Goal: Task Accomplishment & Management: Manage account settings

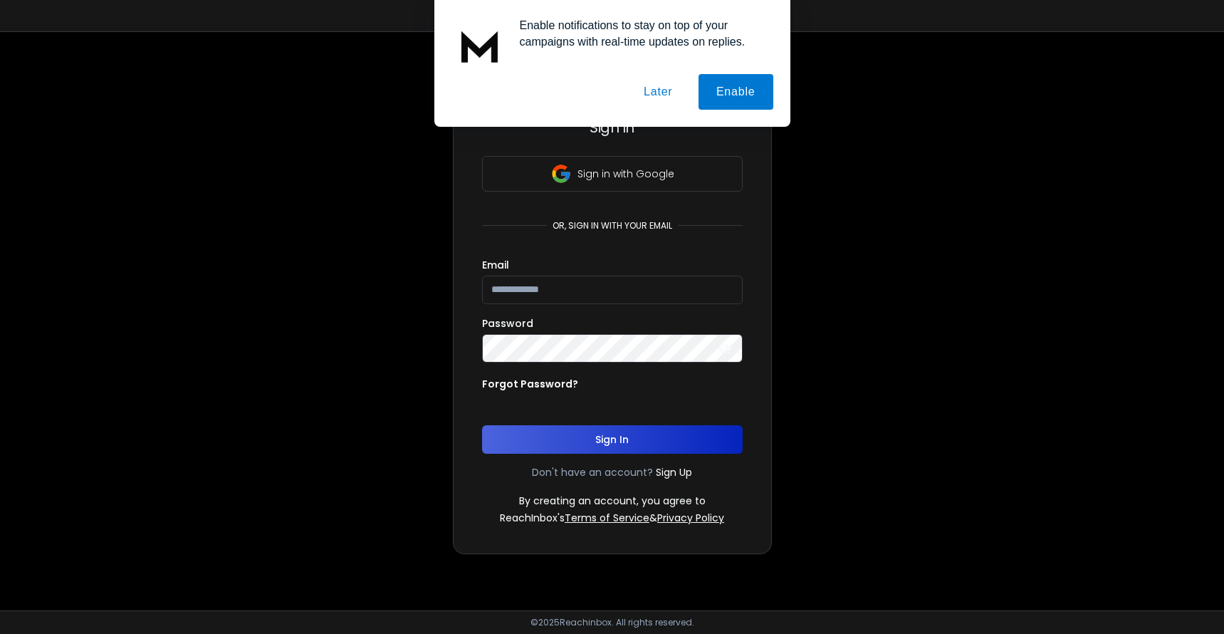
click at [545, 288] on input "email" at bounding box center [612, 290] width 261 height 28
paste input "**********"
type input "**********"
click at [609, 446] on button "Sign In" at bounding box center [612, 439] width 261 height 28
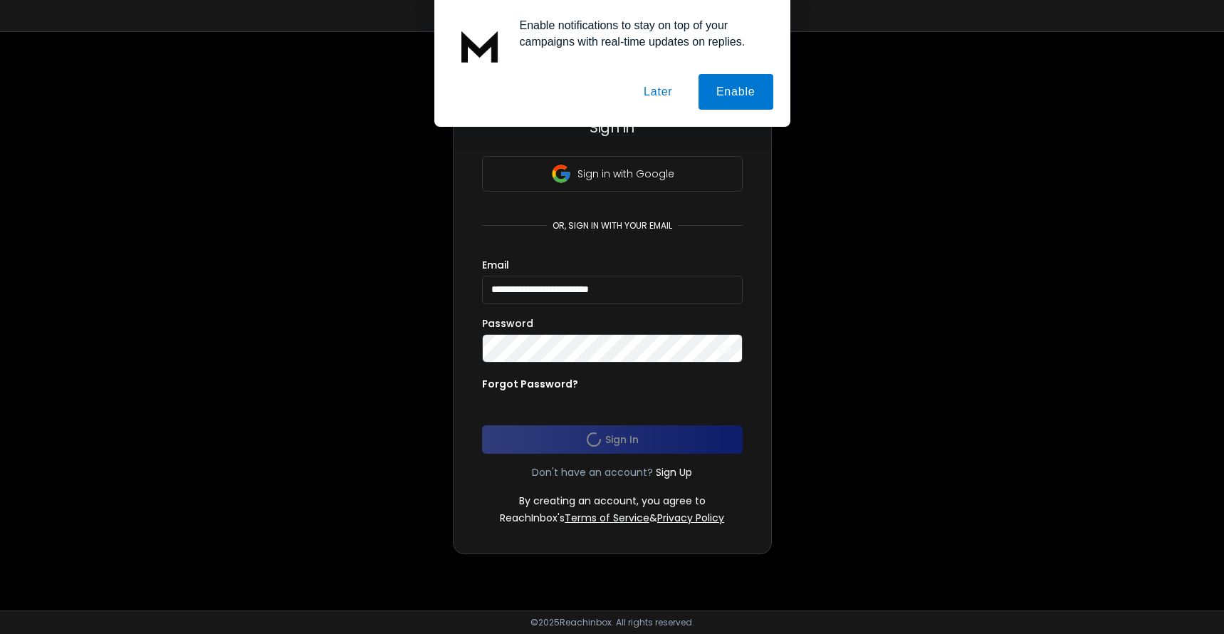
click at [659, 86] on button "Later" at bounding box center [658, 92] width 64 height 36
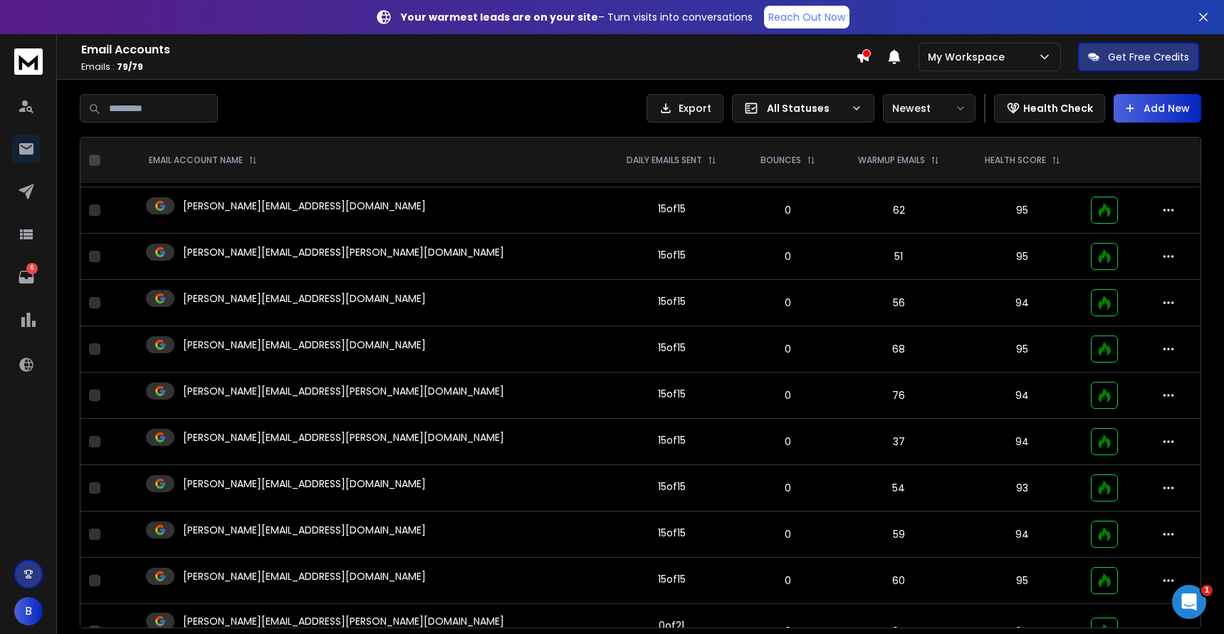
scroll to position [3490, 0]
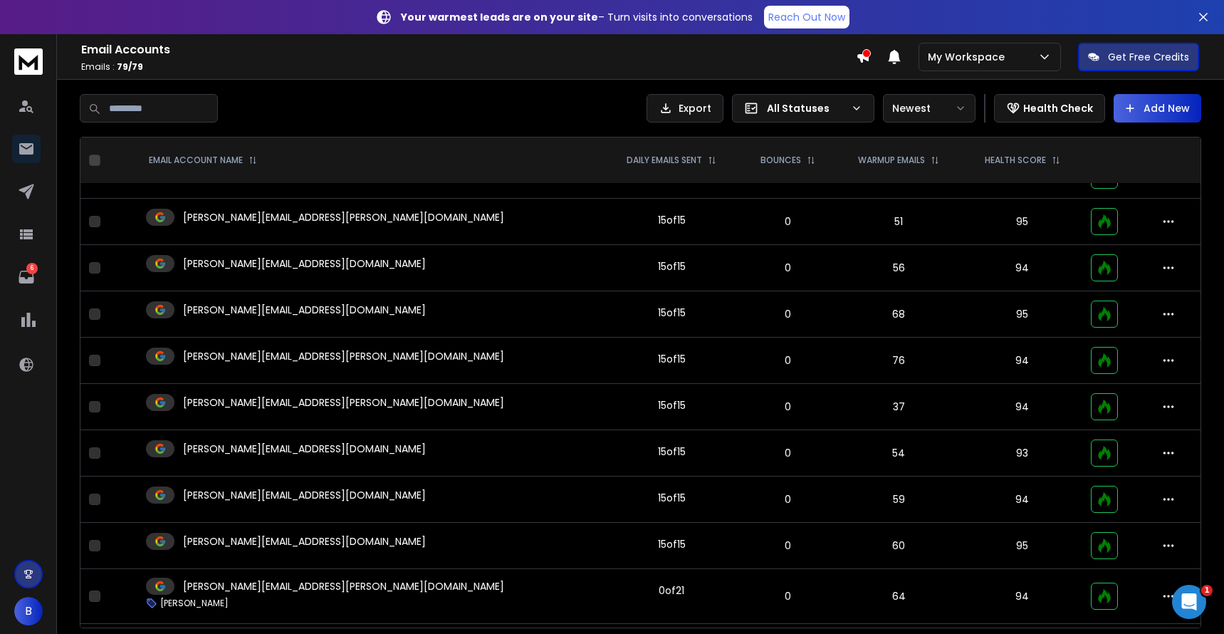
click at [266, 543] on p "[PERSON_NAME][EMAIL_ADDRESS][DOMAIN_NAME]" at bounding box center [304, 541] width 243 height 14
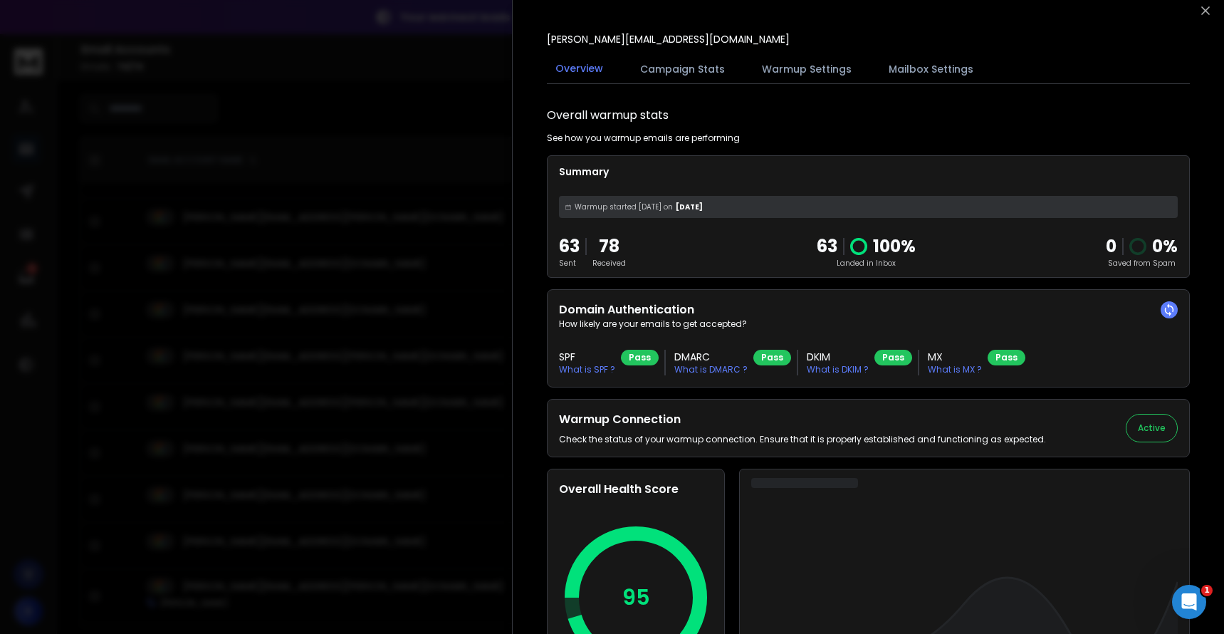
scroll to position [0, 0]
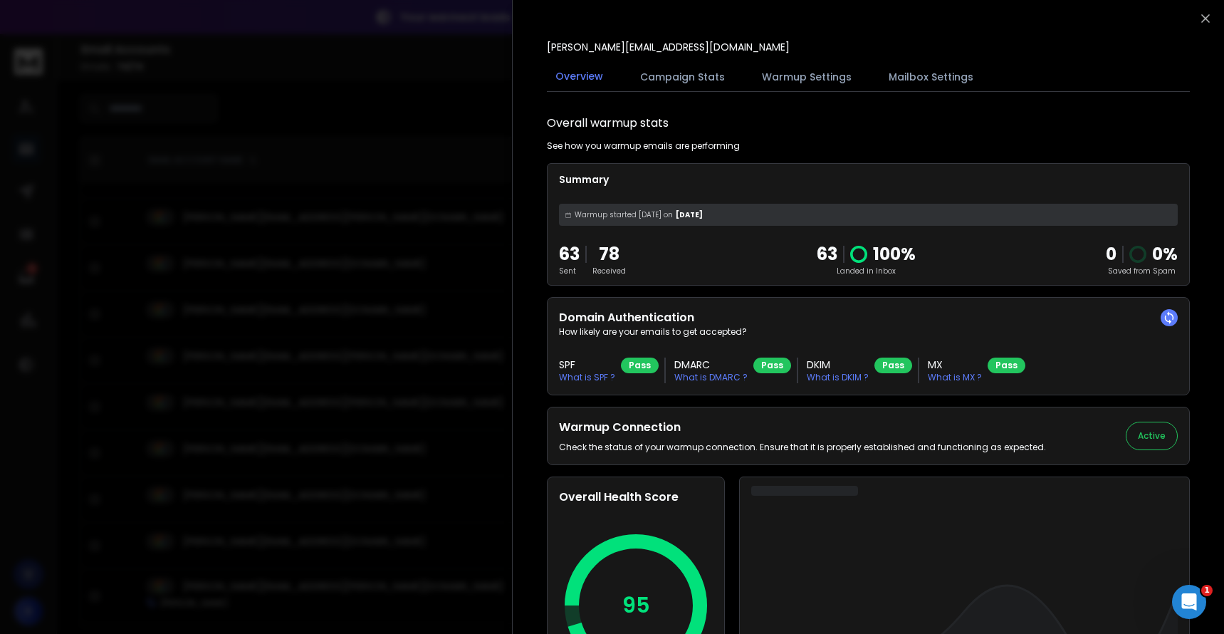
click at [939, 73] on button "Mailbox Settings" at bounding box center [931, 76] width 102 height 31
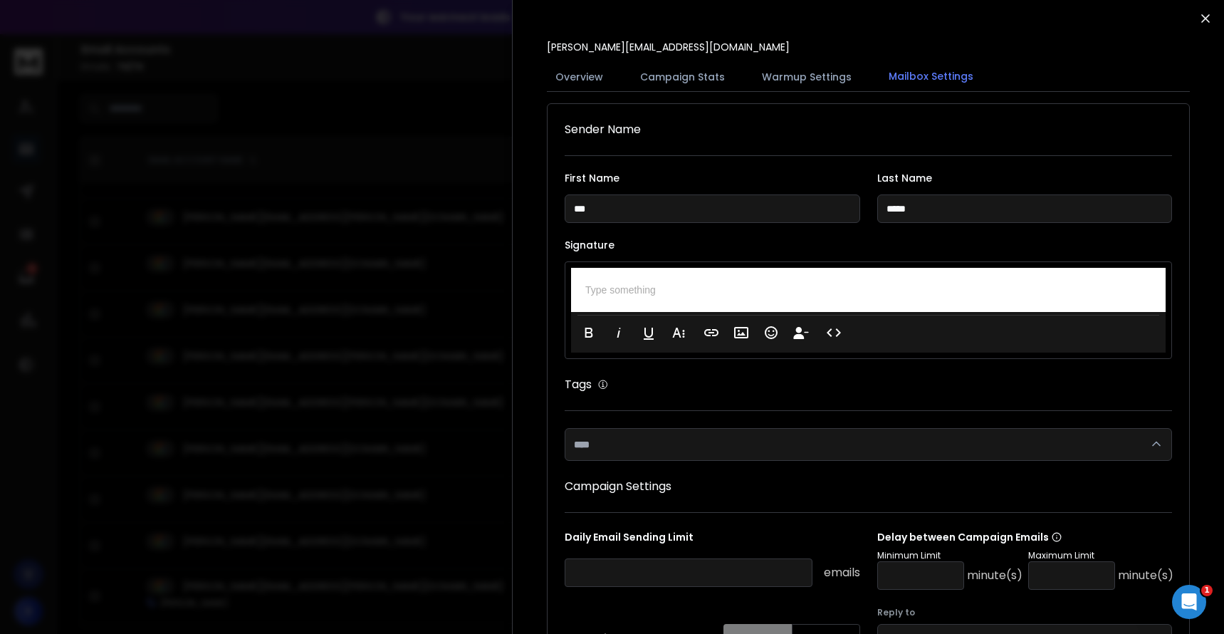
click at [1200, 14] on icon "button" at bounding box center [1205, 18] width 14 height 14
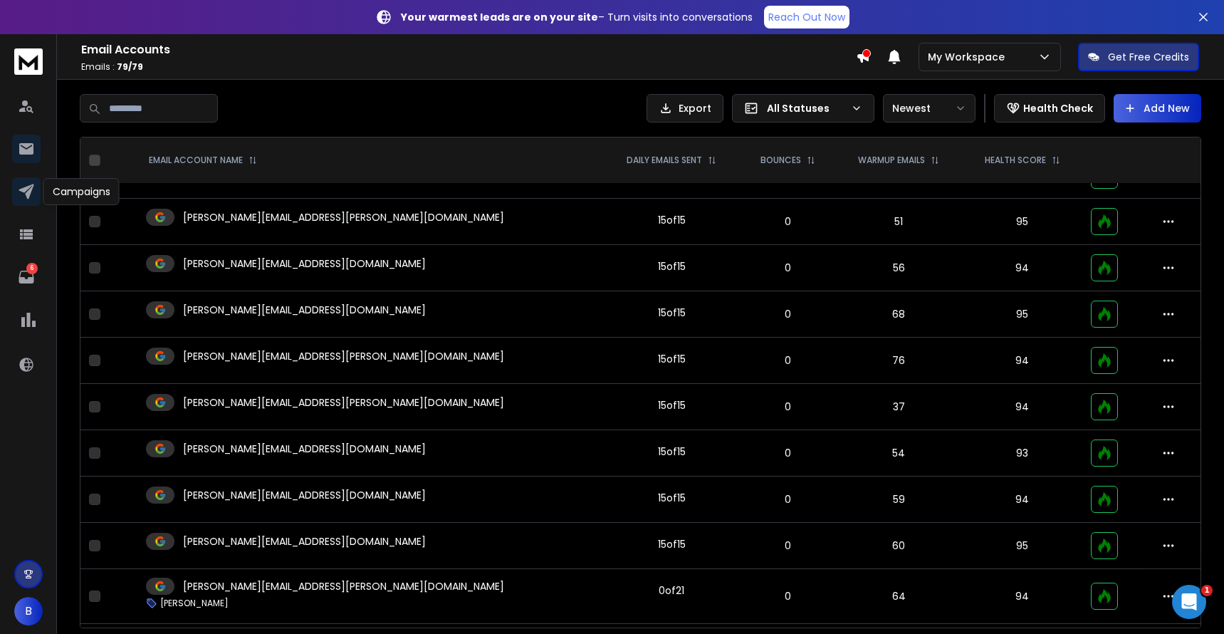
click at [23, 199] on icon at bounding box center [26, 191] width 17 height 17
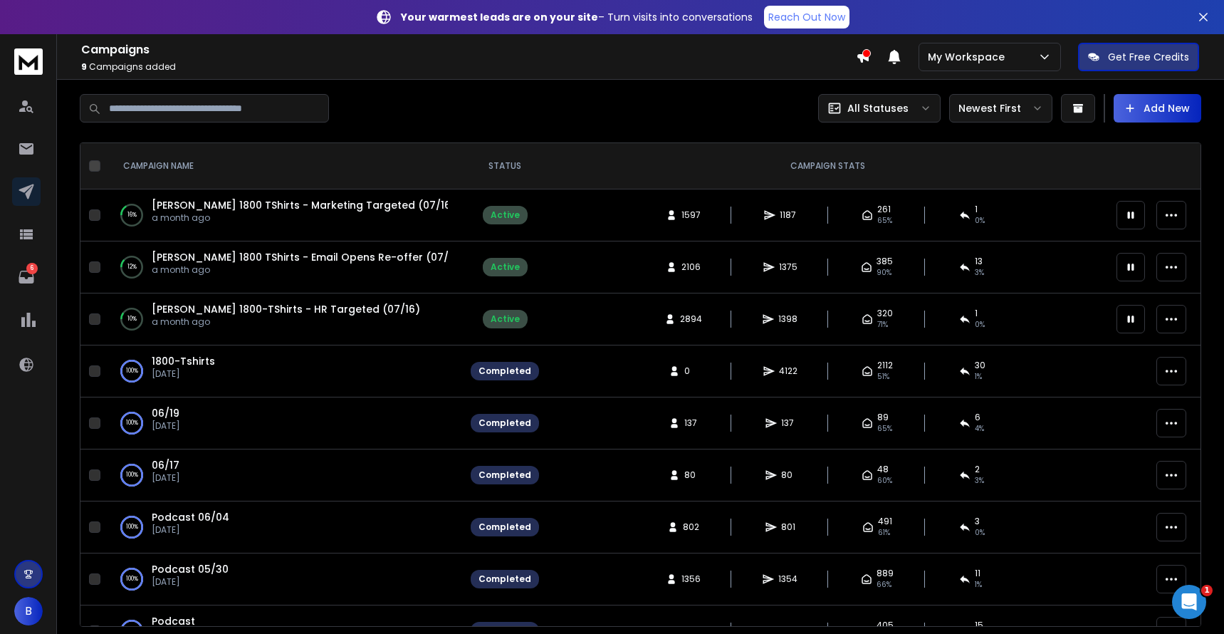
click at [290, 258] on span "[PERSON_NAME] 1800 TShirts - Email Opens Re-offer (07/16)" at bounding box center [308, 257] width 312 height 14
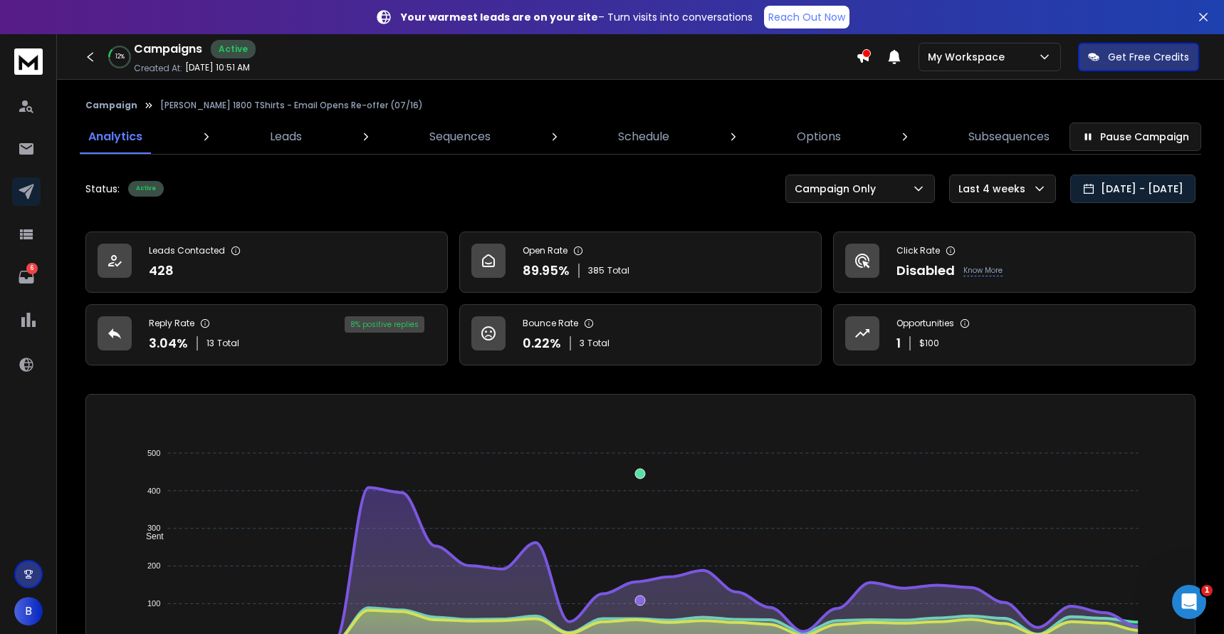
click at [1106, 182] on button "[DATE] - [DATE]" at bounding box center [1132, 188] width 125 height 28
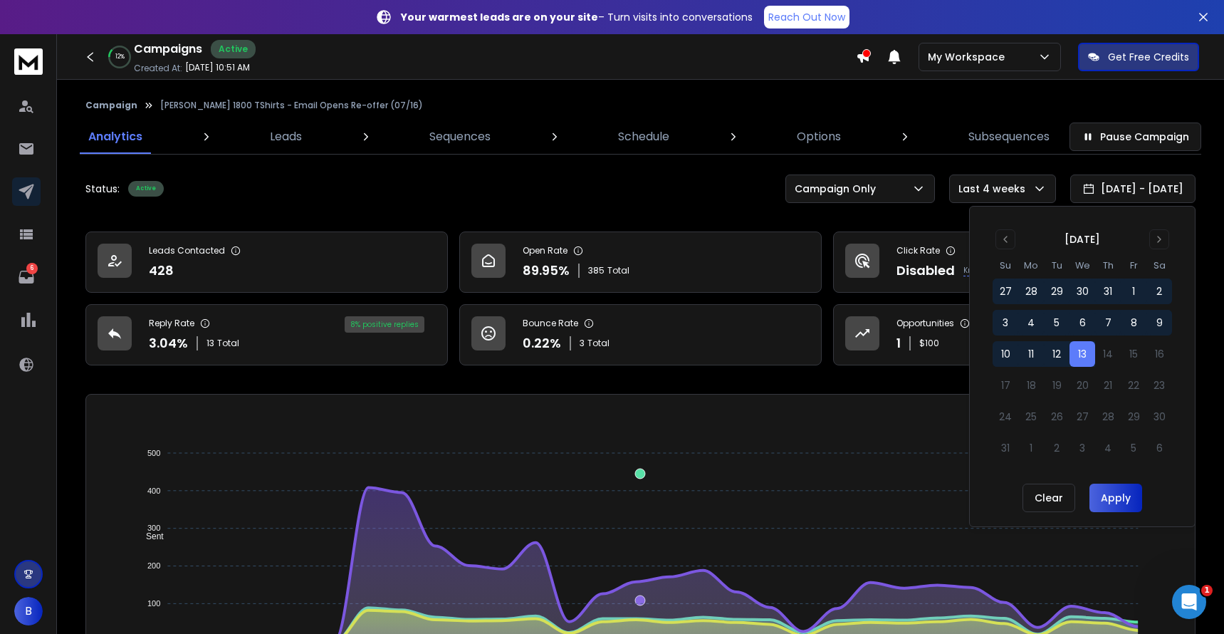
click at [1001, 352] on button "10" at bounding box center [1005, 354] width 26 height 26
click at [1086, 353] on button "13" at bounding box center [1082, 354] width 26 height 26
click at [1109, 500] on button "Apply" at bounding box center [1115, 497] width 53 height 28
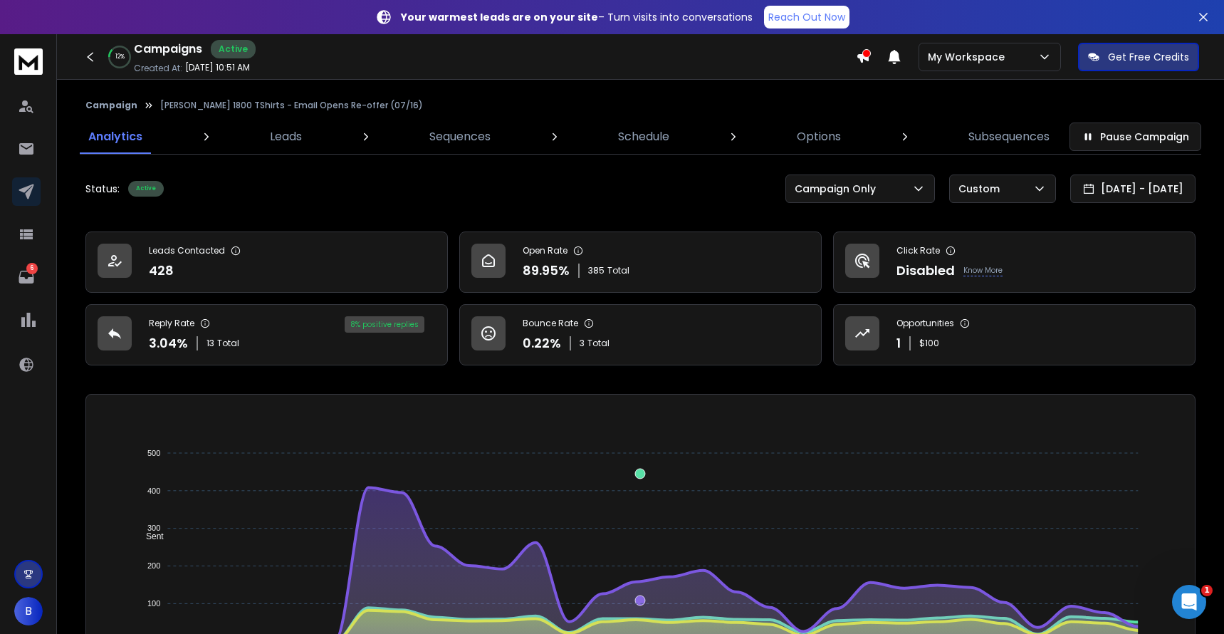
scroll to position [8, 0]
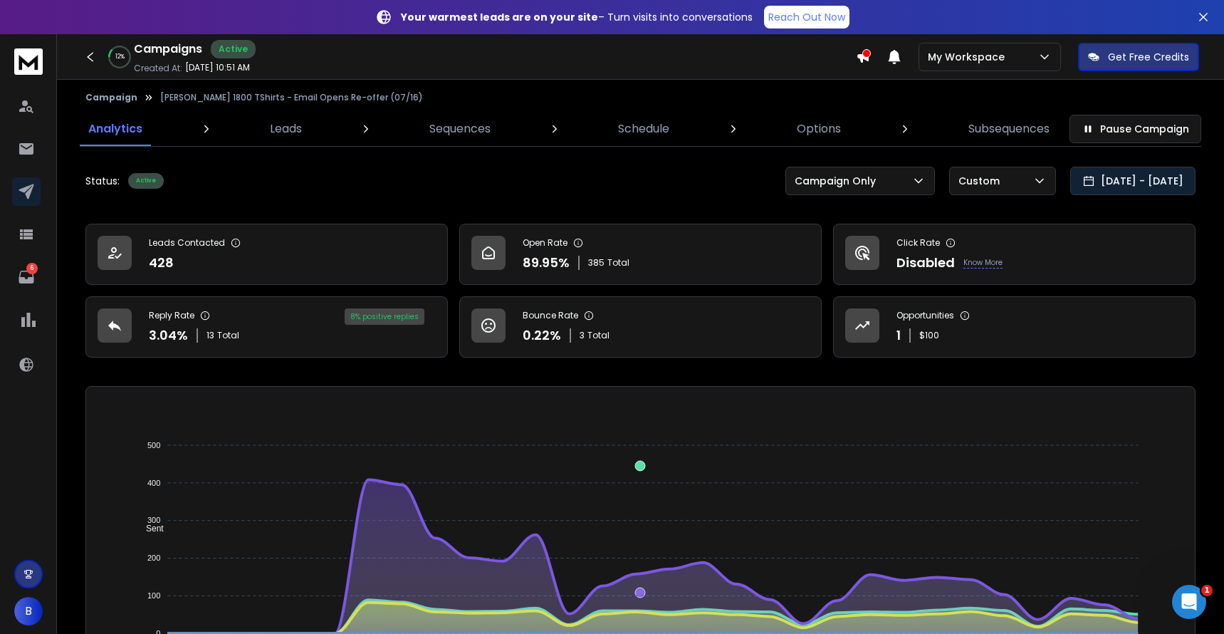
click at [1101, 194] on button "[DATE] - [DATE]" at bounding box center [1132, 181] width 125 height 28
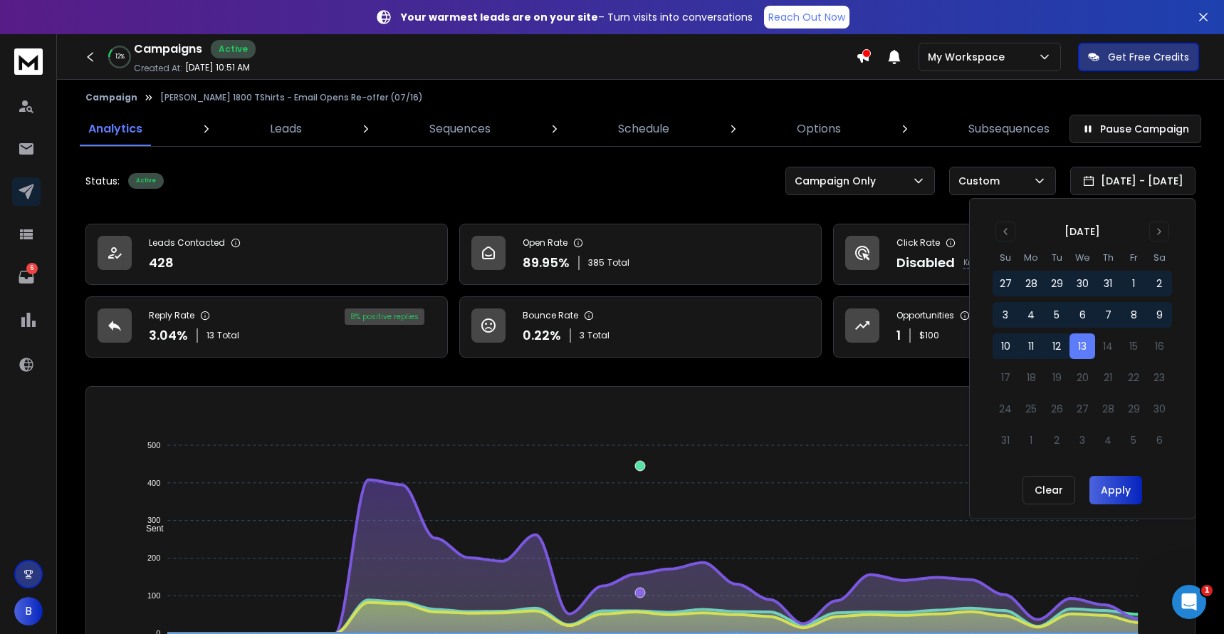
click at [1033, 342] on button "11" at bounding box center [1031, 346] width 26 height 26
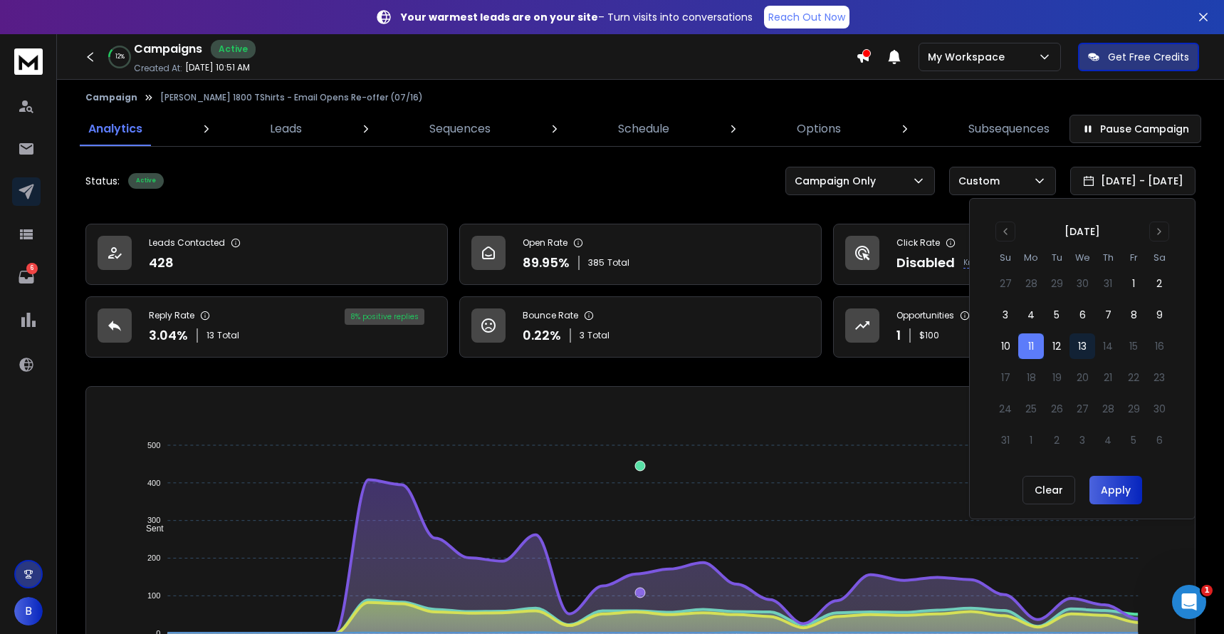
click at [1084, 346] on button "13" at bounding box center [1082, 346] width 26 height 26
click at [1005, 343] on button "10" at bounding box center [1005, 346] width 26 height 26
click at [1084, 347] on button "13" at bounding box center [1082, 346] width 26 height 26
click at [999, 344] on button "10" at bounding box center [1005, 346] width 26 height 26
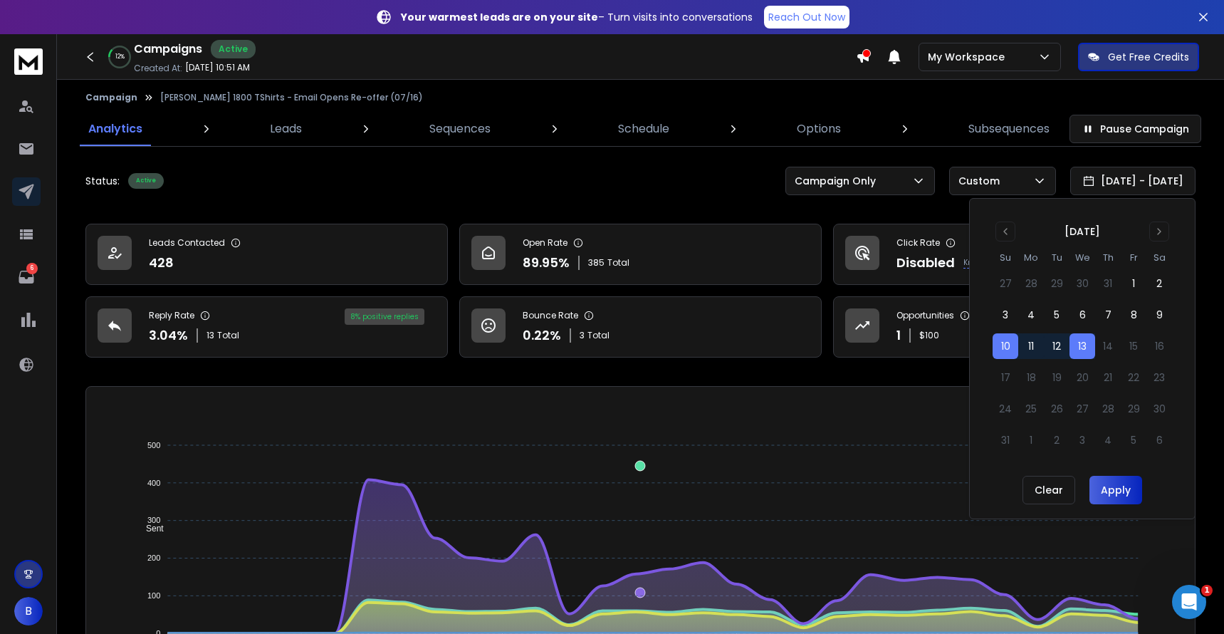
click at [1128, 493] on button "Apply" at bounding box center [1115, 490] width 53 height 28
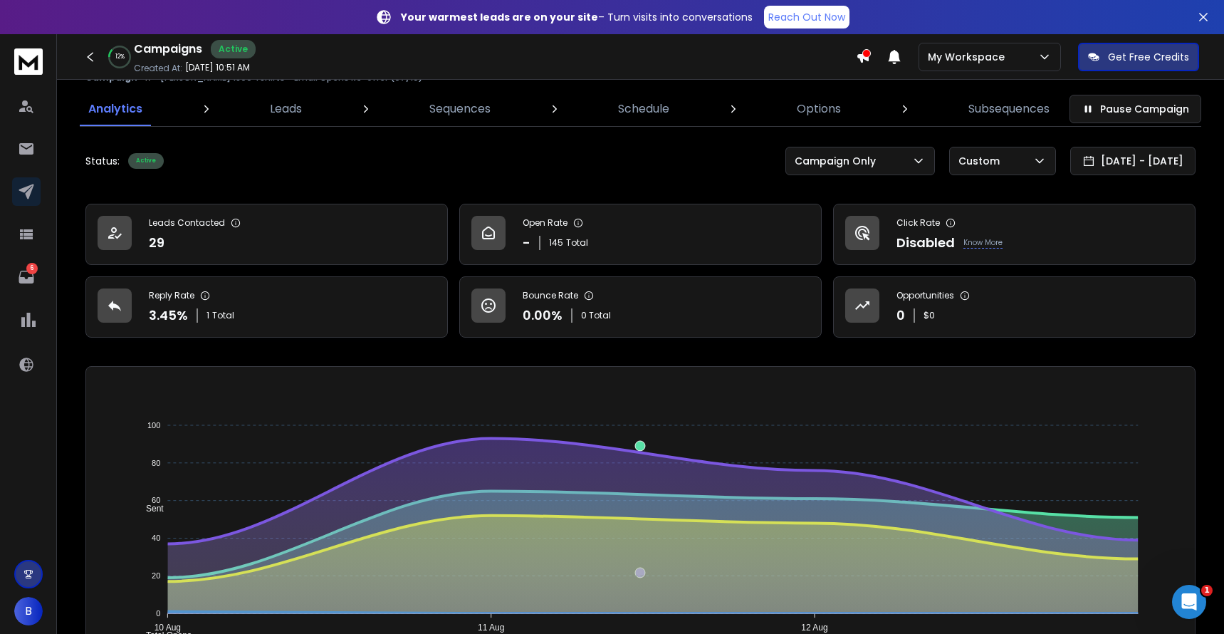
scroll to position [29, 0]
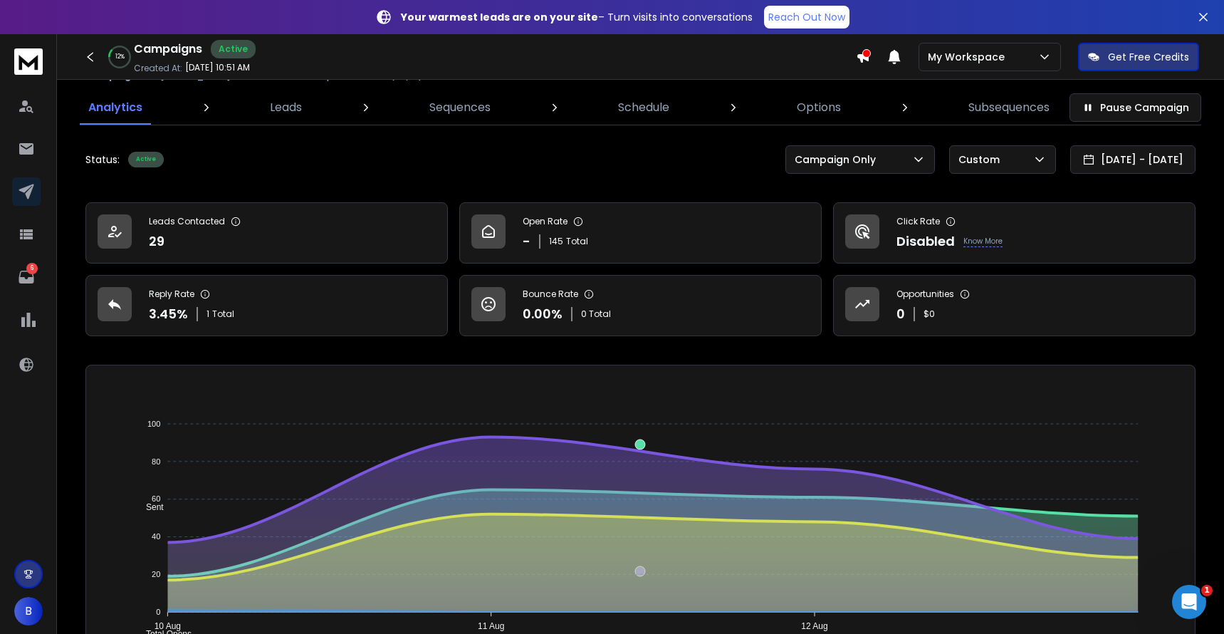
click at [258, 293] on link "Reply Rate 3.45 % 1 Total" at bounding box center [266, 305] width 362 height 61
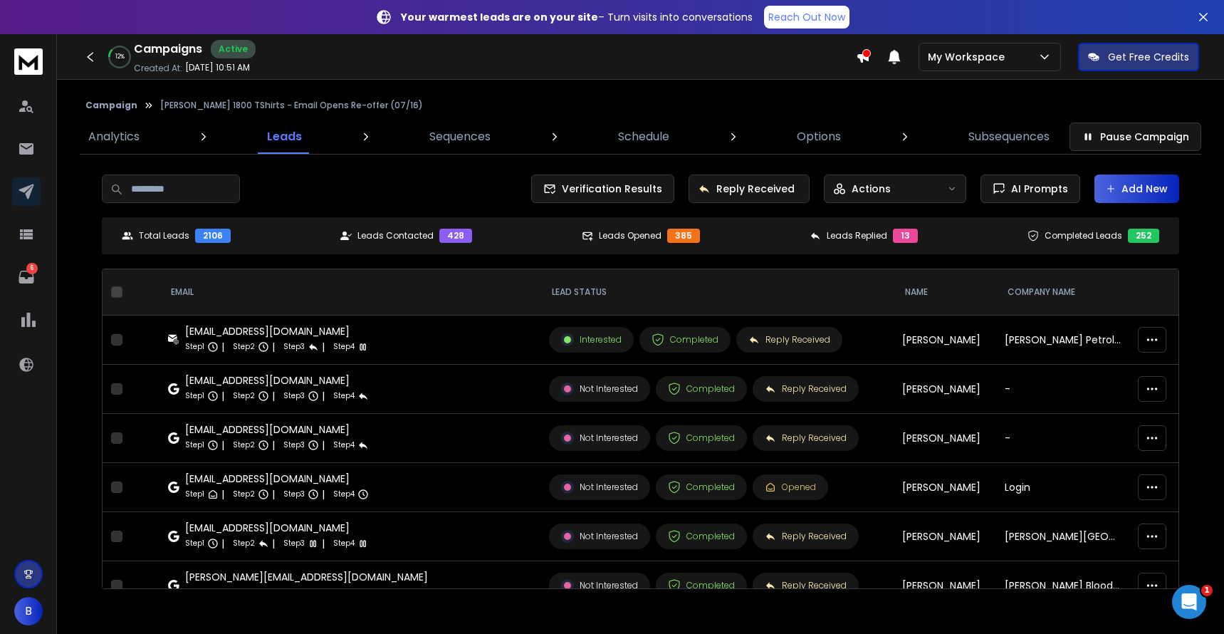
click at [401, 345] on div "[EMAIL_ADDRESS][DOMAIN_NAME] Step 1 | Step 2 | Step 3 | Step 4" at bounding box center [350, 339] width 364 height 31
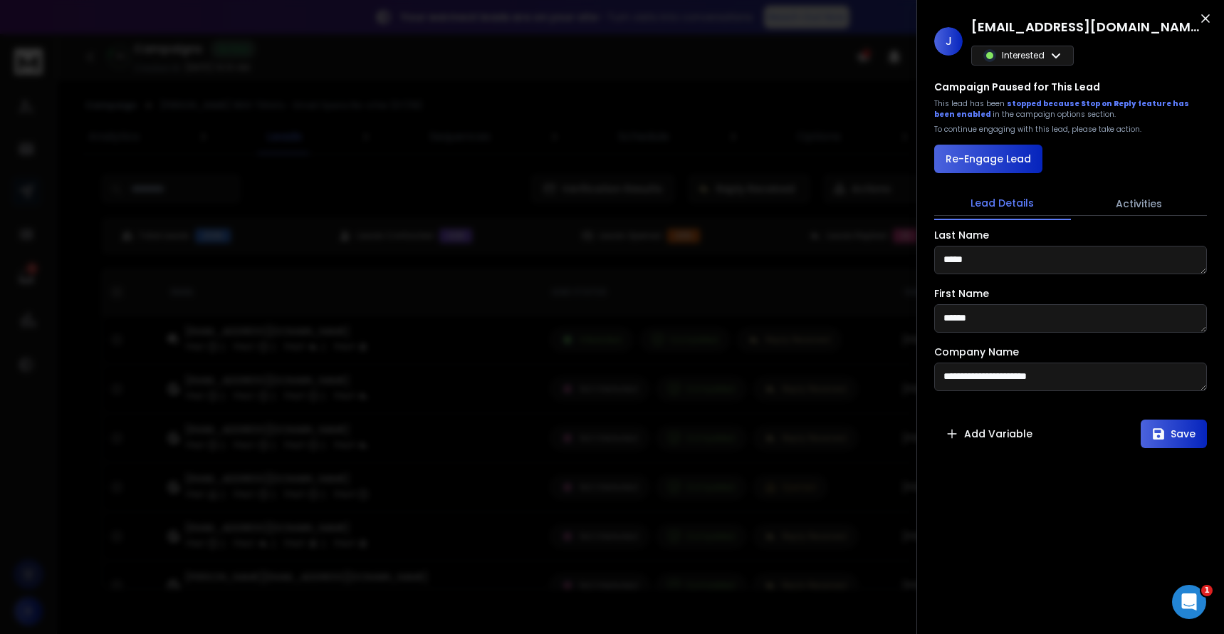
click at [1207, 16] on icon "button" at bounding box center [1205, 18] width 14 height 14
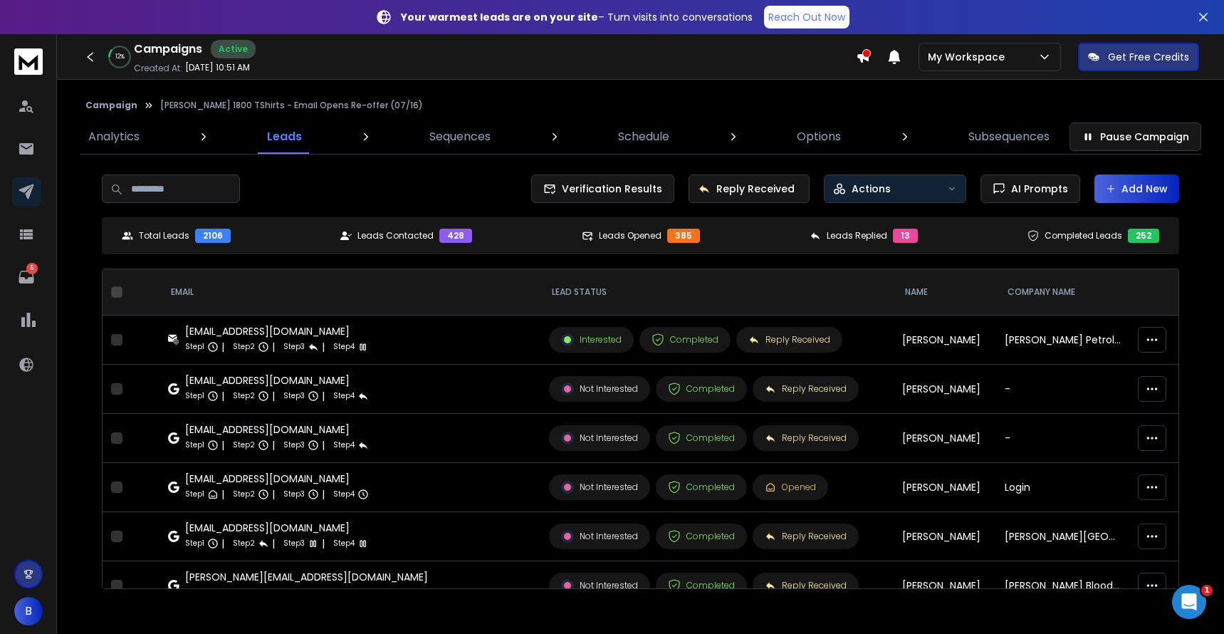
click at [923, 187] on div "Actions" at bounding box center [887, 189] width 108 height 14
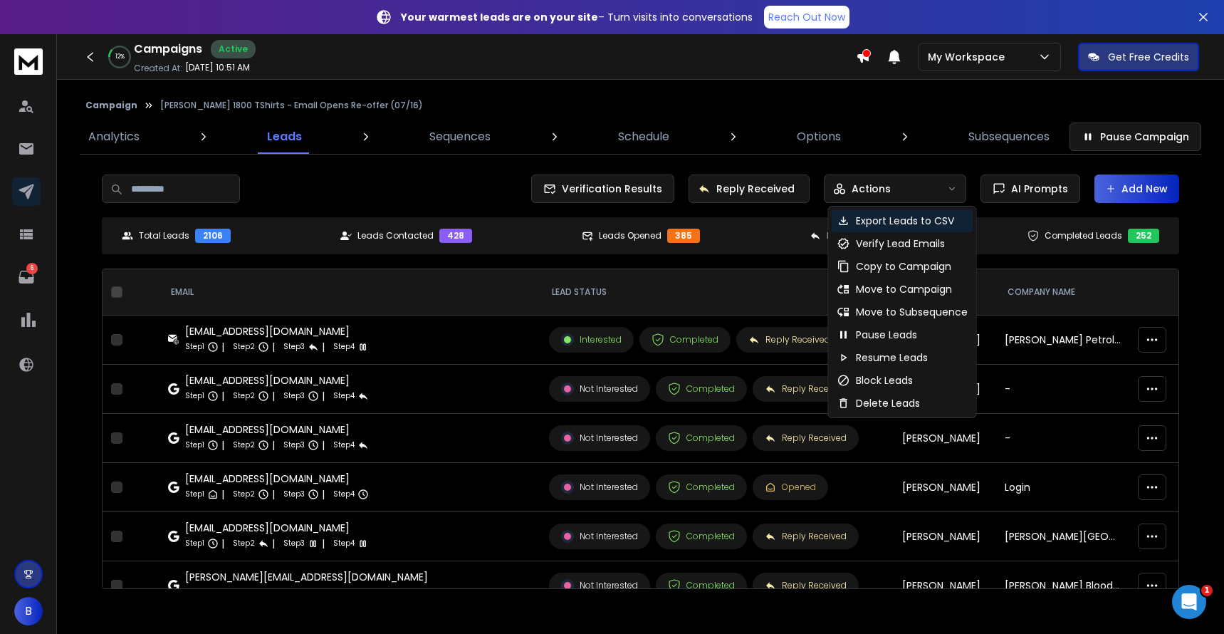
click at [607, 224] on div "Total Leads 2106 Leads Contacted 428 Leads Opened 385 Leads Replied 13 Complete…" at bounding box center [640, 235] width 1077 height 37
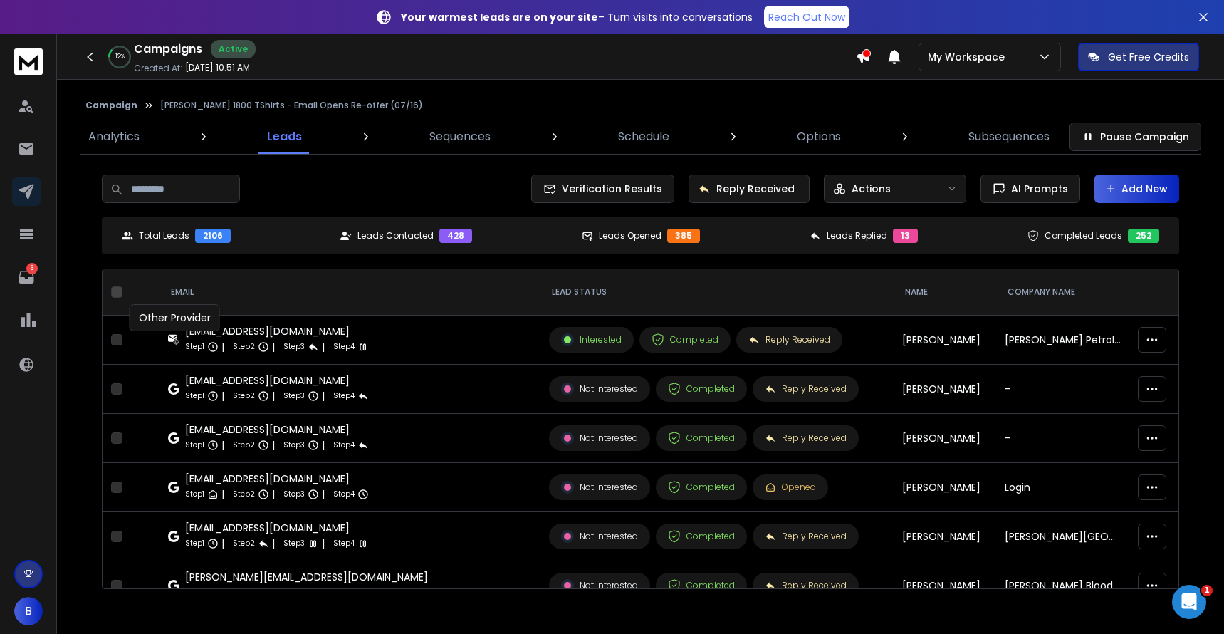
click at [173, 340] on icon at bounding box center [172, 339] width 9 height 6
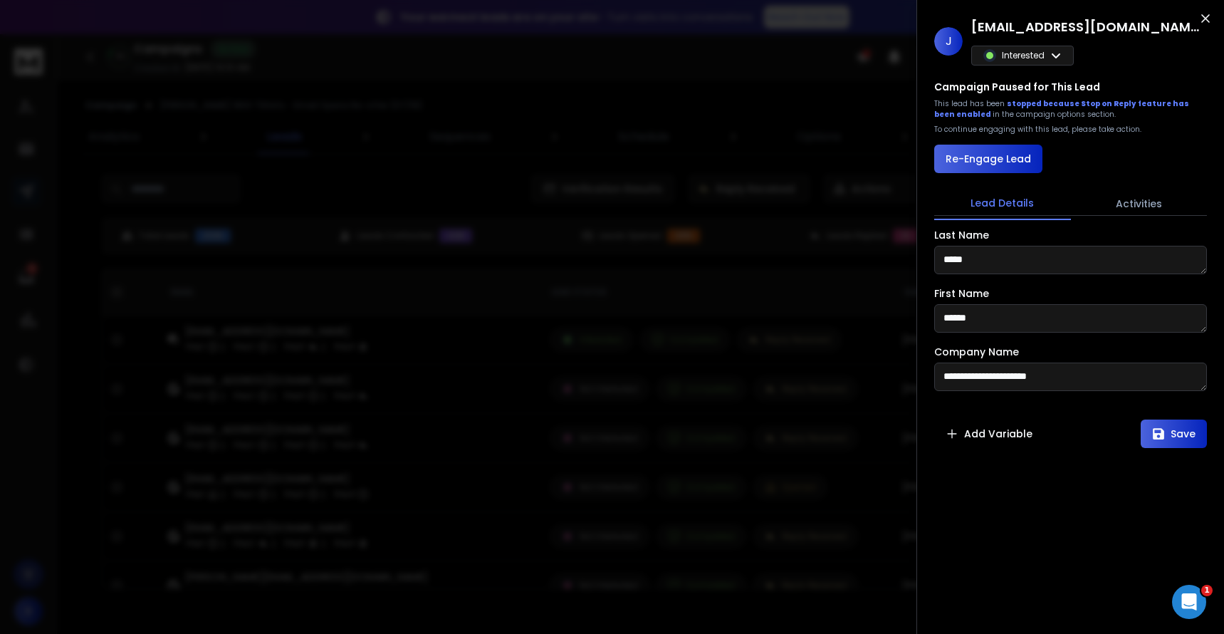
click at [1210, 20] on icon "button" at bounding box center [1205, 18] width 14 height 14
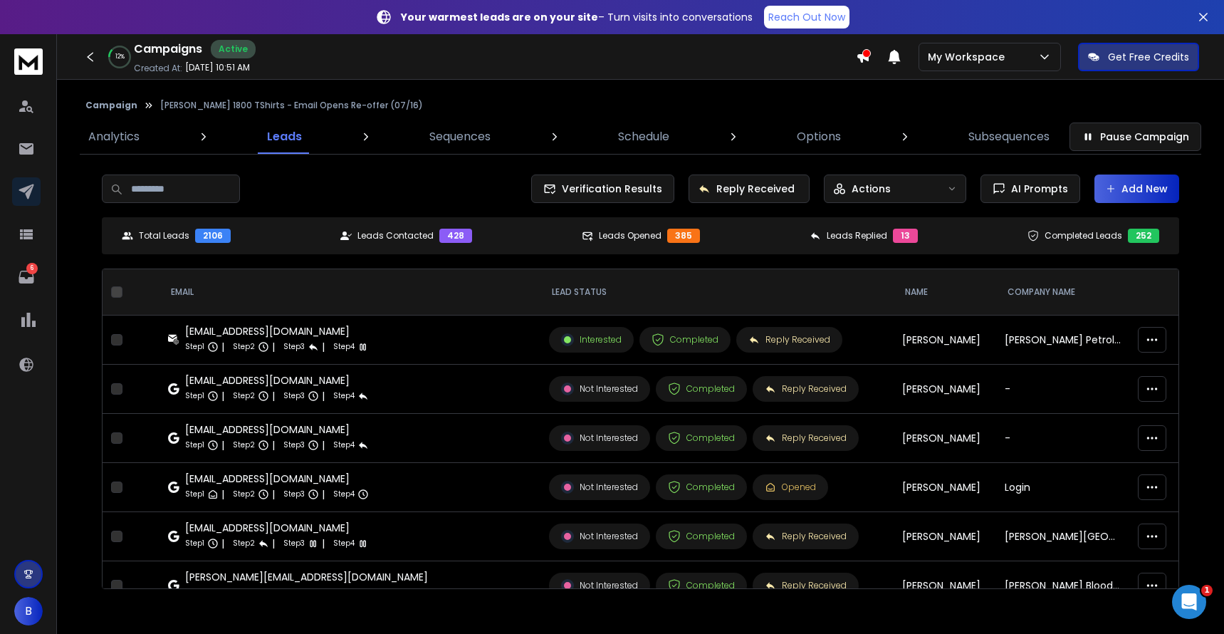
click at [268, 330] on div "[EMAIL_ADDRESS][DOMAIN_NAME]" at bounding box center [277, 331] width 184 height 14
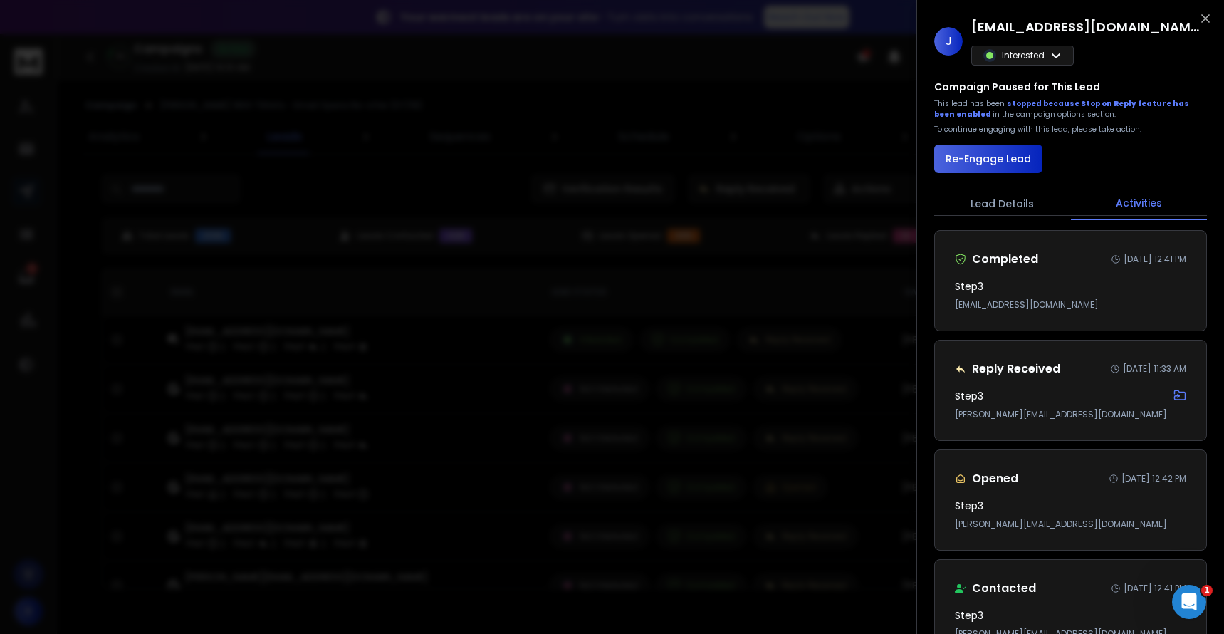
click at [1148, 209] on button "Activities" at bounding box center [1139, 203] width 137 height 33
click at [1080, 289] on div "Step 3" at bounding box center [1070, 286] width 231 height 14
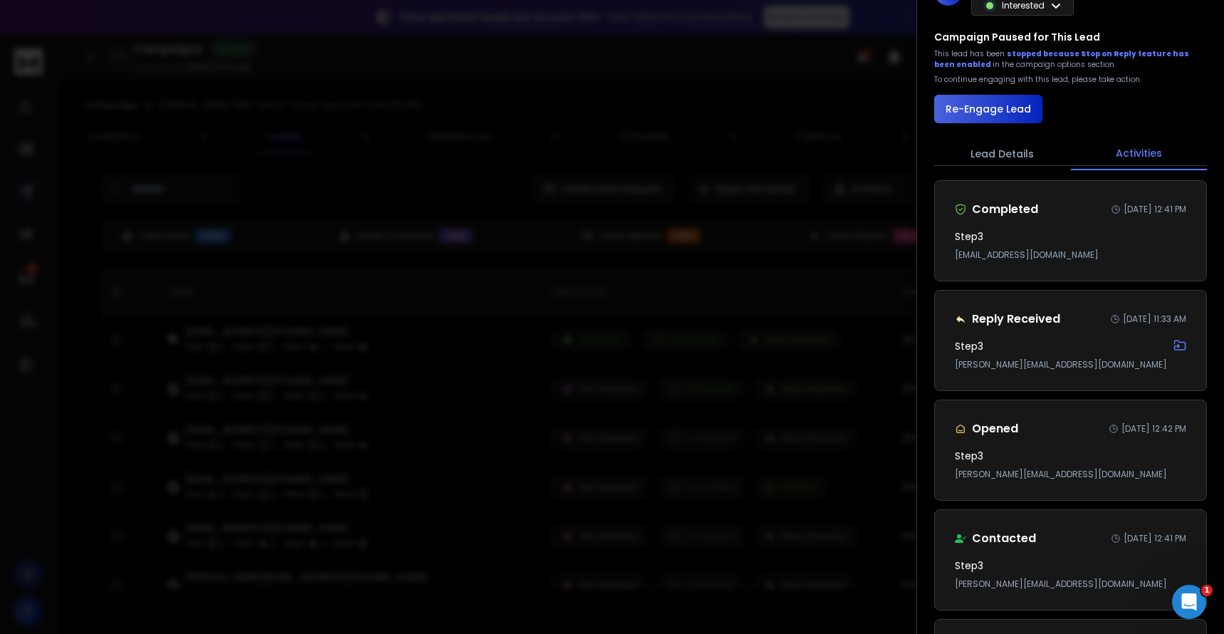
scroll to position [58, 0]
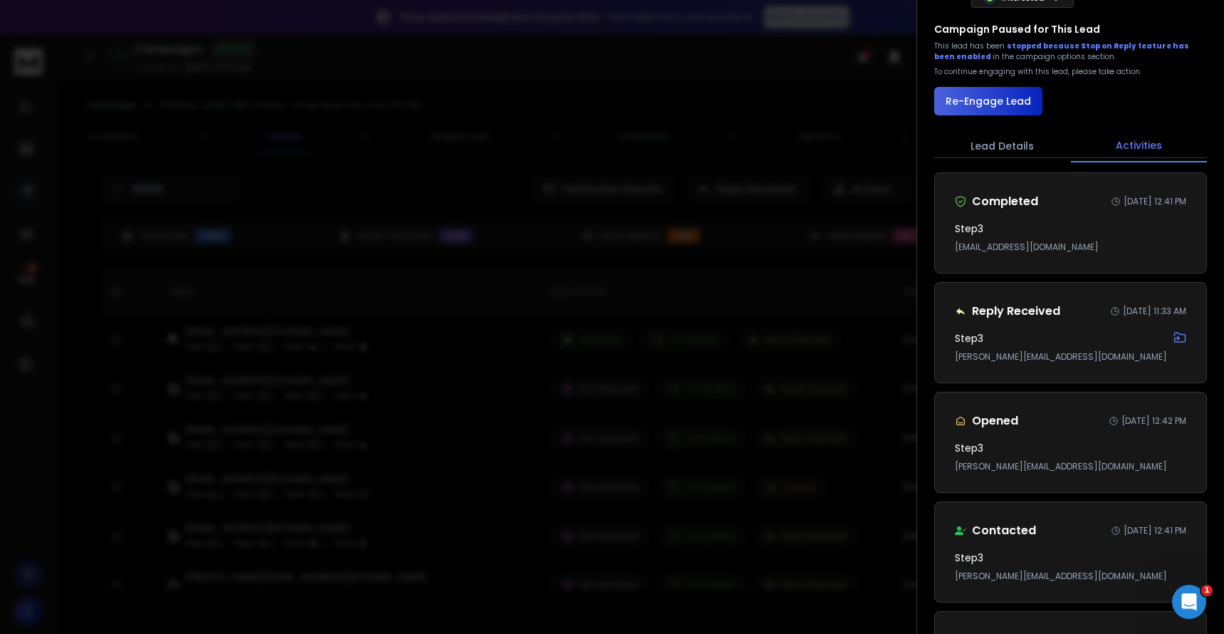
click at [1173, 338] on icon at bounding box center [1179, 337] width 13 height 13
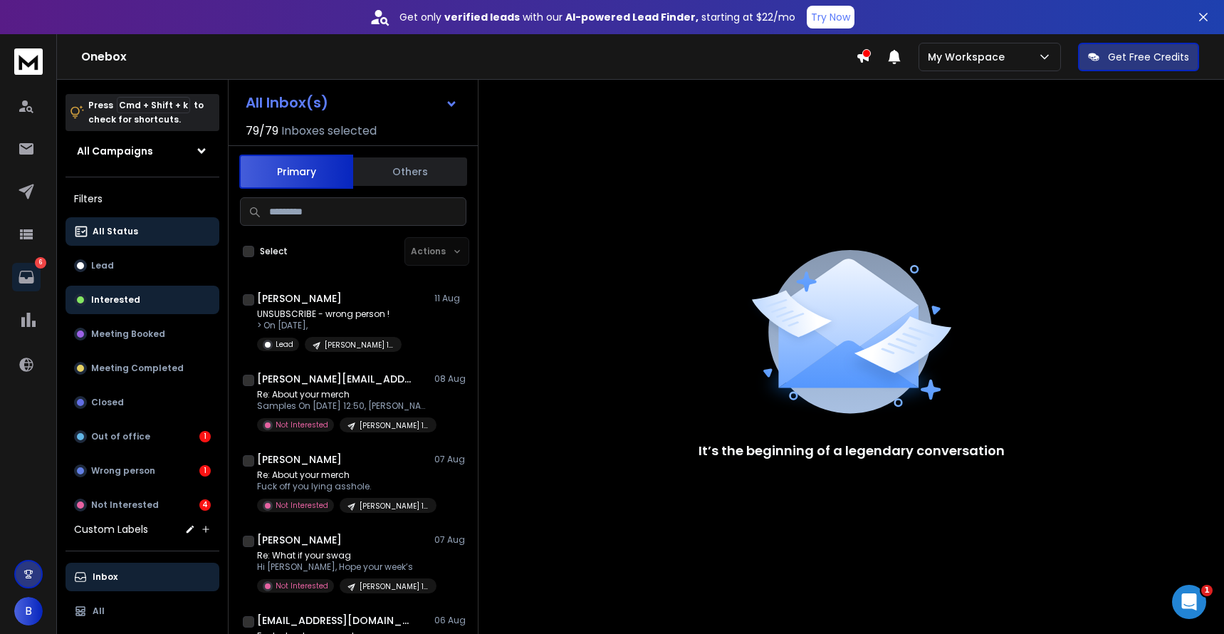
click at [102, 294] on p "Interested" at bounding box center [115, 299] width 49 height 11
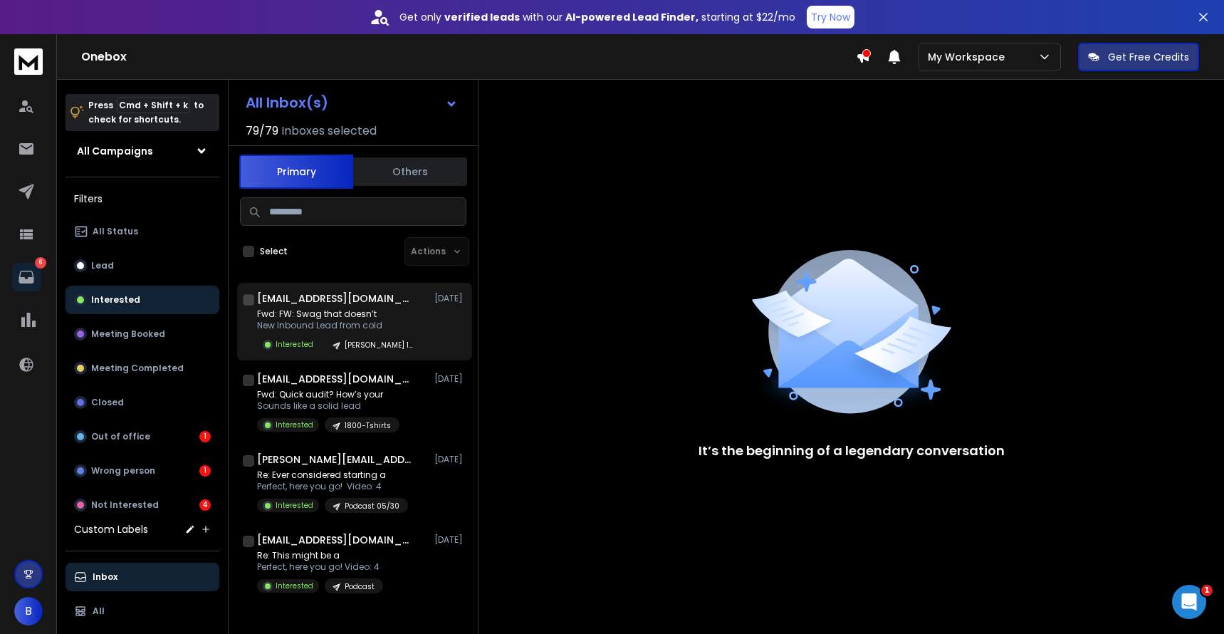
click at [384, 315] on p "Fwd: FW: Swag that doesn’t" at bounding box center [339, 313] width 164 height 11
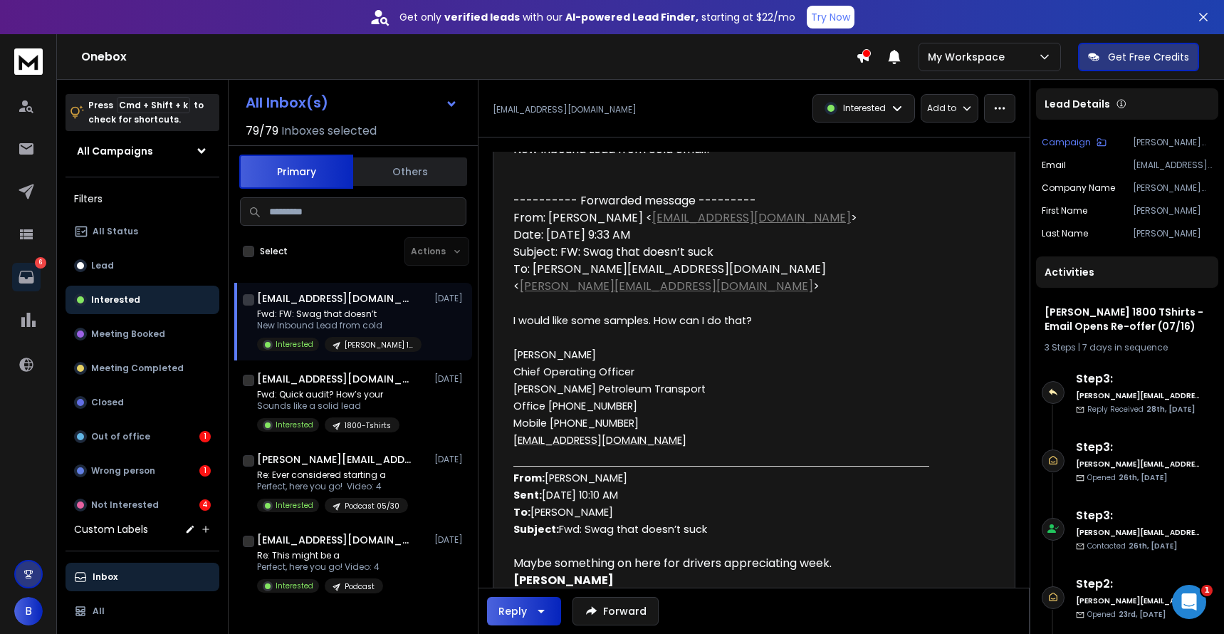
click at [429, 314] on div "Fwd: FW: Swag that doesn’t New Inbound Lead from cold Interested [PERSON_NAME] …" at bounding box center [361, 329] width 209 height 43
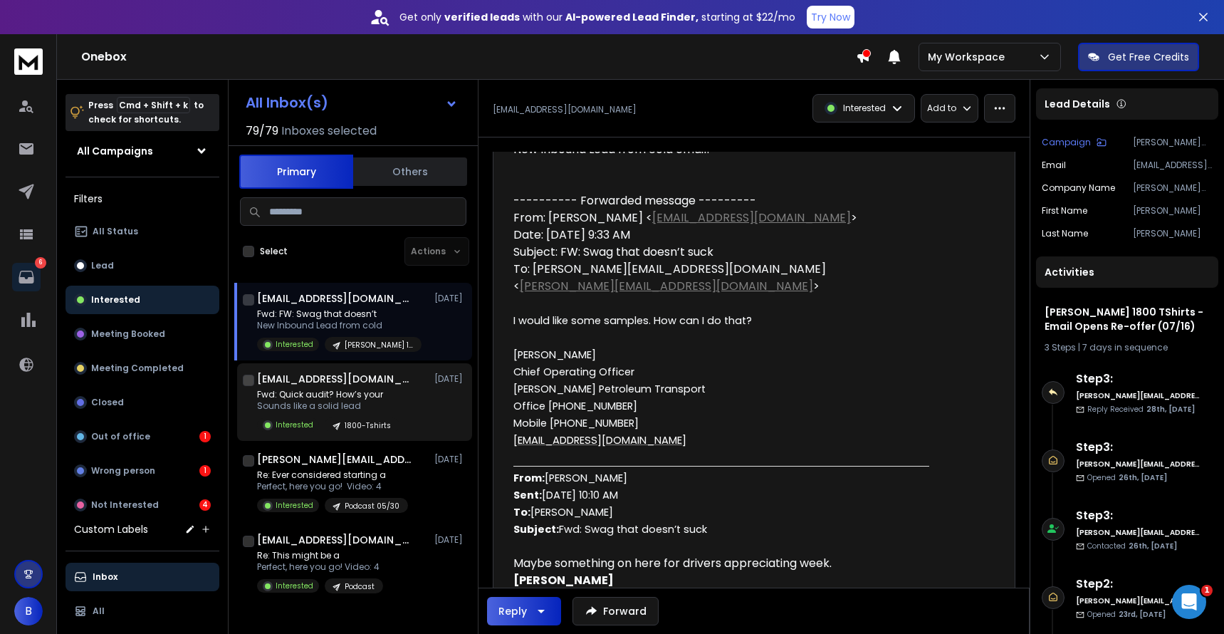
click at [416, 383] on div "[EMAIL_ADDRESS][DOMAIN_NAME] [DATE]" at bounding box center [361, 379] width 209 height 14
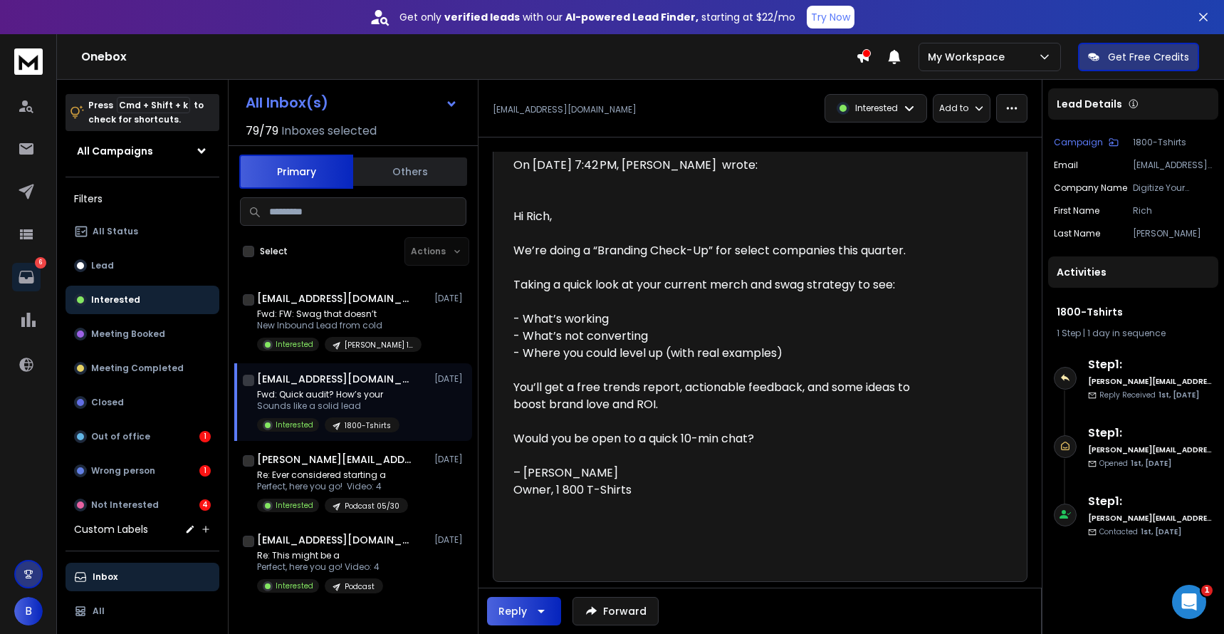
scroll to position [441, 0]
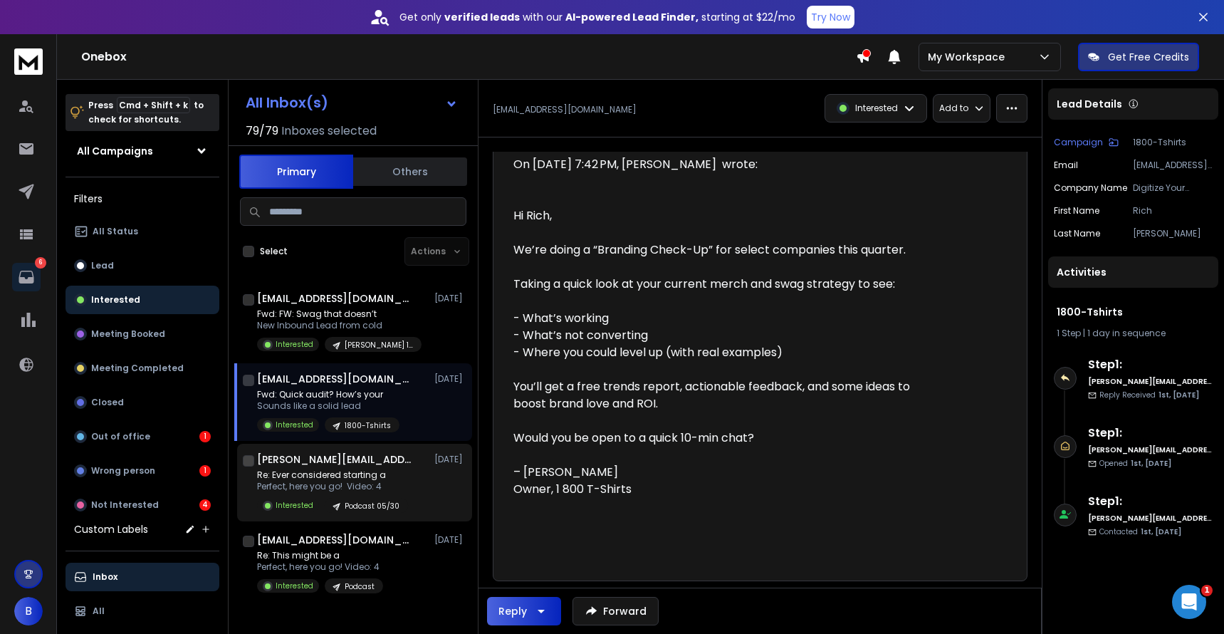
click at [440, 472] on div "Re: Ever considered starting a Perfect, here you go! Video: 4 Interested Podcas…" at bounding box center [361, 490] width 209 height 43
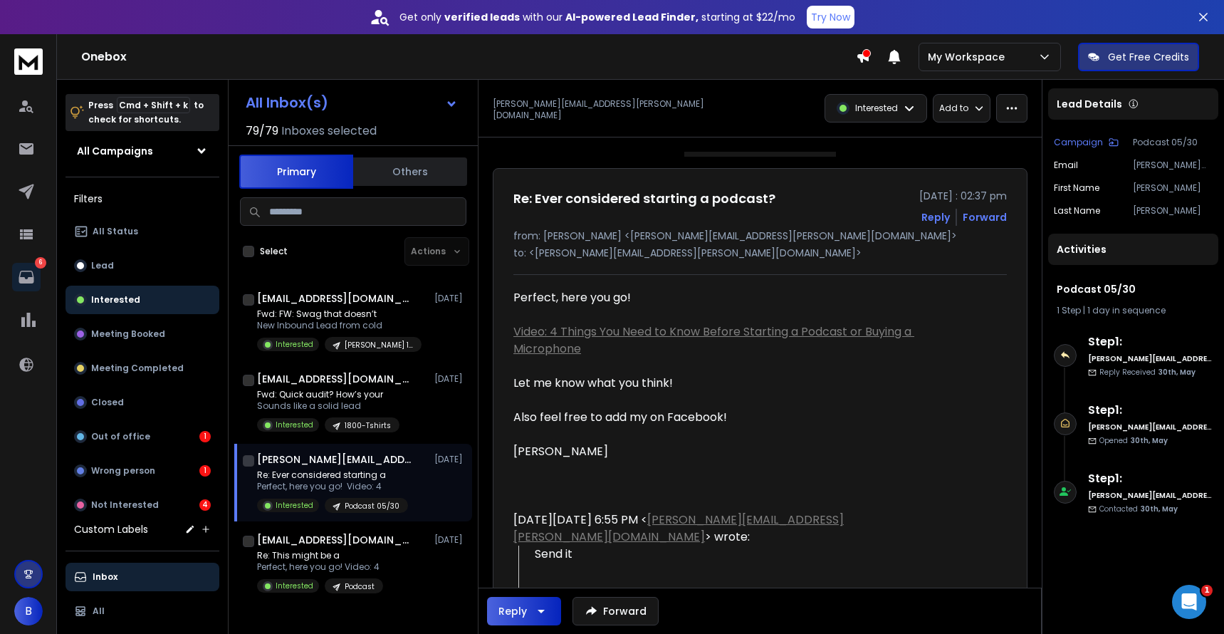
scroll to position [19, 0]
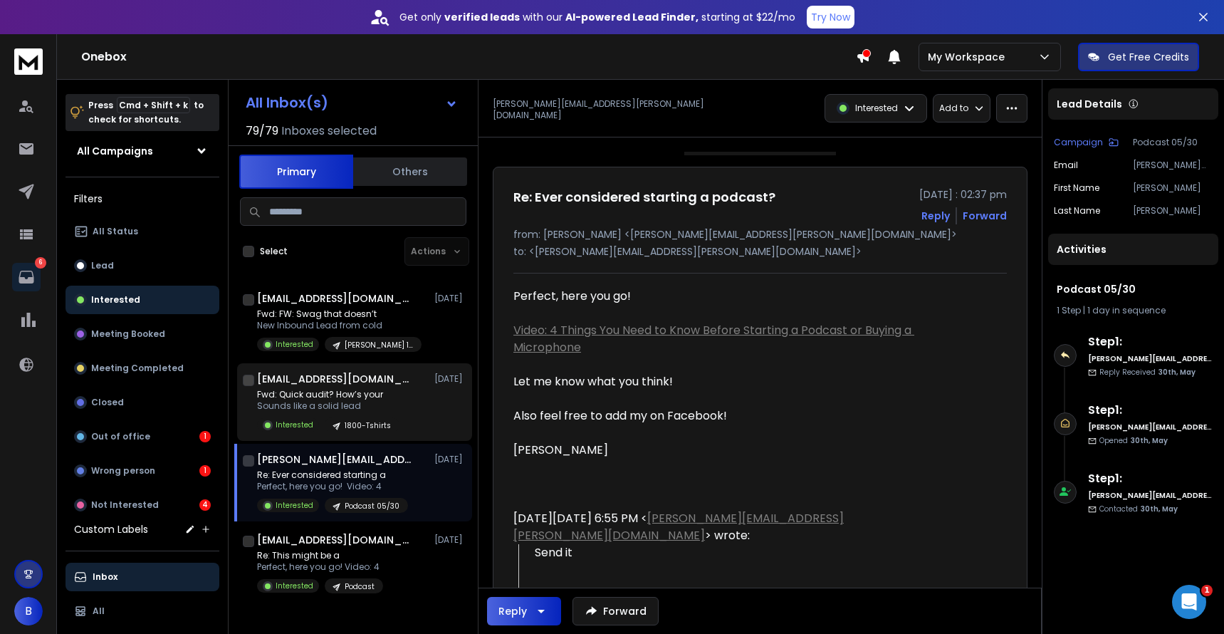
click at [431, 397] on div "Fwd: Quick audit? How’s your Sounds like a solid lead Interested 1800-Tshirts" at bounding box center [361, 410] width 209 height 43
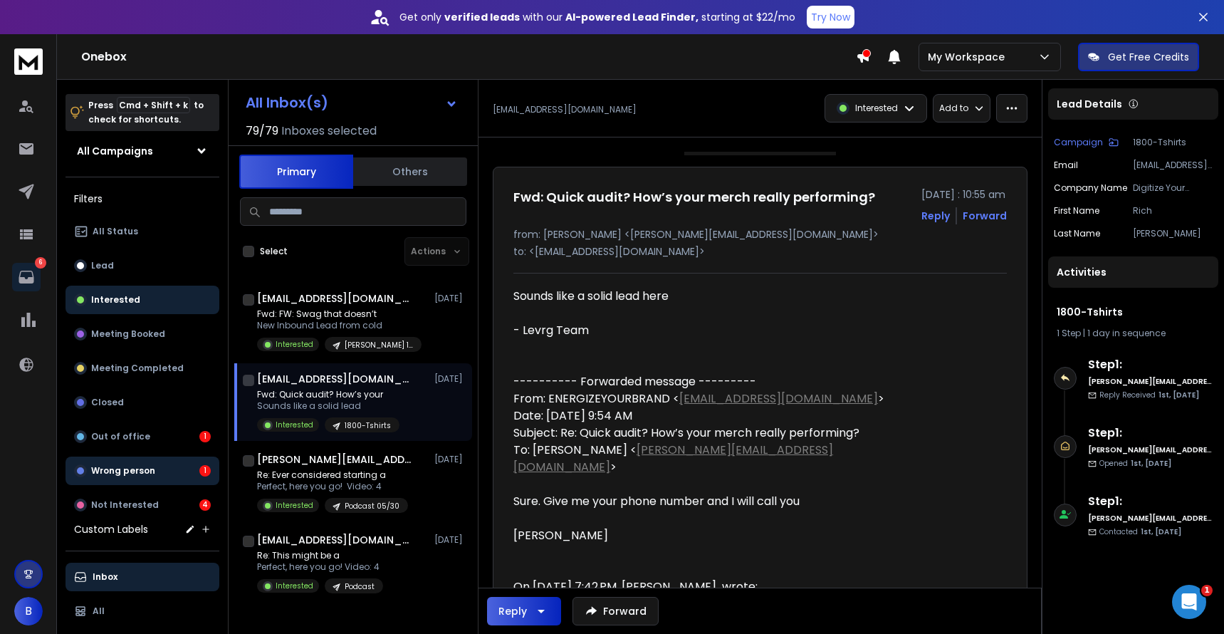
click at [139, 472] on p "Wrong person" at bounding box center [123, 470] width 64 height 11
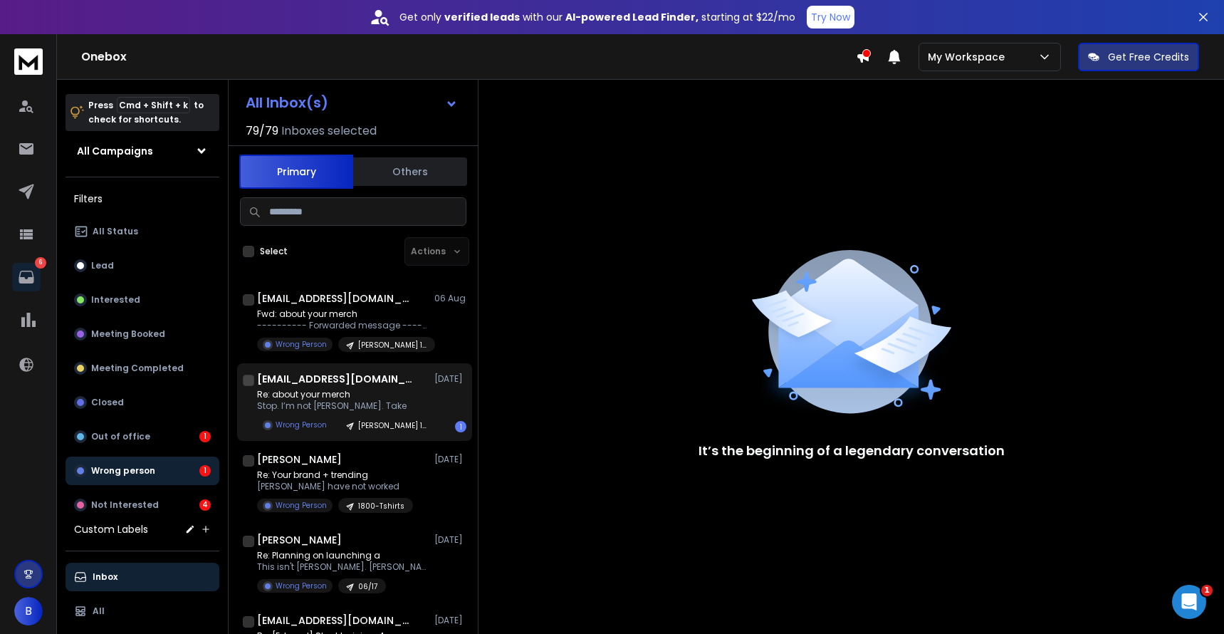
click at [319, 399] on p "Re: about your merch" at bounding box center [342, 394] width 171 height 11
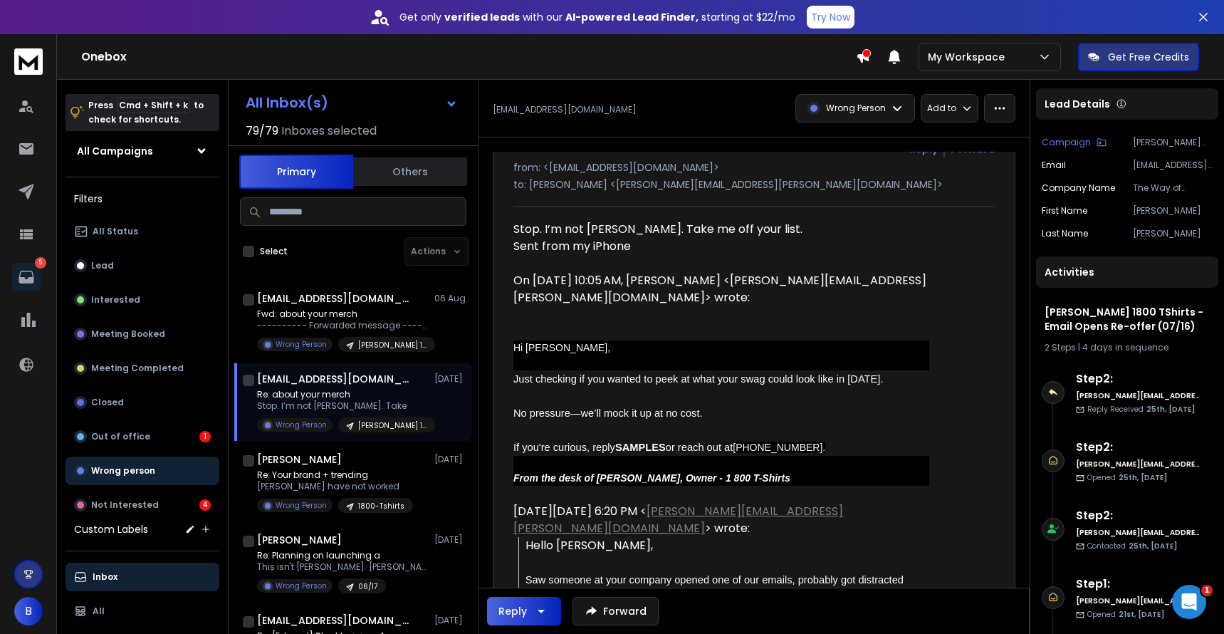
scroll to position [100, 0]
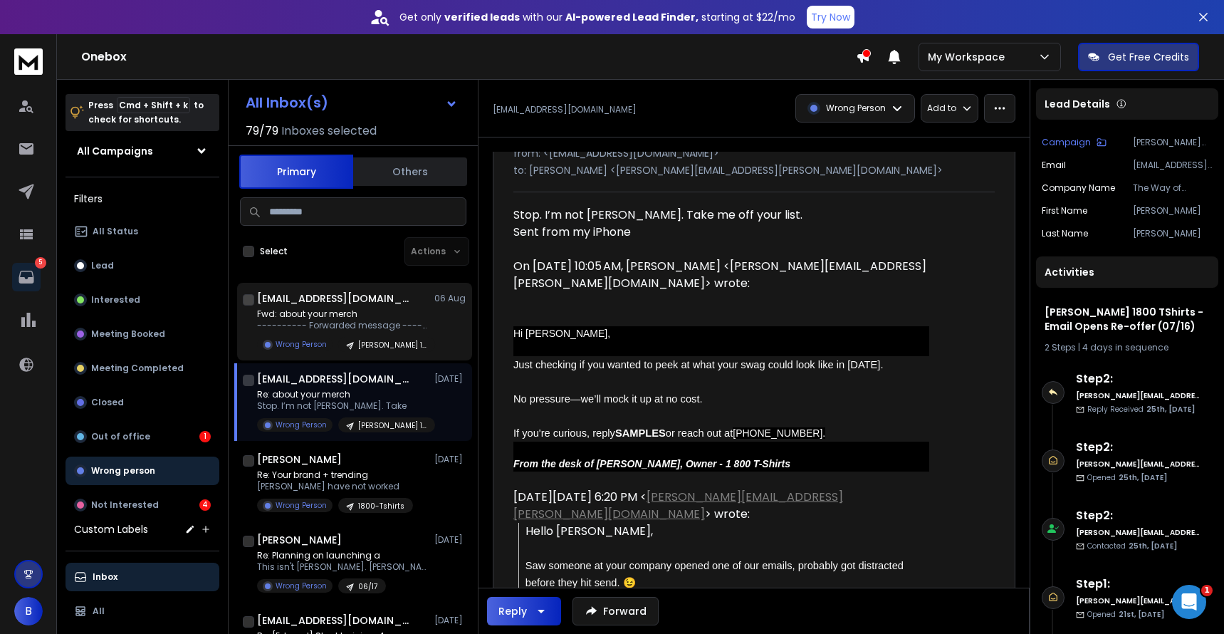
click at [323, 289] on div "[EMAIL_ADDRESS][DOMAIN_NAME] [DATE] Fwd: about your merch ---------- Forwarded …" at bounding box center [354, 322] width 235 height 78
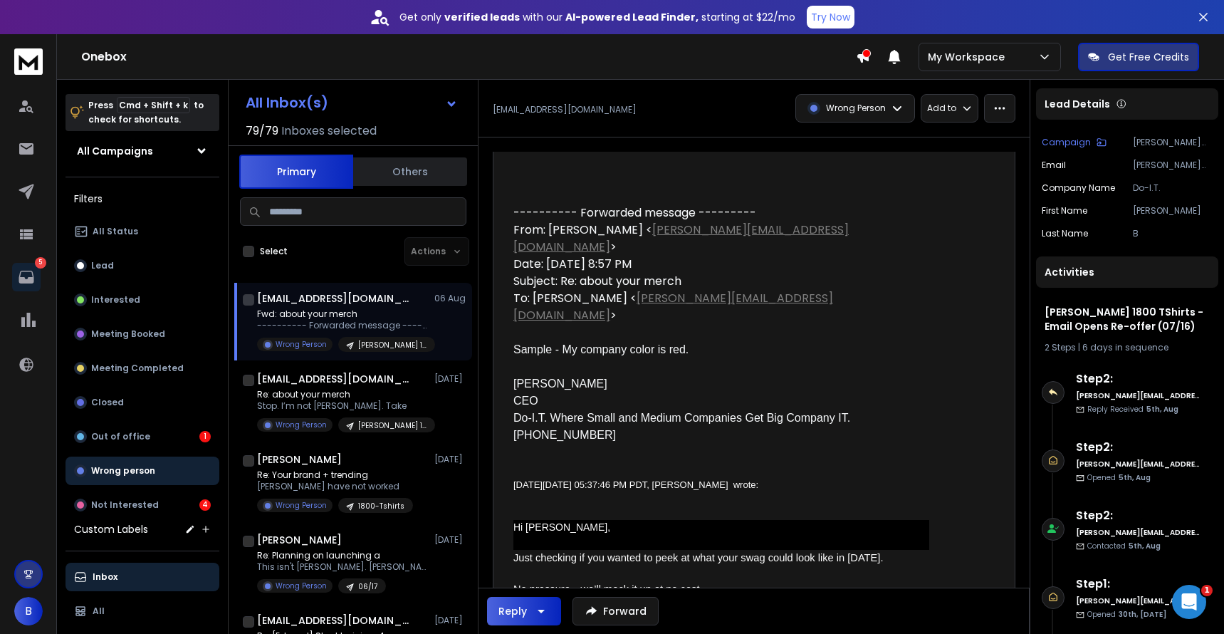
scroll to position [147, 0]
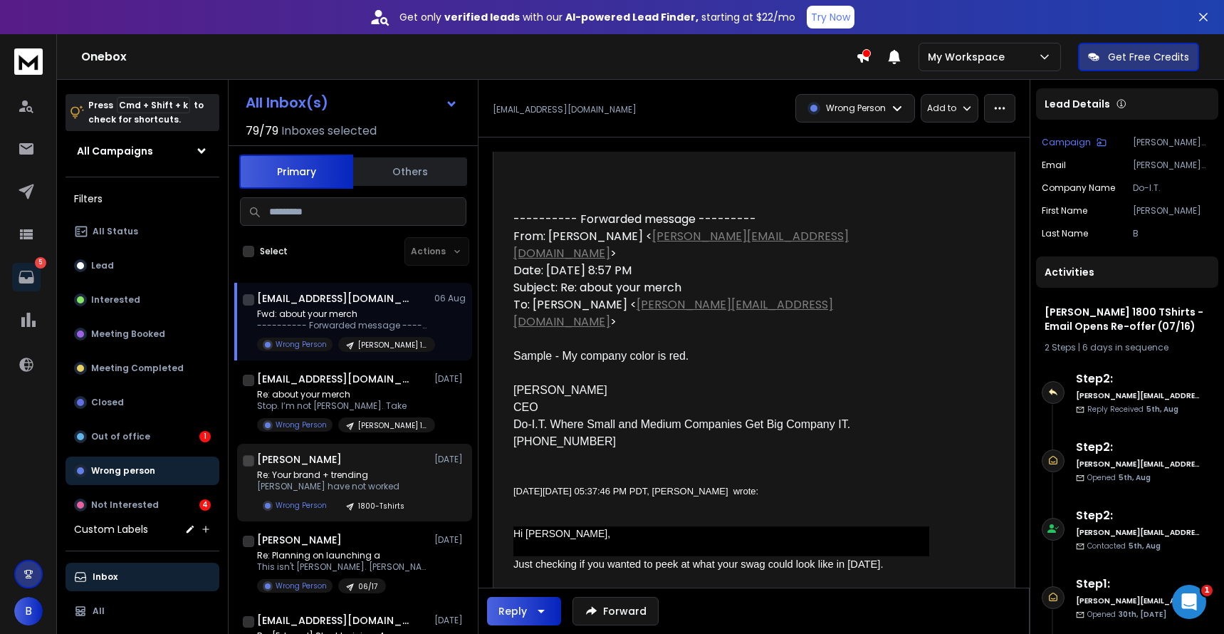
click at [399, 471] on p "Re: Your brand + trending" at bounding box center [335, 474] width 156 height 11
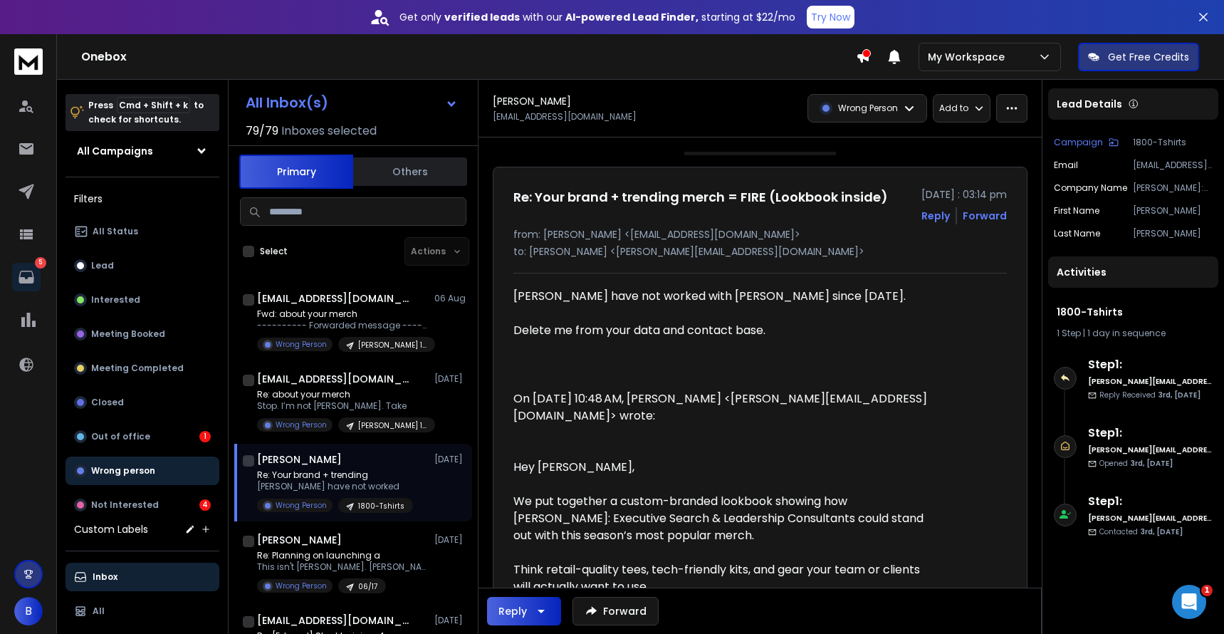
scroll to position [21, 0]
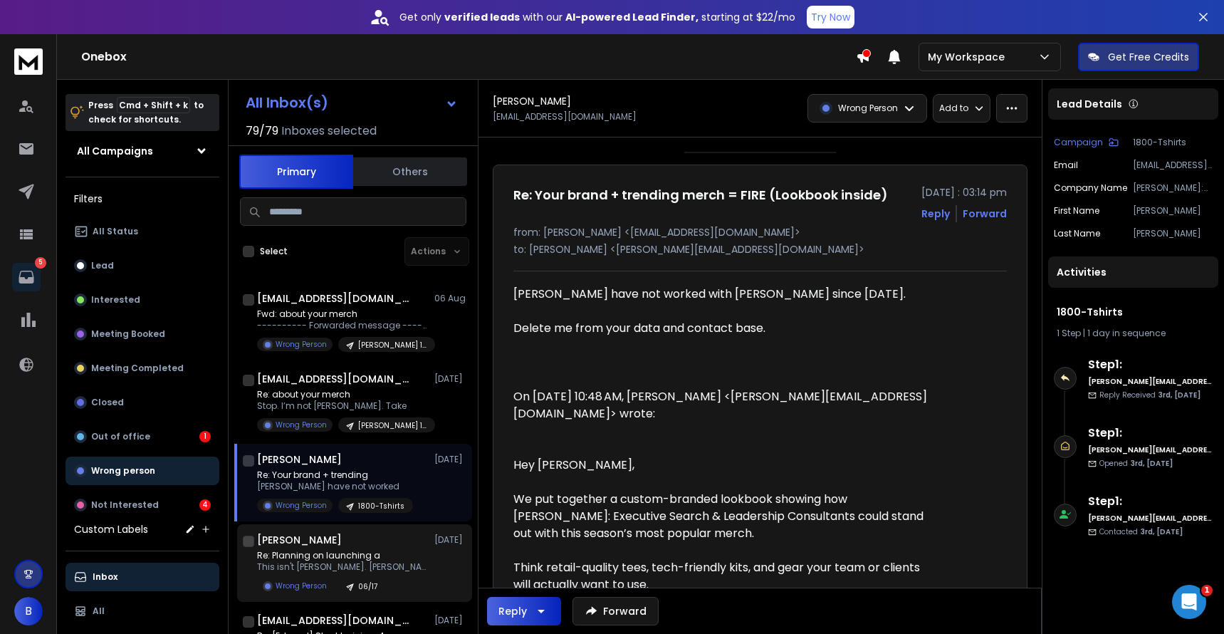
click at [417, 547] on div "[PERSON_NAME] [DATE] Re: Planning on launching a This isn't [PERSON_NAME]. [PER…" at bounding box center [361, 563] width 209 height 61
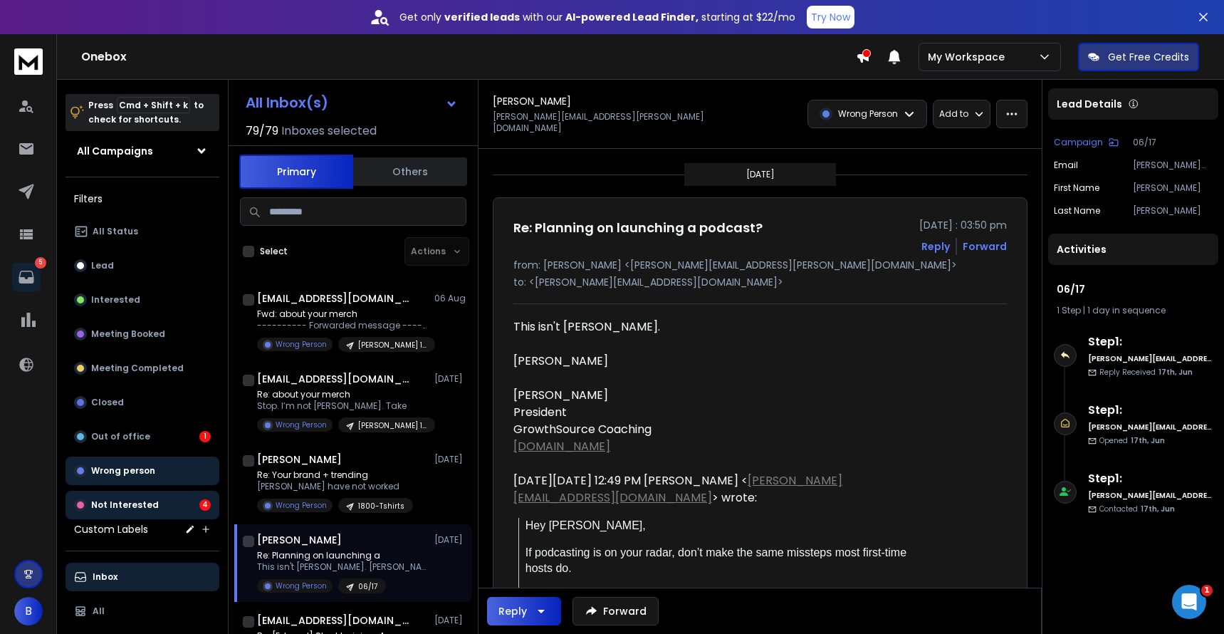
click at [147, 502] on p "Not Interested" at bounding box center [125, 504] width 68 height 11
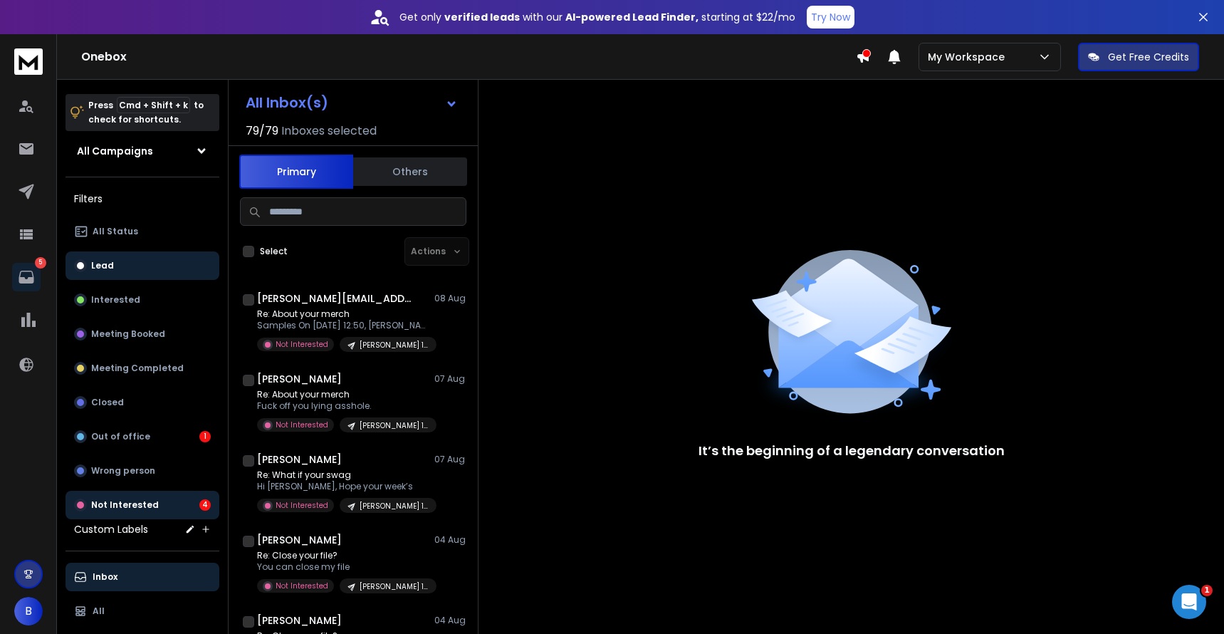
click at [99, 261] on p "Lead" at bounding box center [102, 265] width 23 height 11
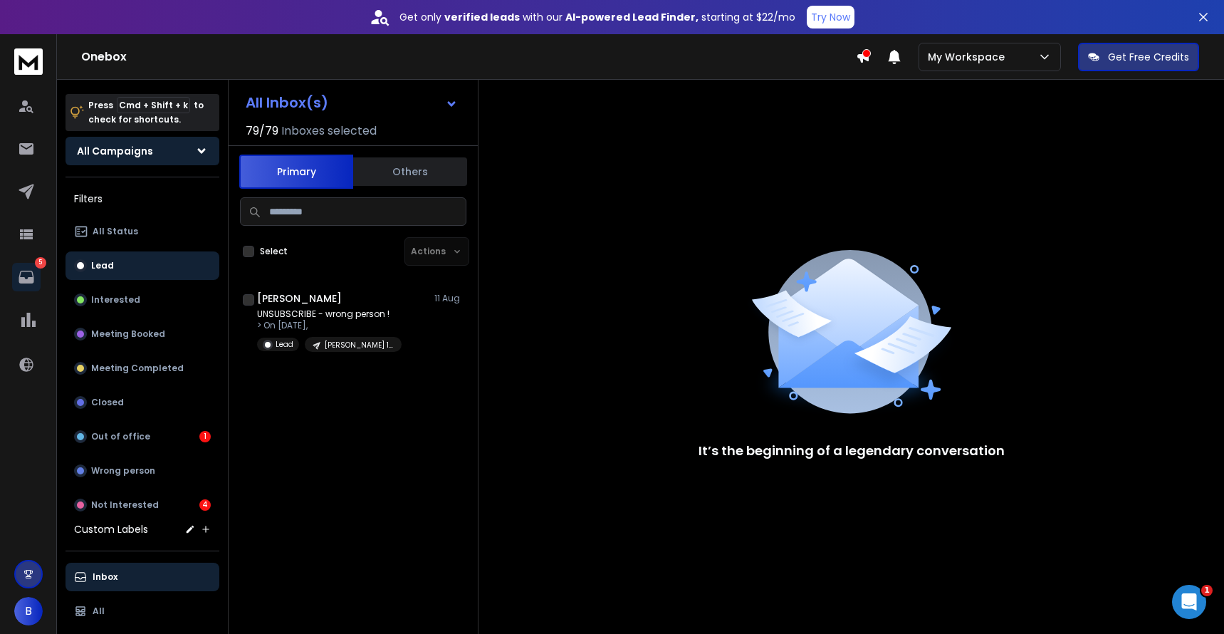
click at [147, 154] on h1 "All Campaigns" at bounding box center [115, 151] width 76 height 14
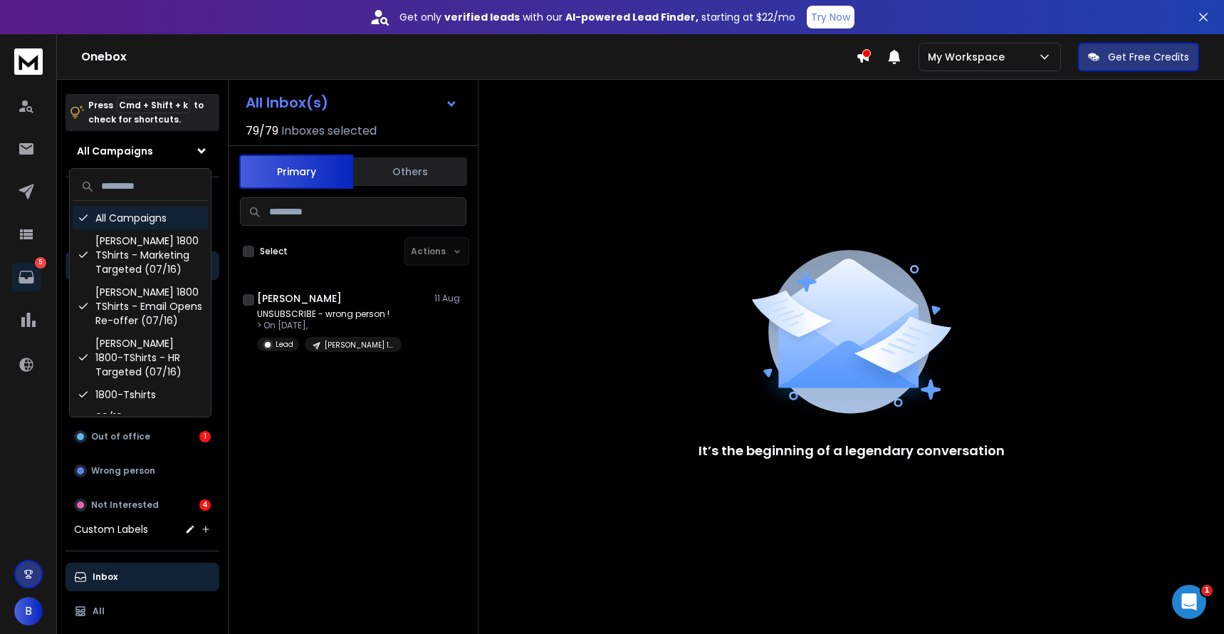
click at [138, 215] on div "All Campaigns" at bounding box center [140, 217] width 135 height 23
click at [133, 251] on div "[PERSON_NAME] 1800 TShirts - Marketing Targeted (07/16)" at bounding box center [140, 254] width 135 height 51
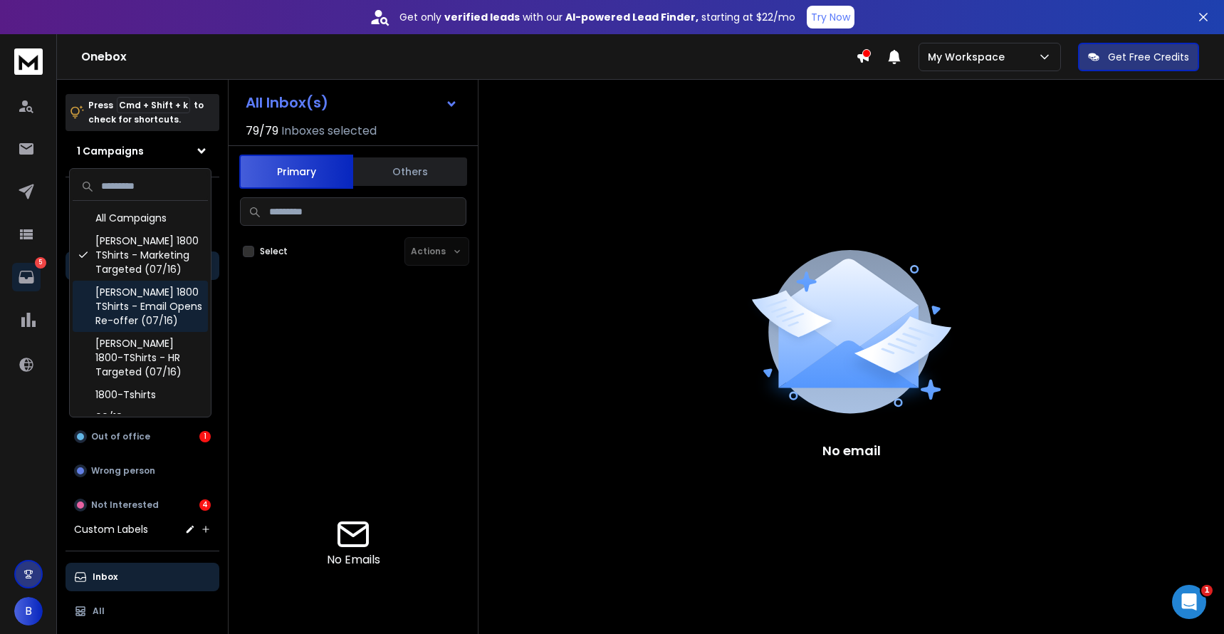
click at [167, 305] on div "[PERSON_NAME] 1800 TShirts - Email Opens Re-offer (07/16)" at bounding box center [140, 306] width 135 height 51
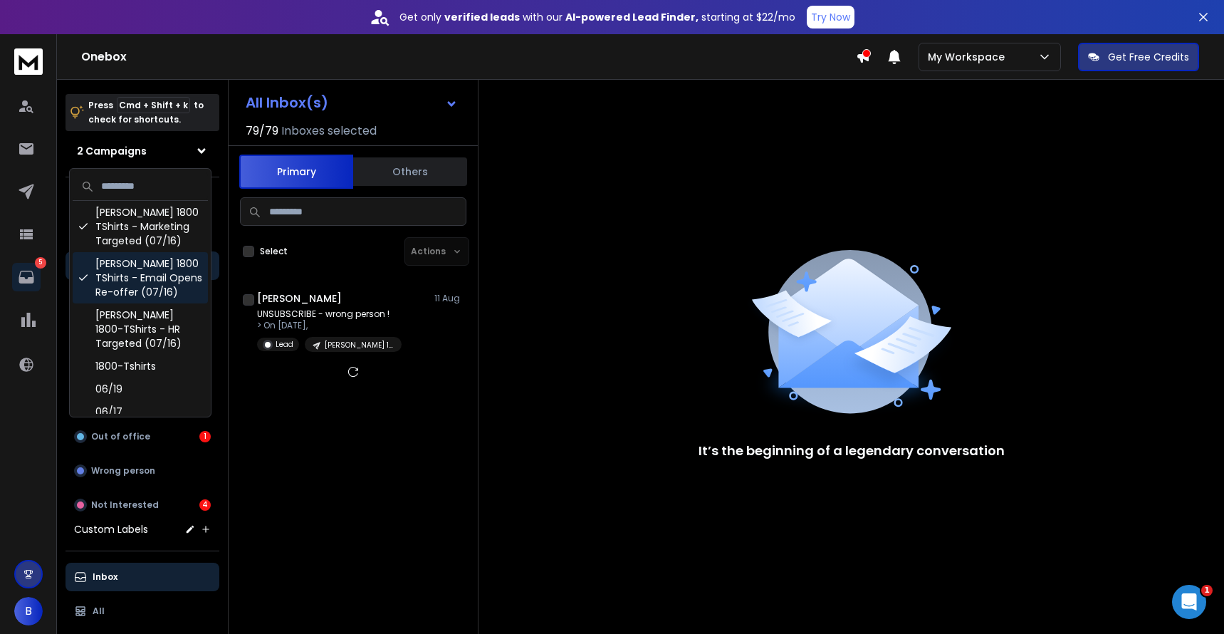
scroll to position [32, 0]
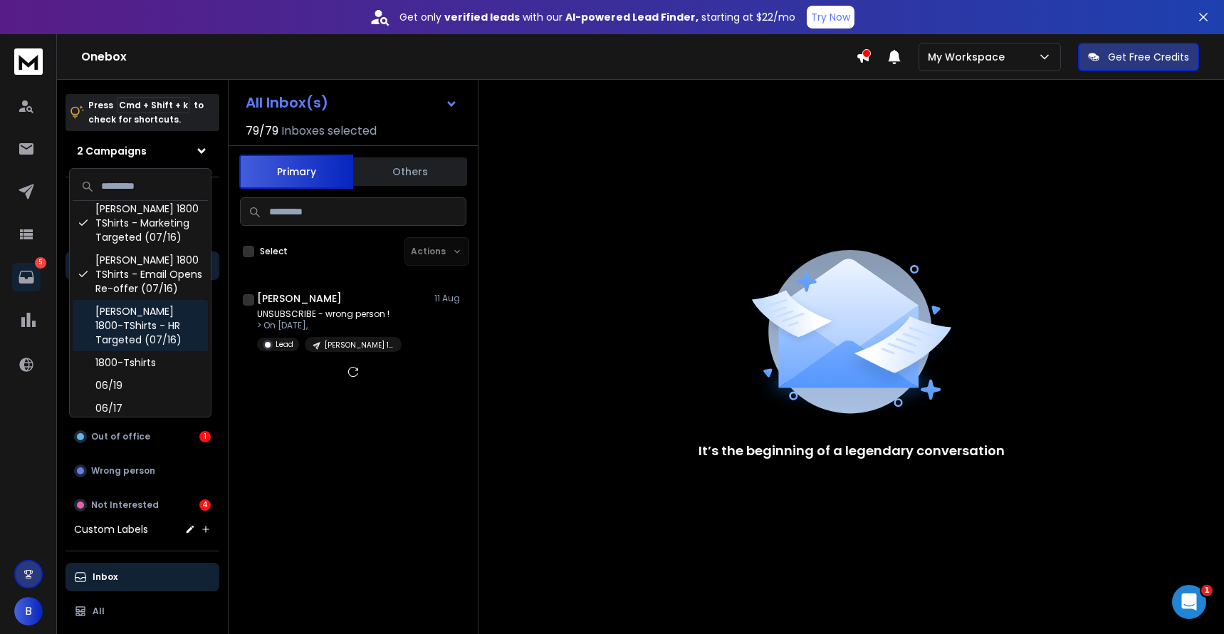
click at [159, 323] on div "[PERSON_NAME] 1800-TShirts - HR Targeted (07/16)" at bounding box center [140, 325] width 135 height 51
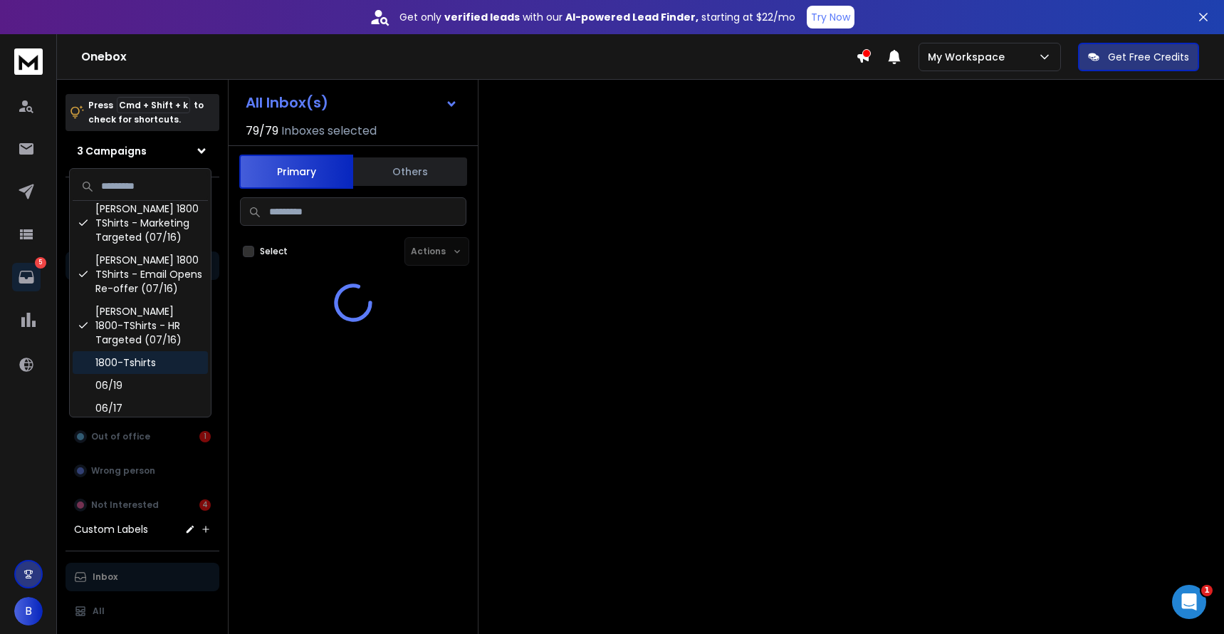
click at [142, 355] on div "1800-Tshirts" at bounding box center [140, 362] width 135 height 23
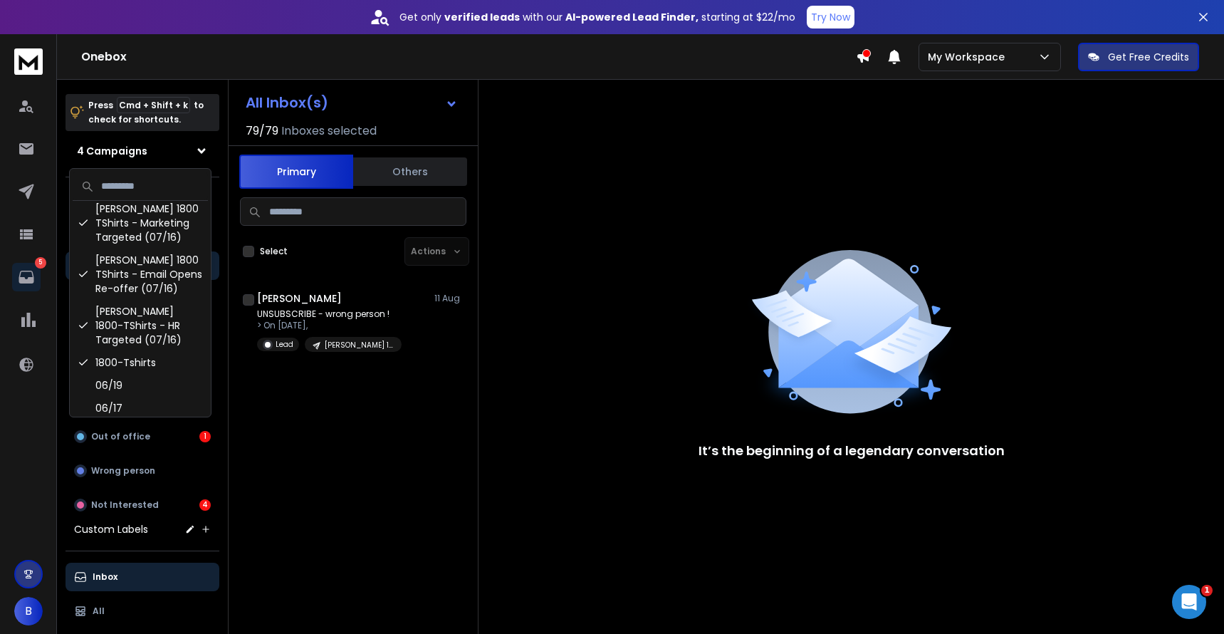
click at [402, 421] on div "[PERSON_NAME] [DATE] UNSUBSCRIBE - wrong person ! > On [DATE], Lead [PERSON_NAM…" at bounding box center [353, 395] width 249 height 231
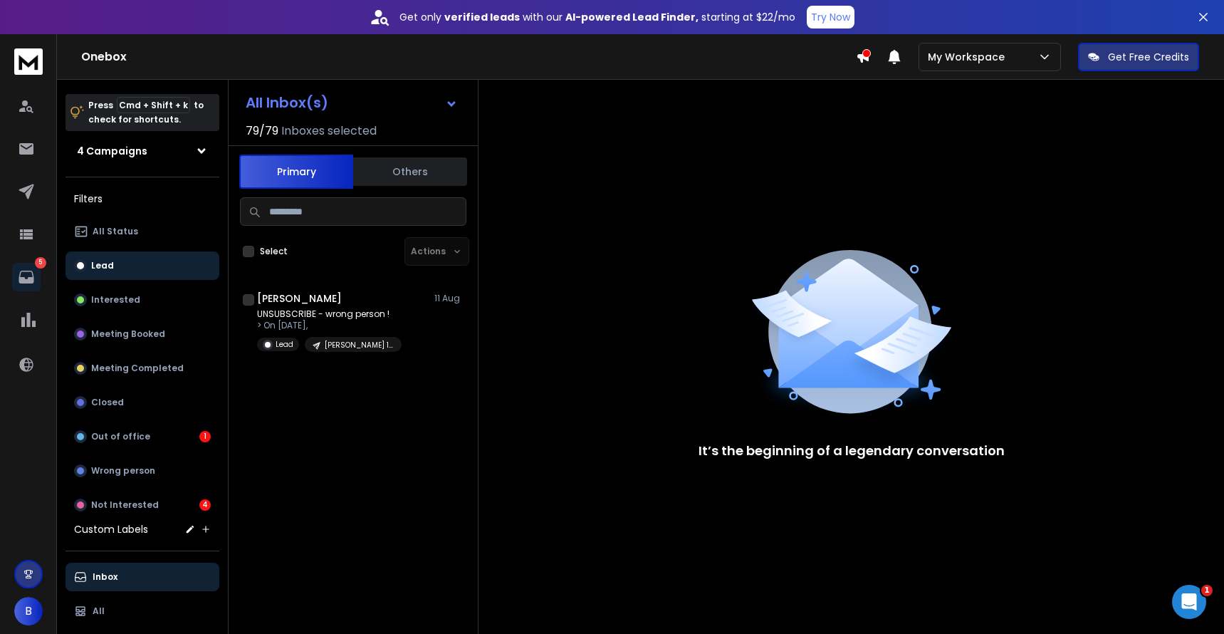
click at [140, 262] on button "Lead" at bounding box center [142, 265] width 154 height 28
click at [404, 169] on button "Others" at bounding box center [410, 171] width 114 height 31
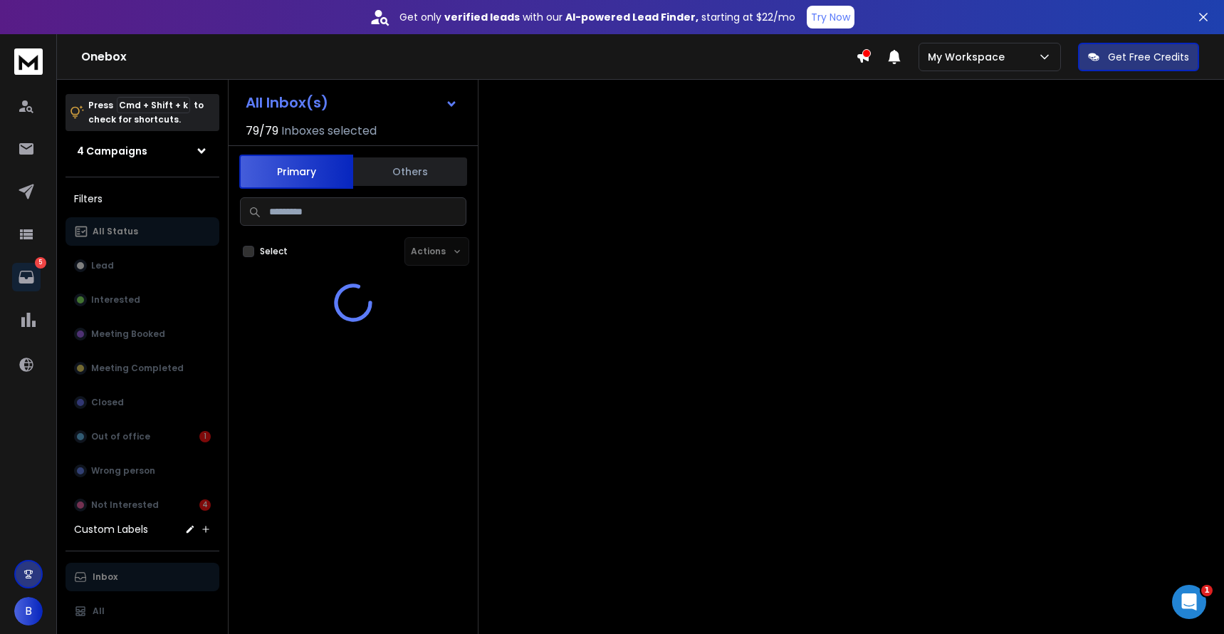
click at [290, 170] on button "Primary" at bounding box center [296, 171] width 114 height 34
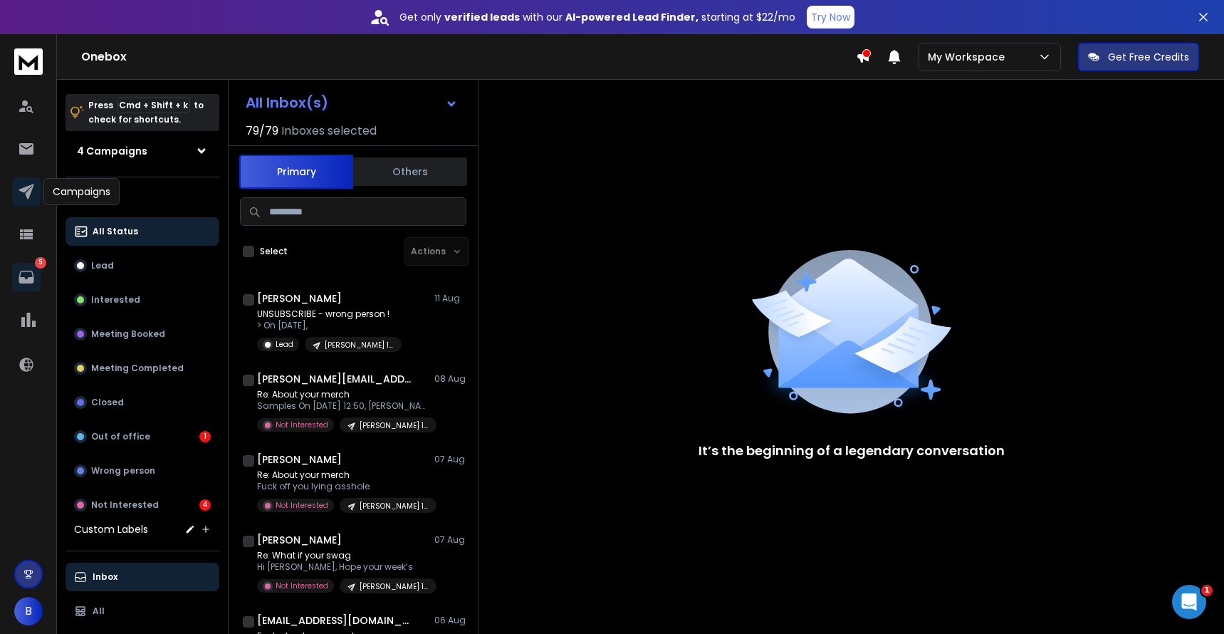
click at [31, 203] on link at bounding box center [26, 191] width 28 height 28
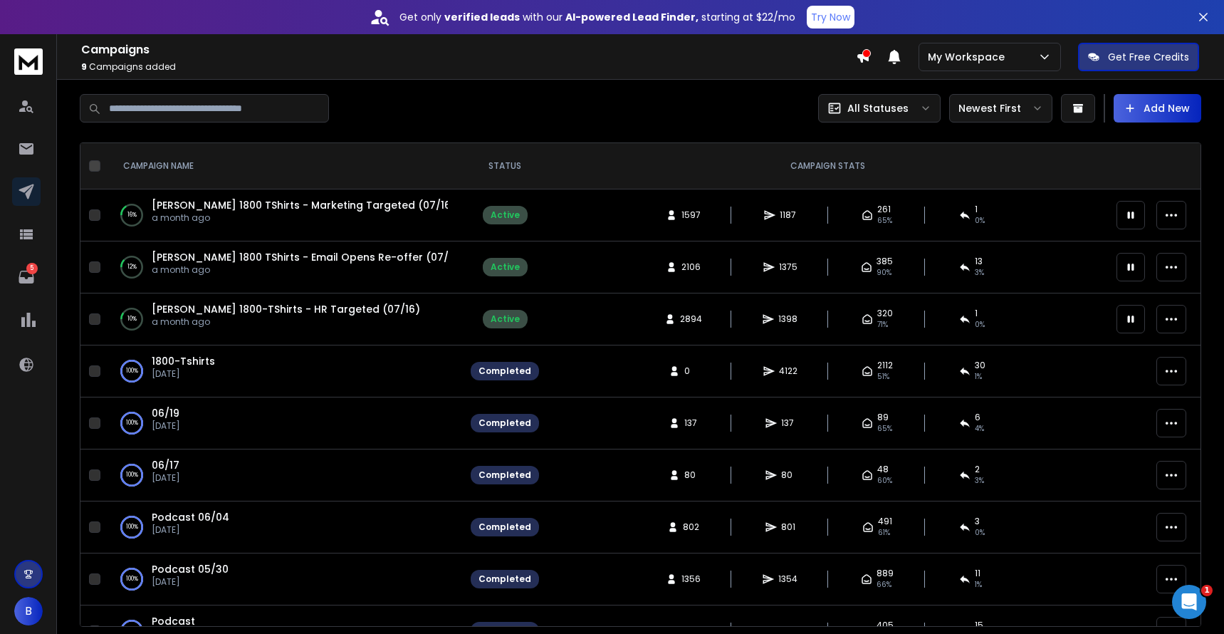
click at [1178, 323] on button "button" at bounding box center [1171, 319] width 30 height 28
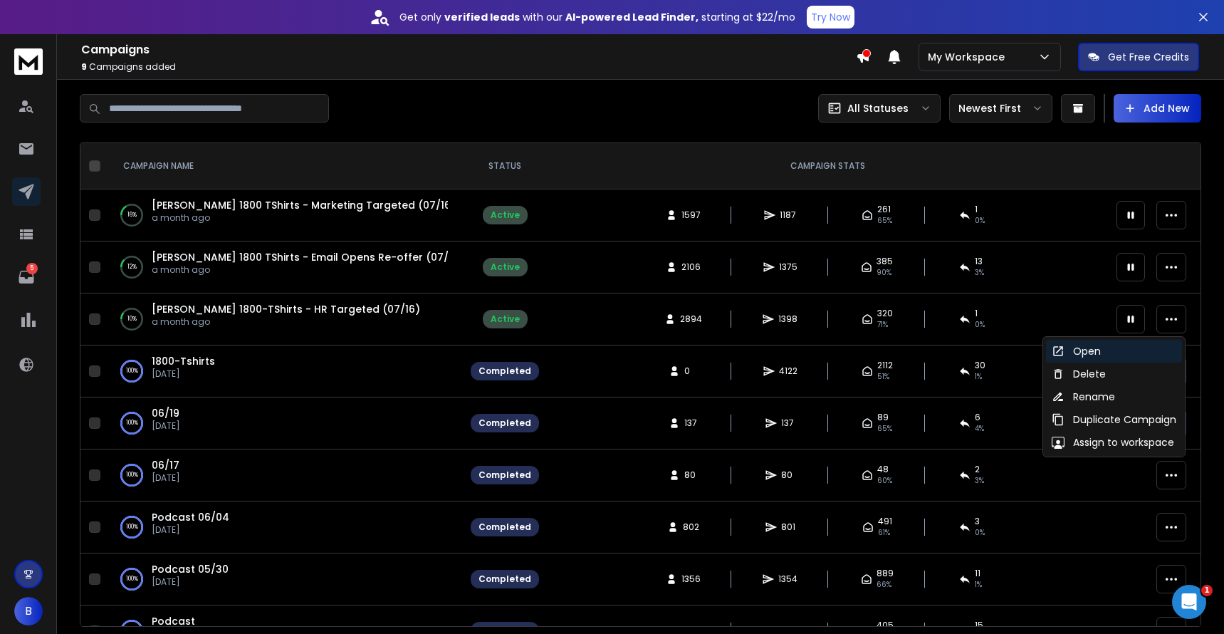
click at [1110, 355] on div "Open" at bounding box center [1114, 351] width 136 height 23
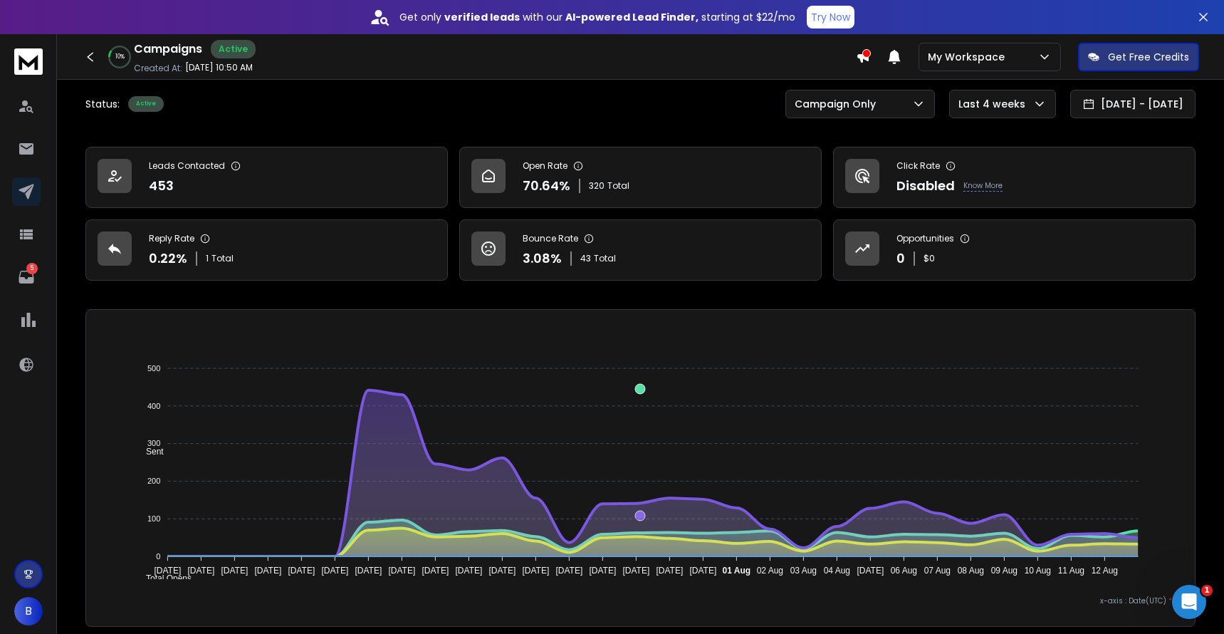
scroll to position [84, 0]
click at [980, 187] on p "Know More" at bounding box center [982, 186] width 39 height 11
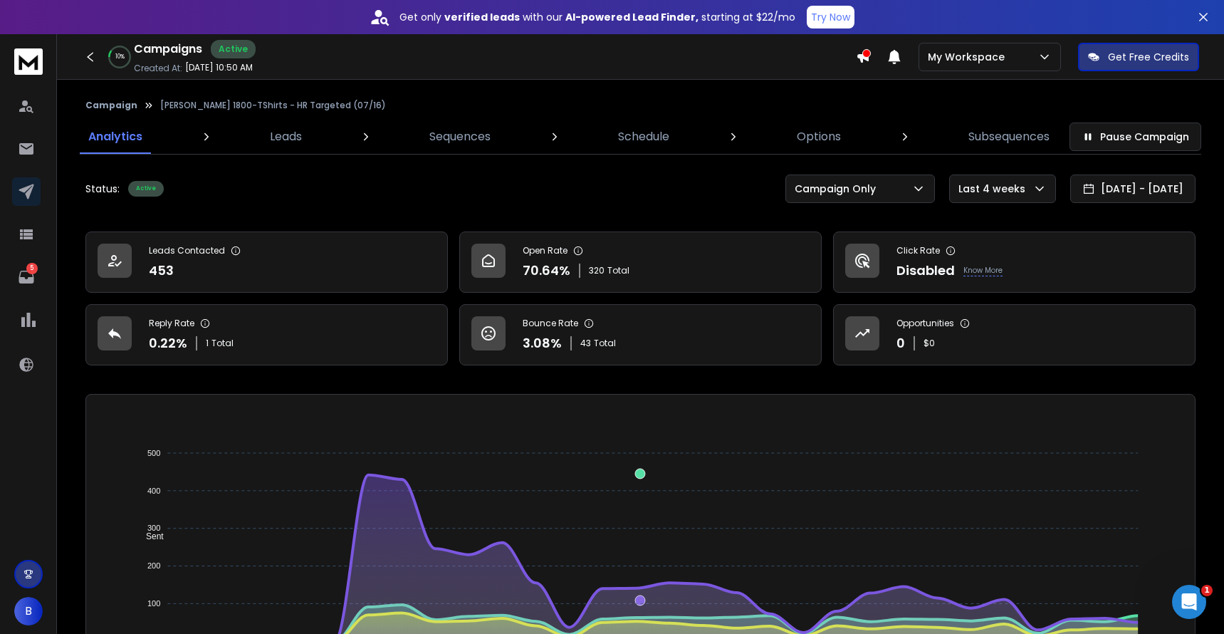
click at [21, 194] on icon at bounding box center [26, 191] width 17 height 17
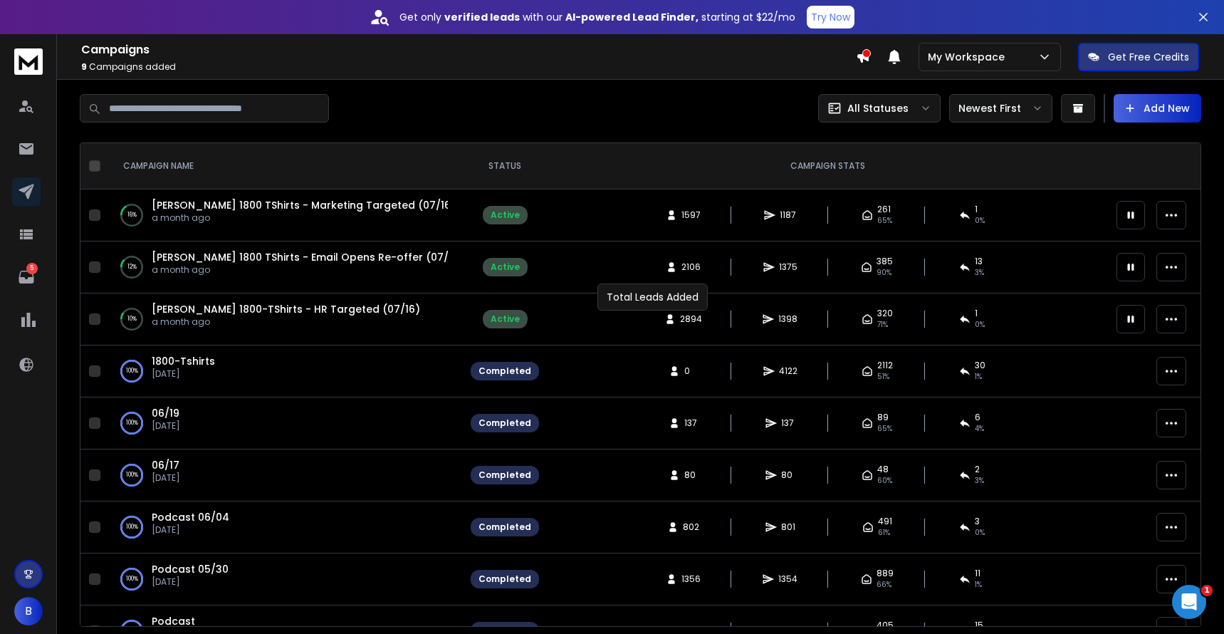
click at [680, 318] on span "2894" at bounding box center [691, 318] width 22 height 11
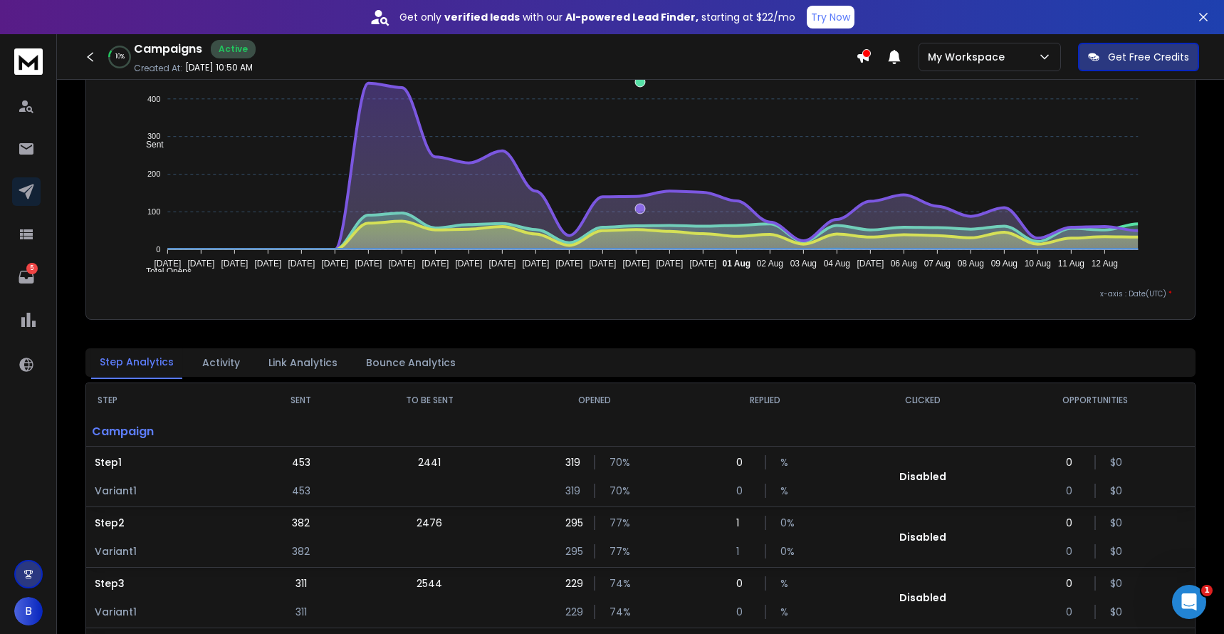
scroll to position [472, 0]
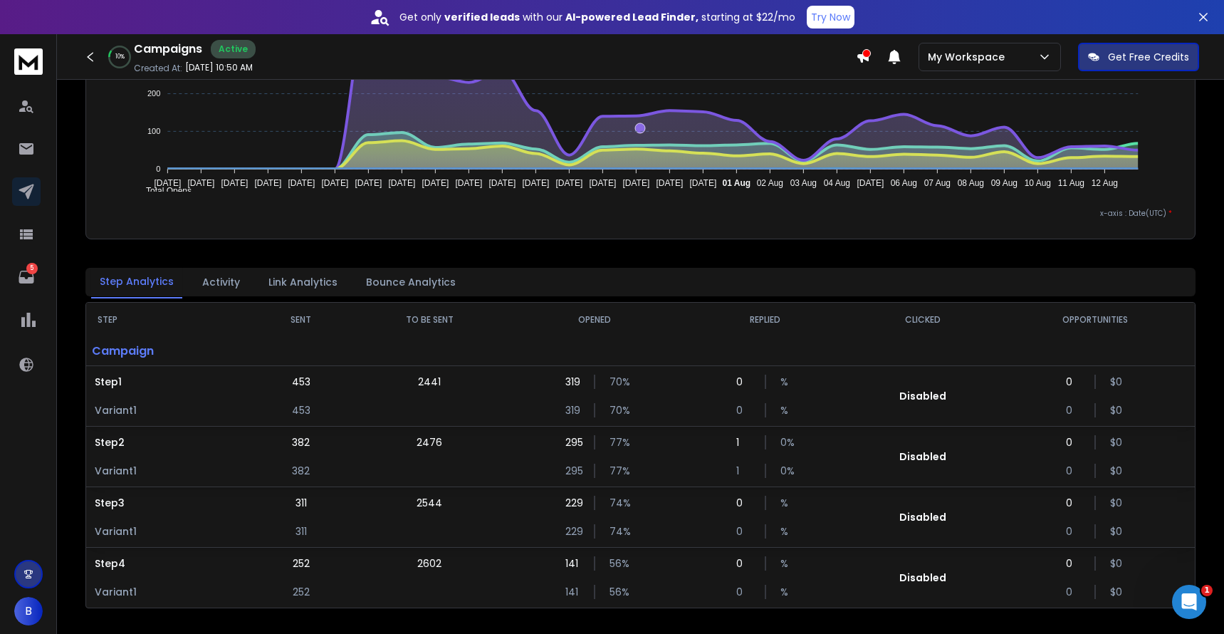
click at [216, 274] on button "Activity" at bounding box center [221, 281] width 55 height 31
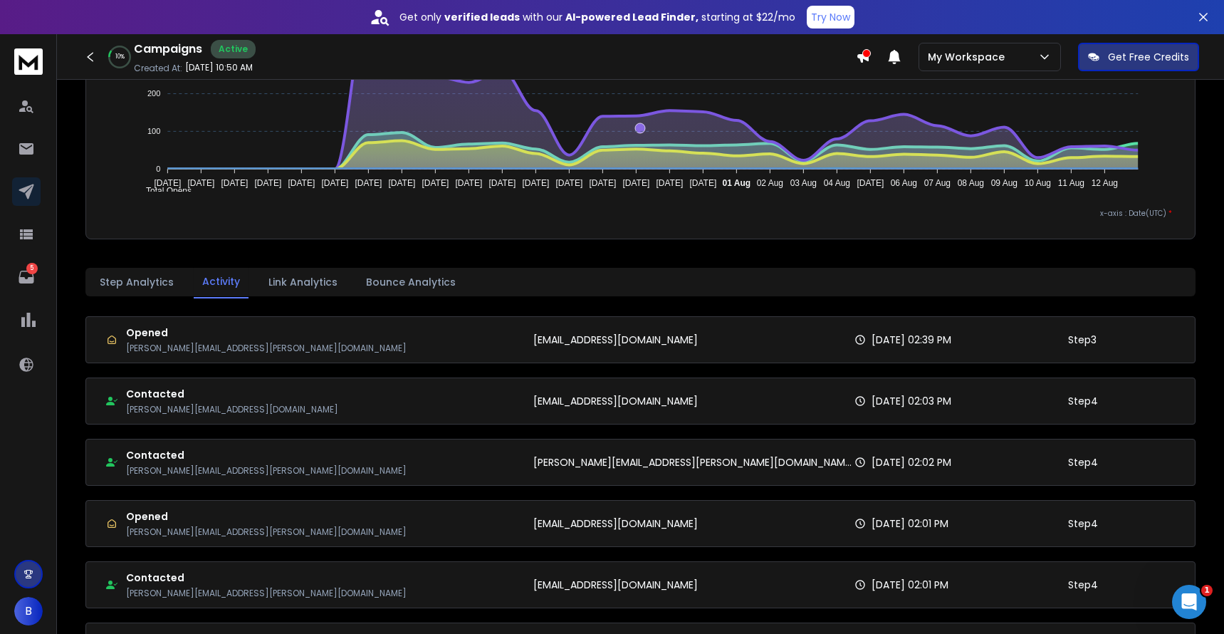
click at [280, 411] on div "Contacted [PERSON_NAME][EMAIL_ADDRESS][DOMAIN_NAME]" at bounding box center [319, 401] width 427 height 28
click at [152, 397] on h1 "Contacted" at bounding box center [232, 394] width 212 height 14
click at [126, 399] on h1 "Contacted" at bounding box center [232, 394] width 212 height 14
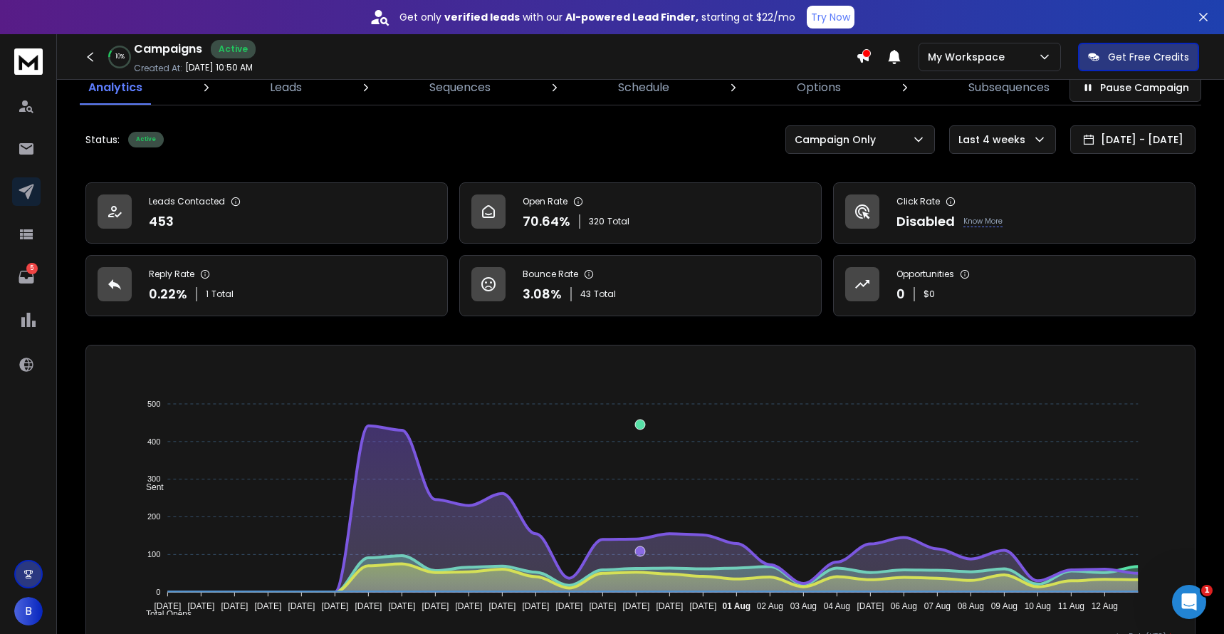
scroll to position [0, 0]
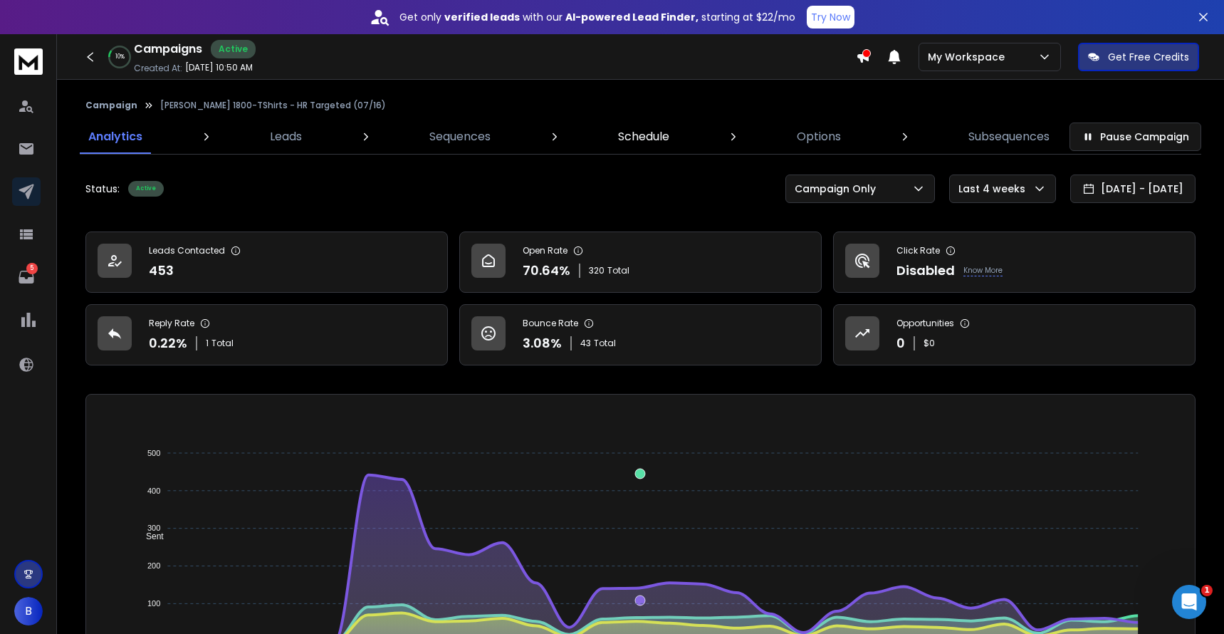
click at [656, 134] on p "Schedule" at bounding box center [643, 136] width 51 height 17
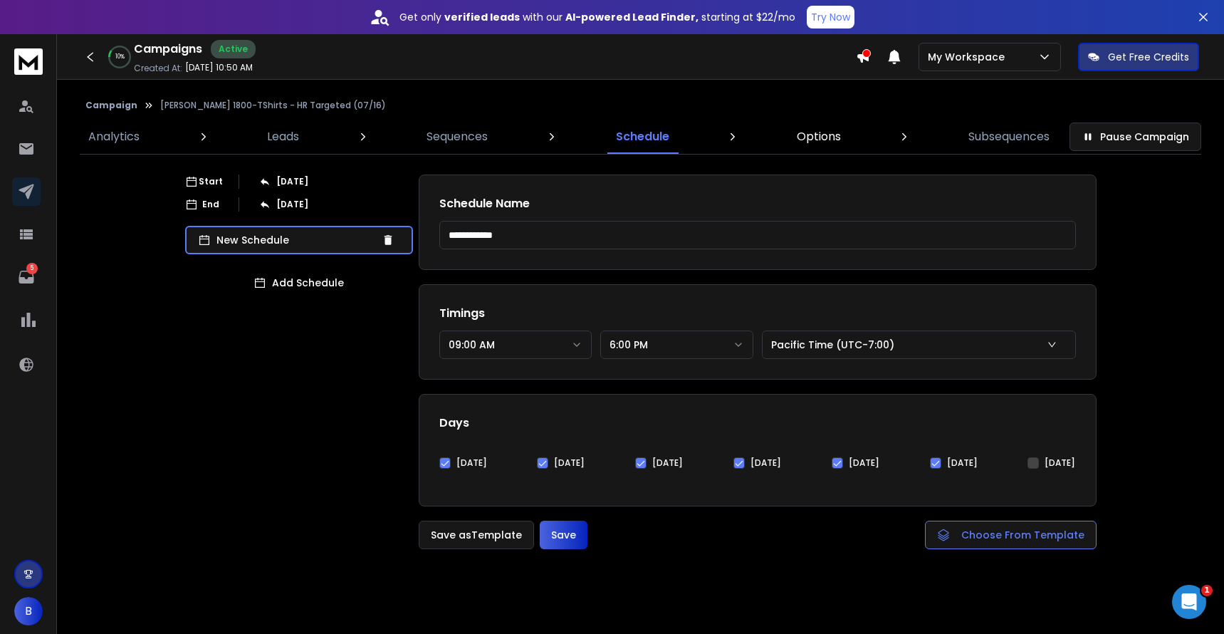
click at [813, 135] on p "Options" at bounding box center [819, 136] width 44 height 17
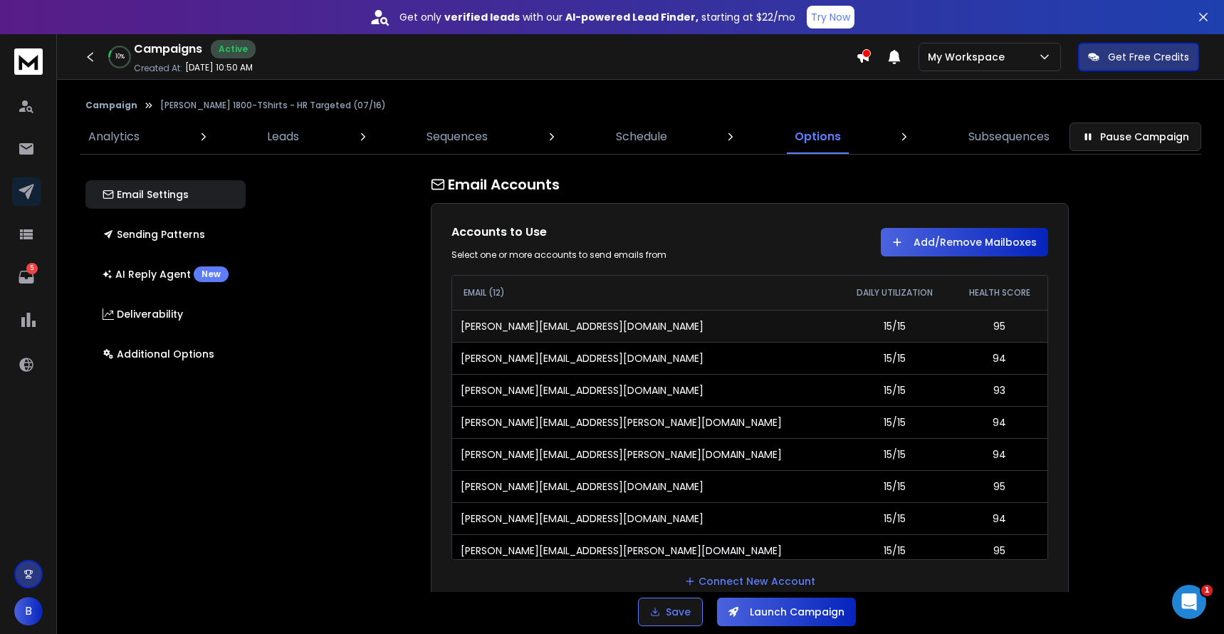
click at [665, 321] on div "[PERSON_NAME][EMAIL_ADDRESS][DOMAIN_NAME]" at bounding box center [645, 326] width 369 height 14
click at [556, 330] on p "[PERSON_NAME][EMAIL_ADDRESS][DOMAIN_NAME]" at bounding box center [582, 326] width 243 height 14
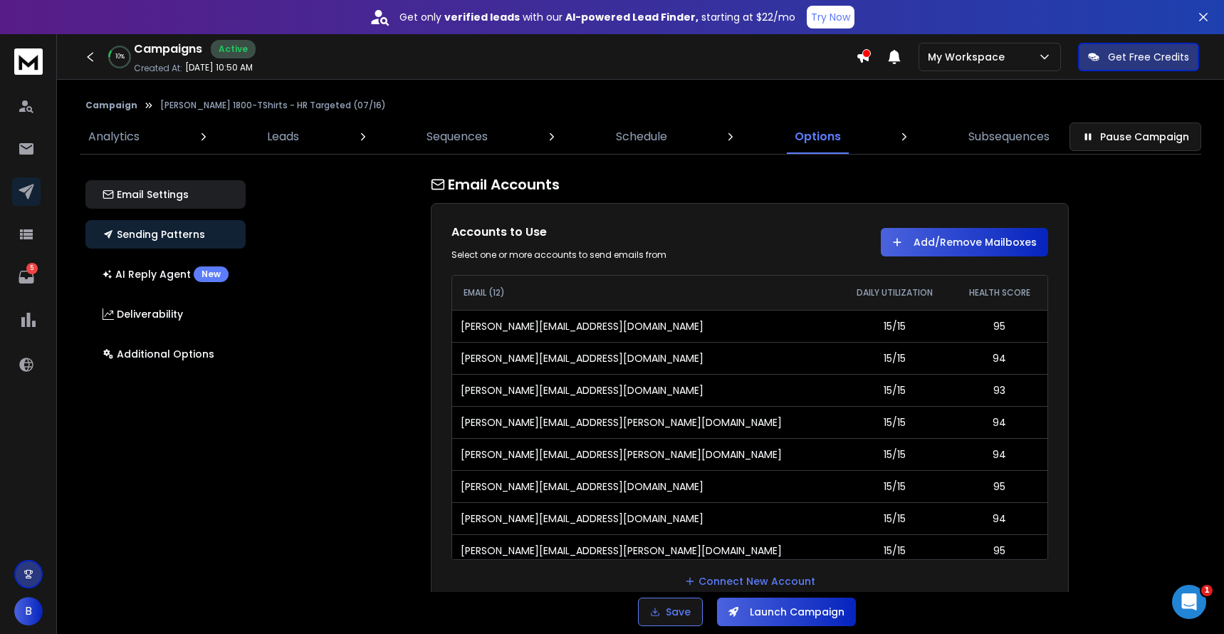
click at [182, 230] on p "Sending Patterns" at bounding box center [154, 234] width 103 height 14
click at [115, 103] on button "Campaign" at bounding box center [111, 105] width 52 height 11
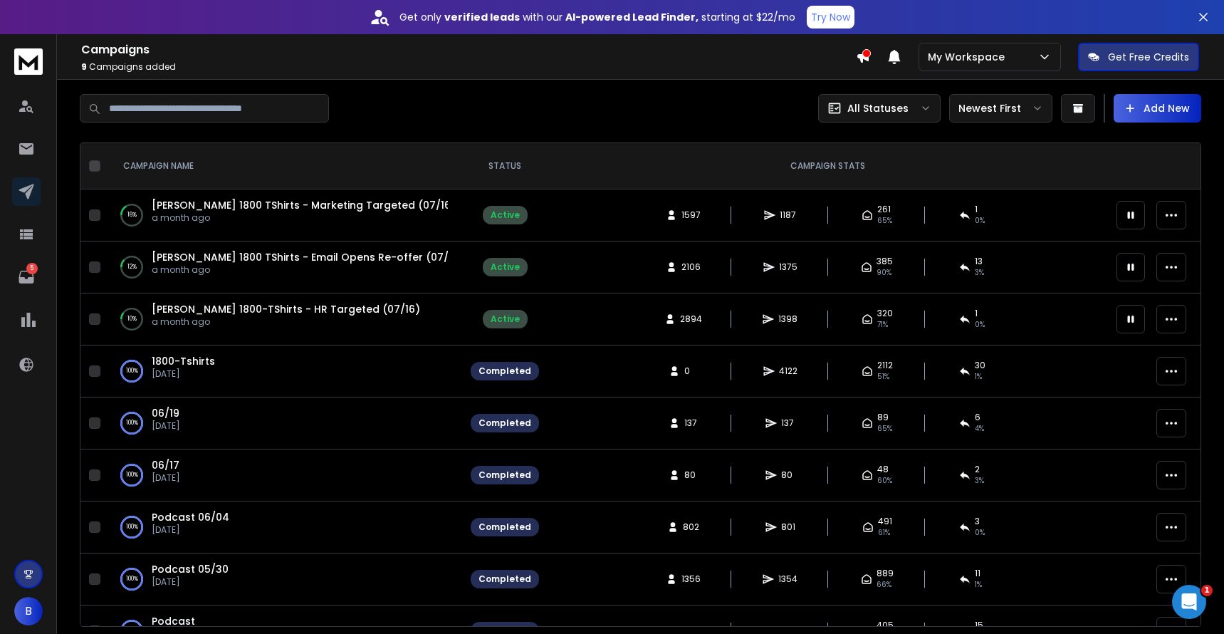
click at [1170, 211] on icon "button" at bounding box center [1171, 215] width 14 height 14
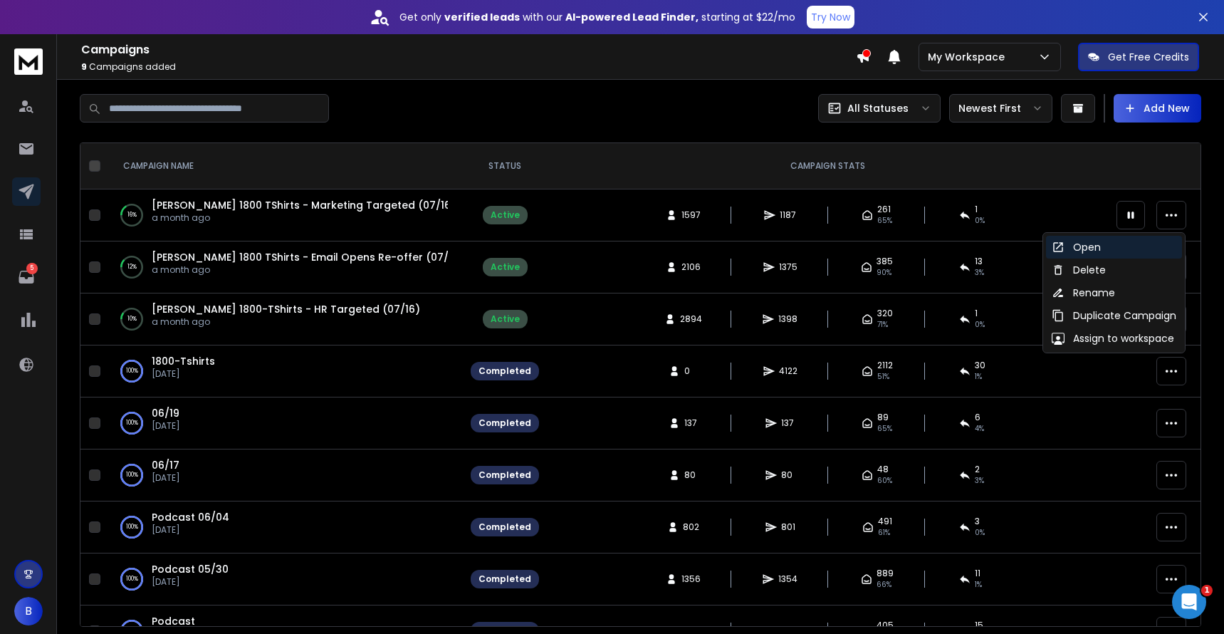
click at [1094, 241] on div "Open" at bounding box center [1076, 247] width 49 height 14
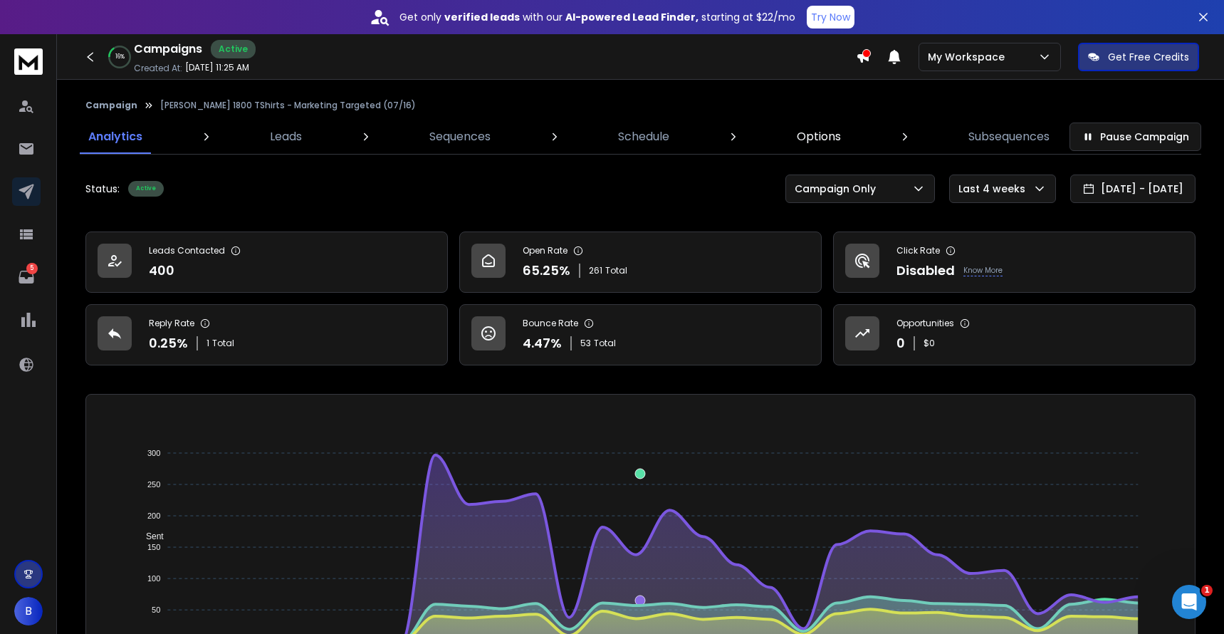
click at [840, 130] on p "Options" at bounding box center [819, 136] width 44 height 17
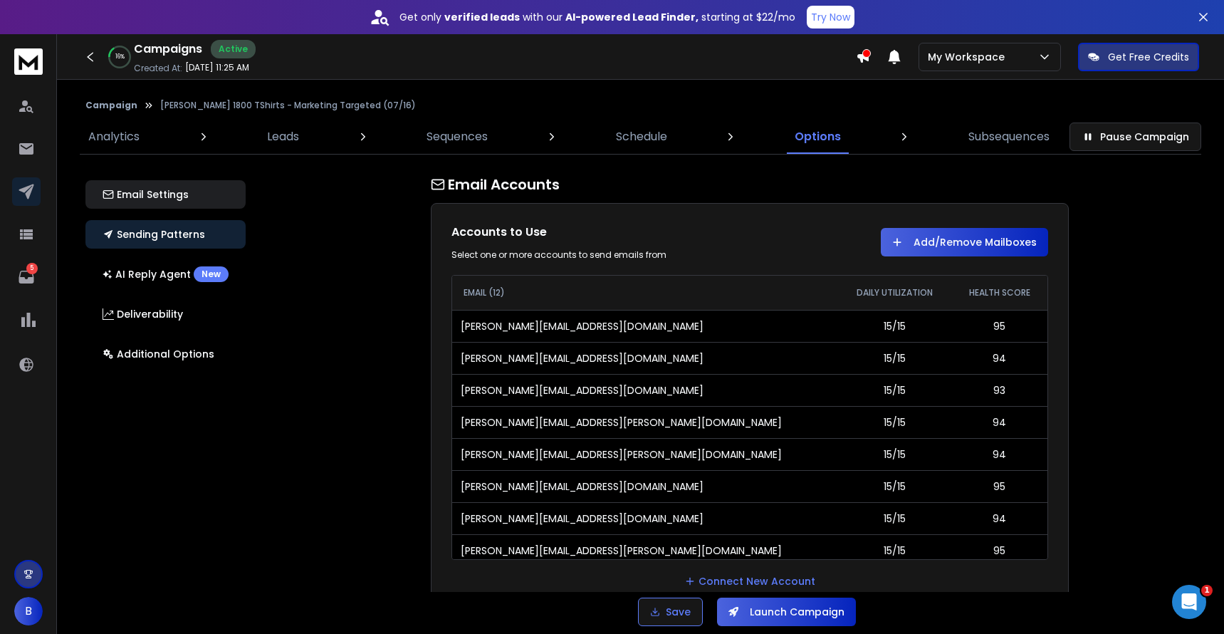
click at [159, 233] on p "Sending Patterns" at bounding box center [154, 234] width 103 height 14
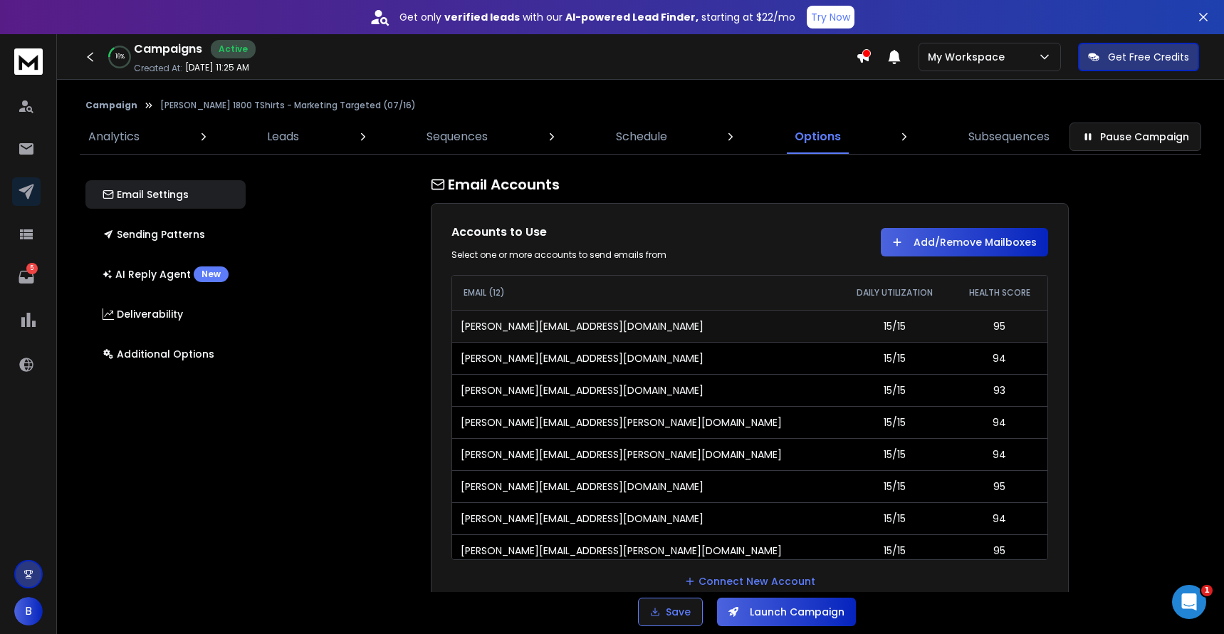
click at [839, 323] on td "15/15" at bounding box center [895, 326] width 113 height 32
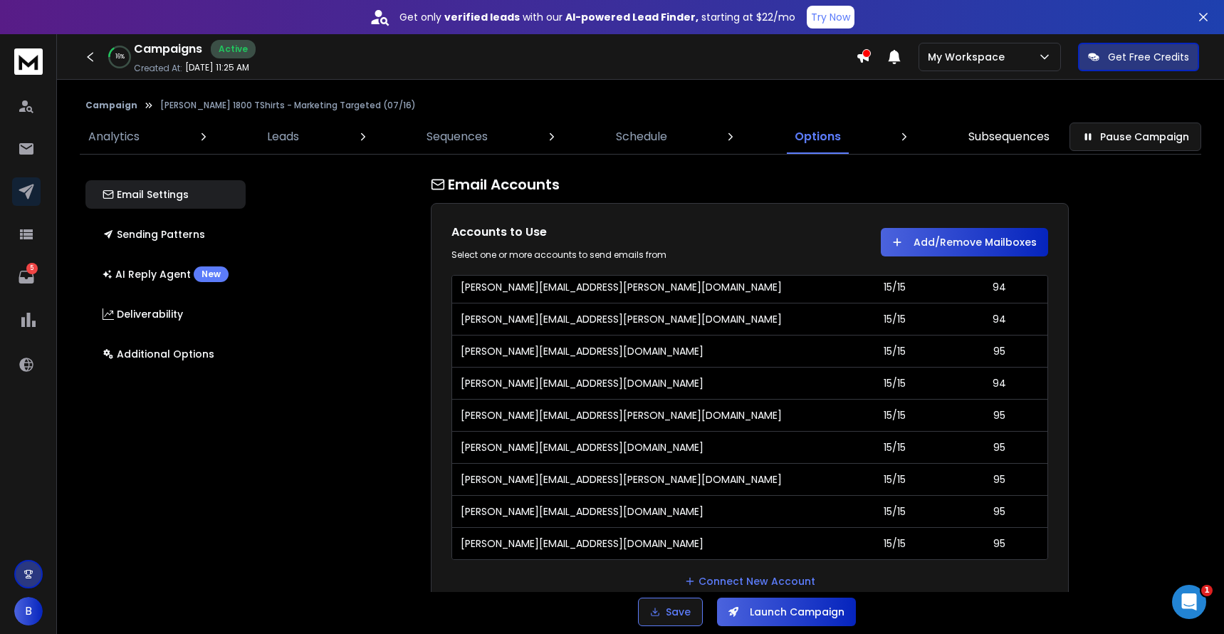
click at [995, 143] on p "Subsequences" at bounding box center [1008, 136] width 81 height 17
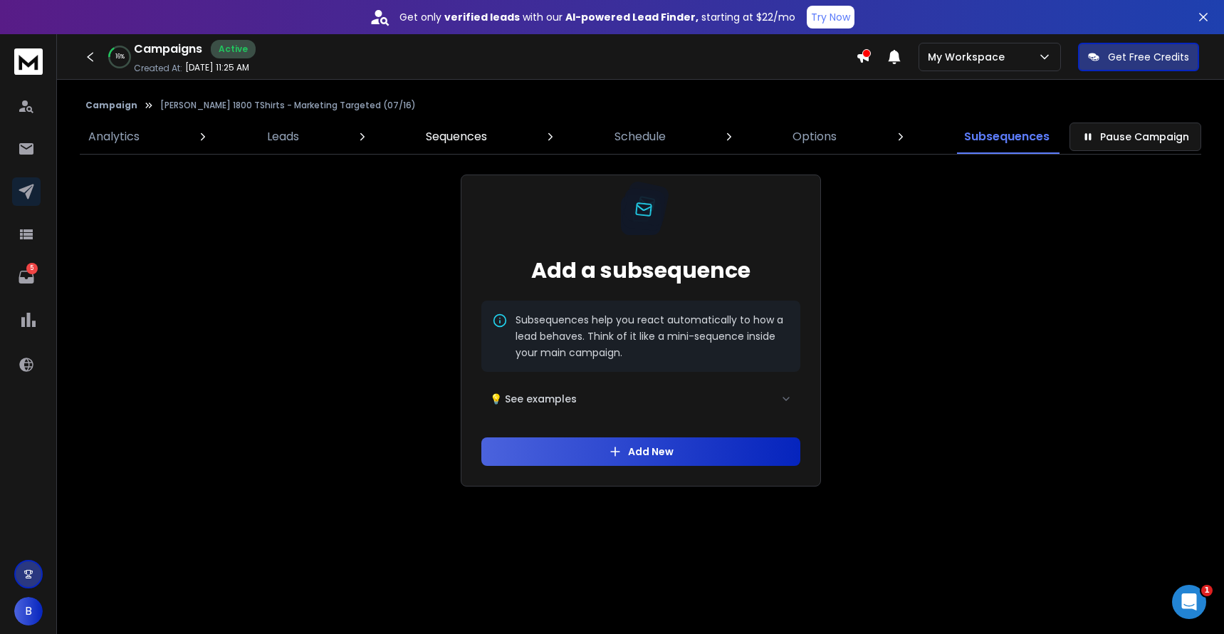
click at [454, 129] on p "Sequences" at bounding box center [456, 136] width 61 height 17
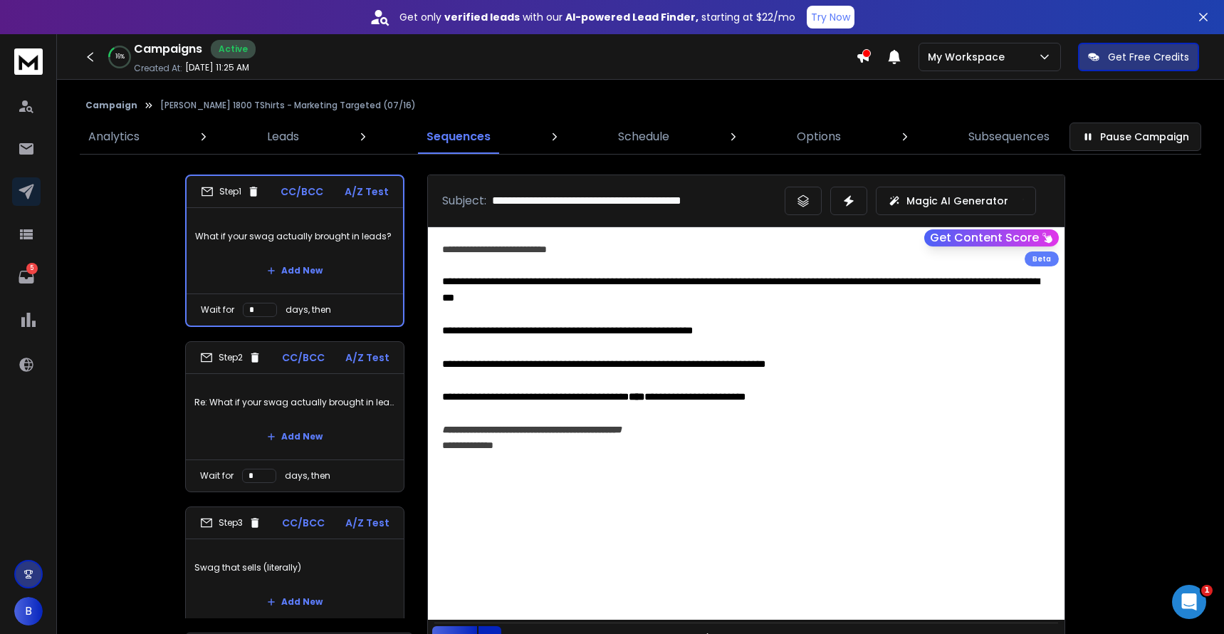
click at [360, 392] on p "Re: What if your swag actually brought in leads?" at bounding box center [294, 402] width 201 height 40
type input "**********"
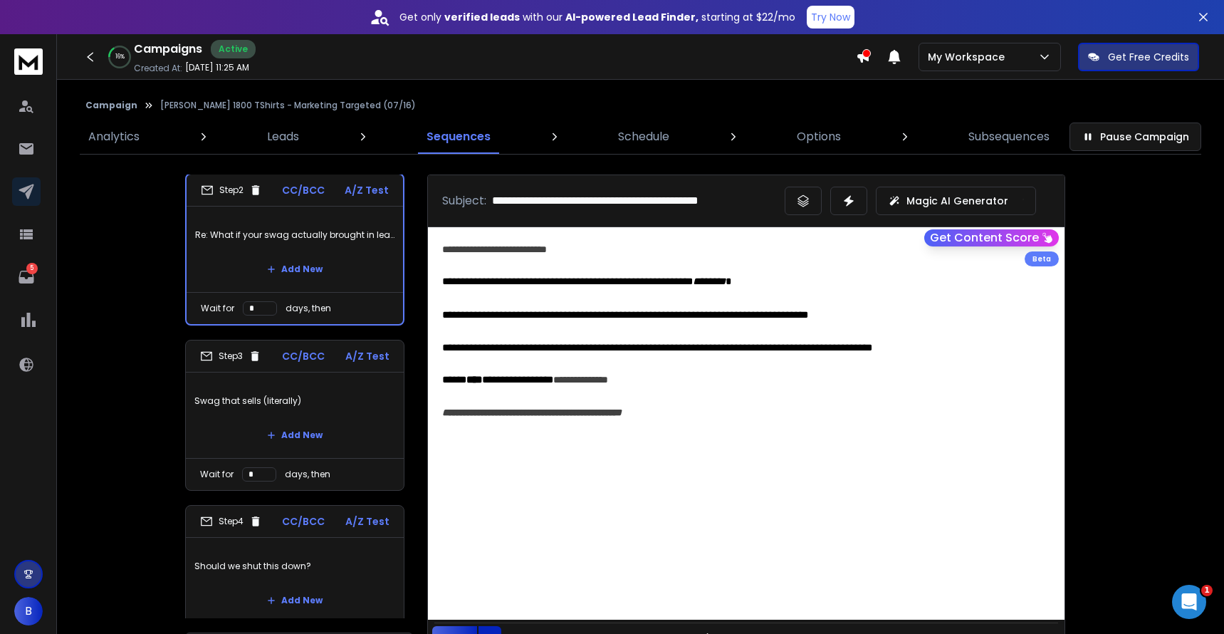
scroll to position [172, 0]
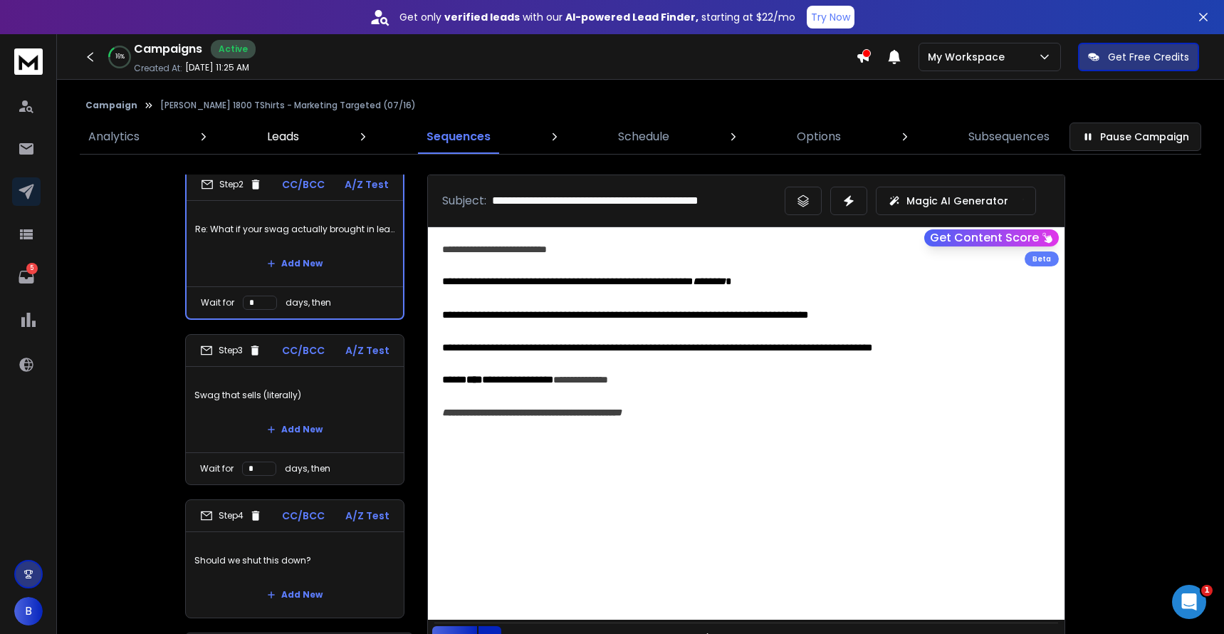
click at [288, 137] on p "Leads" at bounding box center [283, 136] width 32 height 17
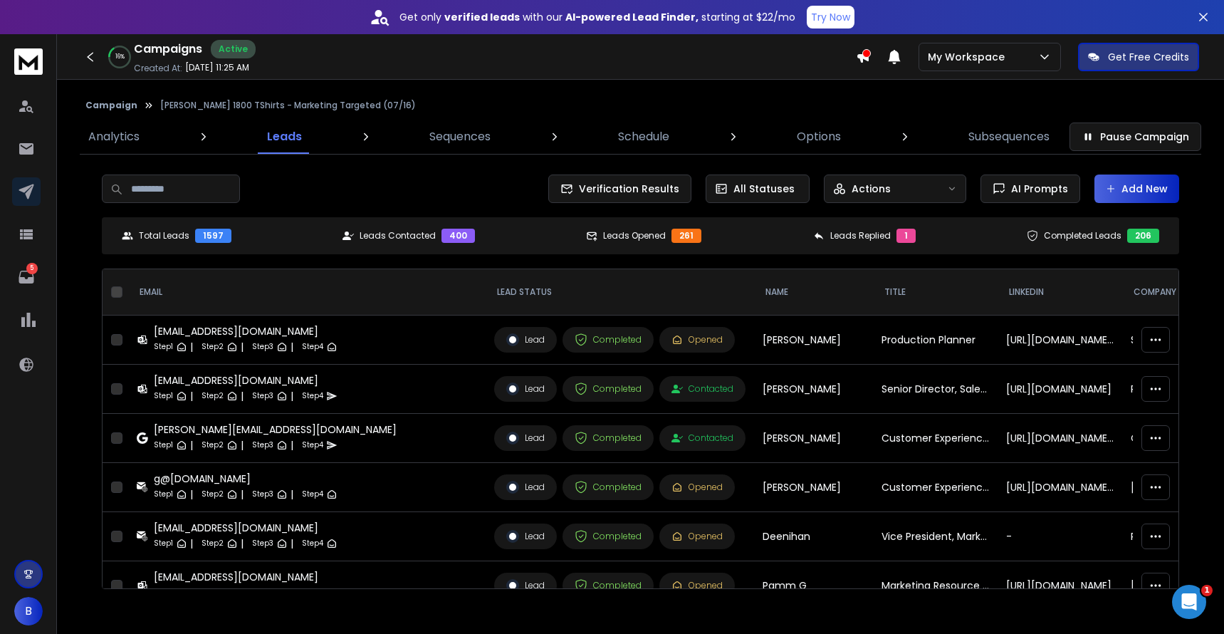
scroll to position [1, 0]
click at [1150, 345] on icon "button" at bounding box center [1155, 338] width 13 height 13
click at [1133, 333] on td at bounding box center [1156, 338] width 46 height 49
click at [248, 332] on div "[EMAIL_ADDRESS][DOMAIN_NAME]" at bounding box center [246, 330] width 184 height 14
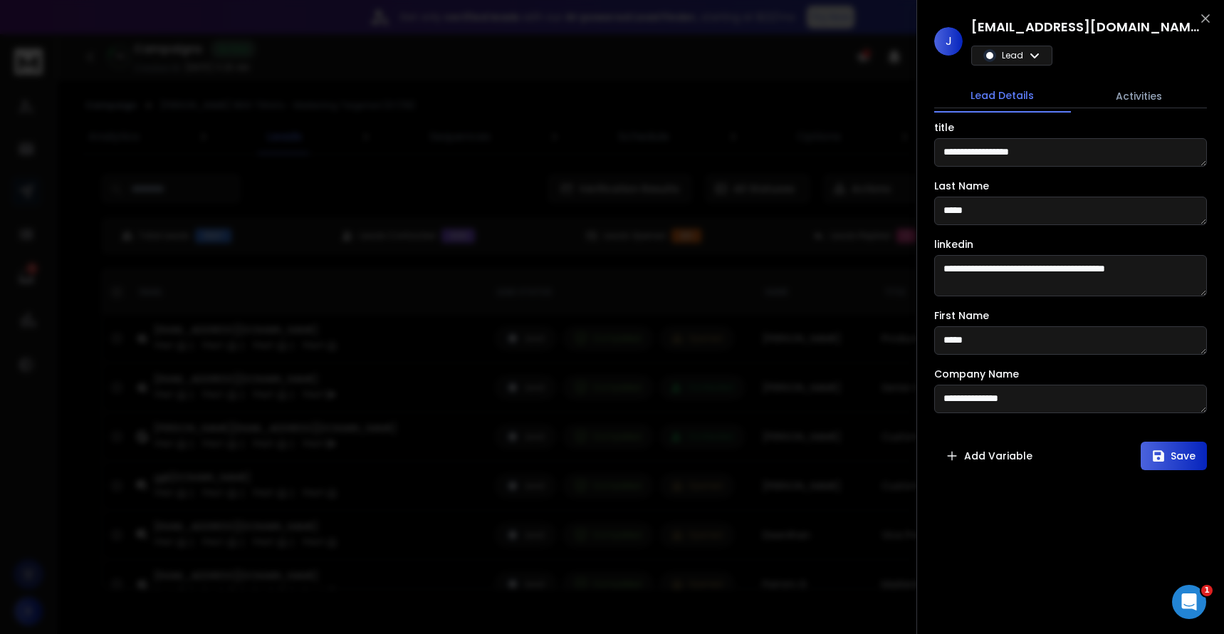
click at [1143, 92] on button "Activities" at bounding box center [1139, 95] width 137 height 31
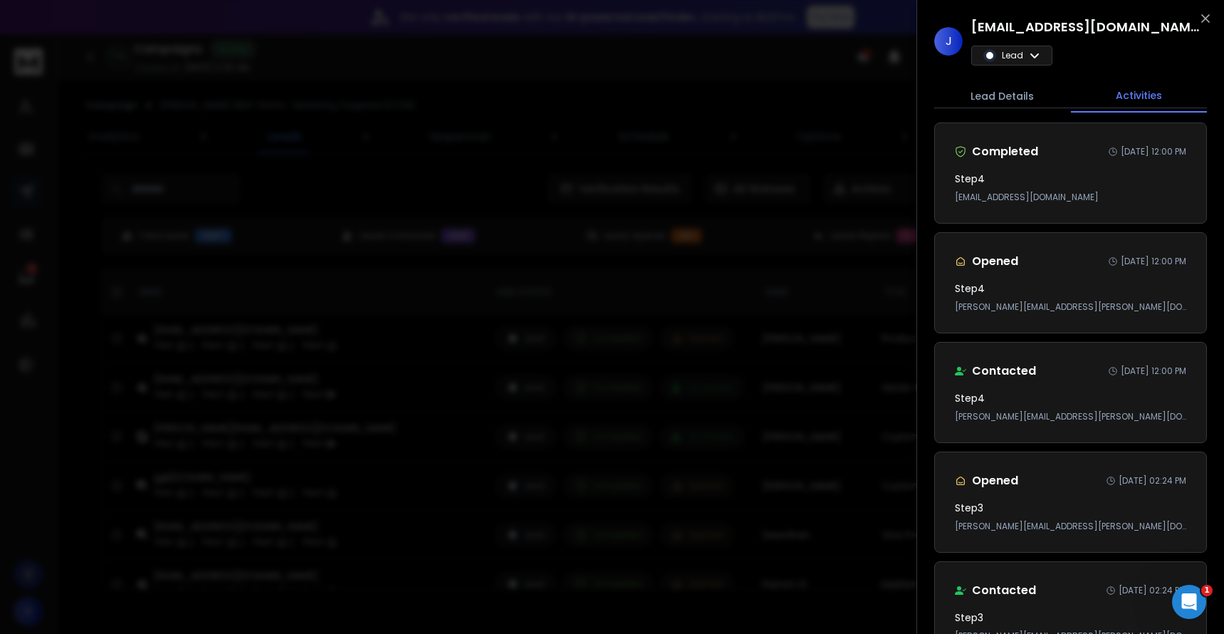
click at [1127, 175] on div "Step 4" at bounding box center [1070, 179] width 231 height 14
click at [1202, 19] on icon "button" at bounding box center [1205, 18] width 7 height 7
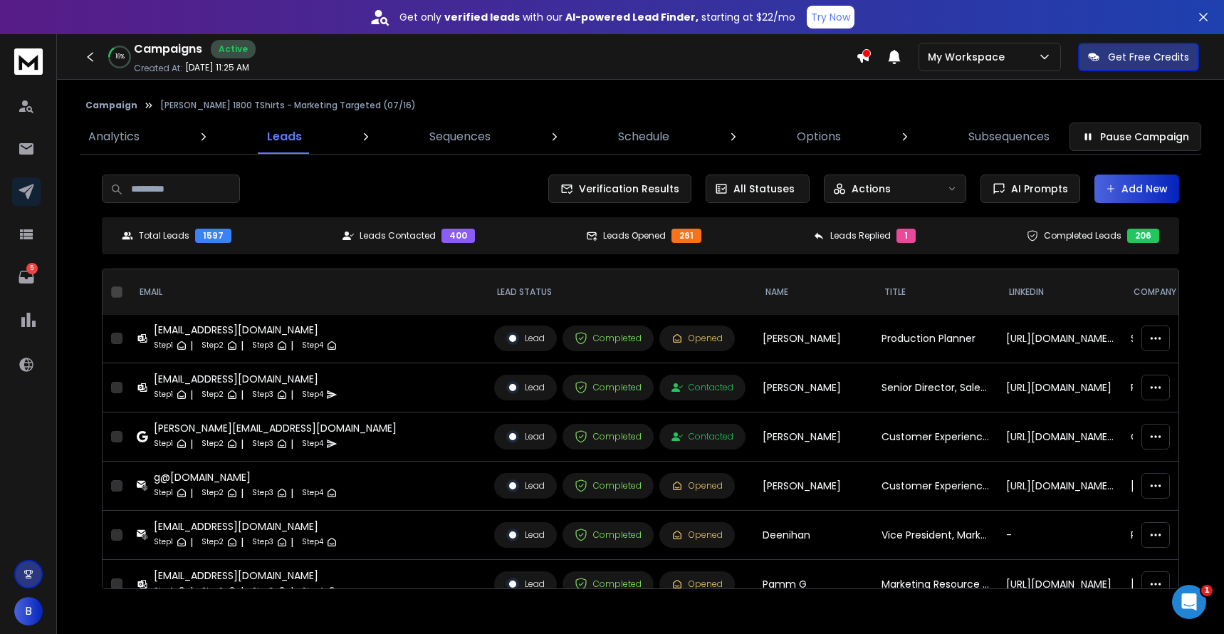
click at [903, 238] on div "1" at bounding box center [905, 236] width 19 height 14
click at [1074, 234] on p "Completed Leads" at bounding box center [1083, 235] width 78 height 11
click at [827, 137] on p "Options" at bounding box center [819, 136] width 44 height 17
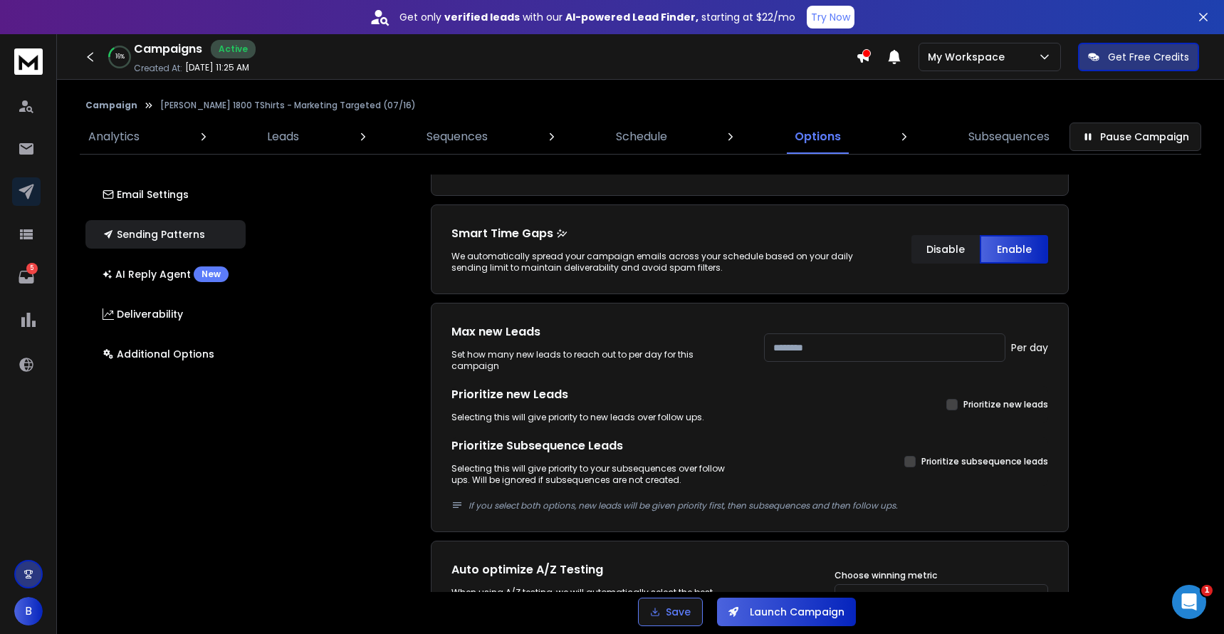
scroll to position [754, 0]
click at [954, 399] on button "Prioritize new leads" at bounding box center [951, 403] width 11 height 11
click at [952, 402] on button "Prioritize new leads" at bounding box center [951, 403] width 11 height 11
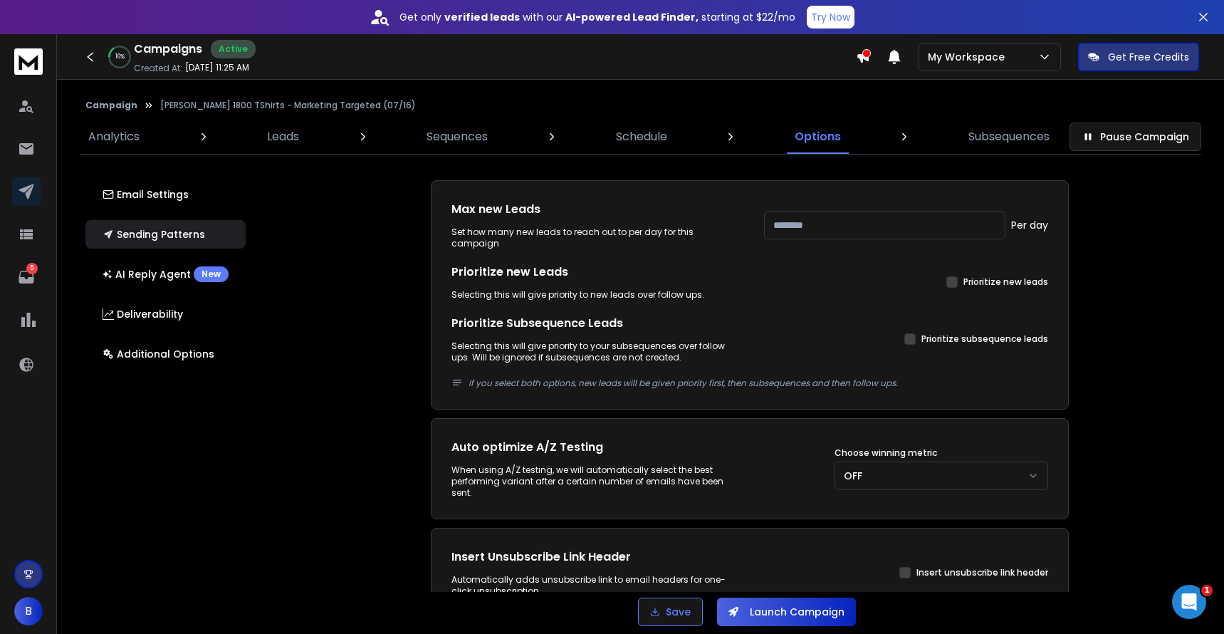
scroll to position [871, 0]
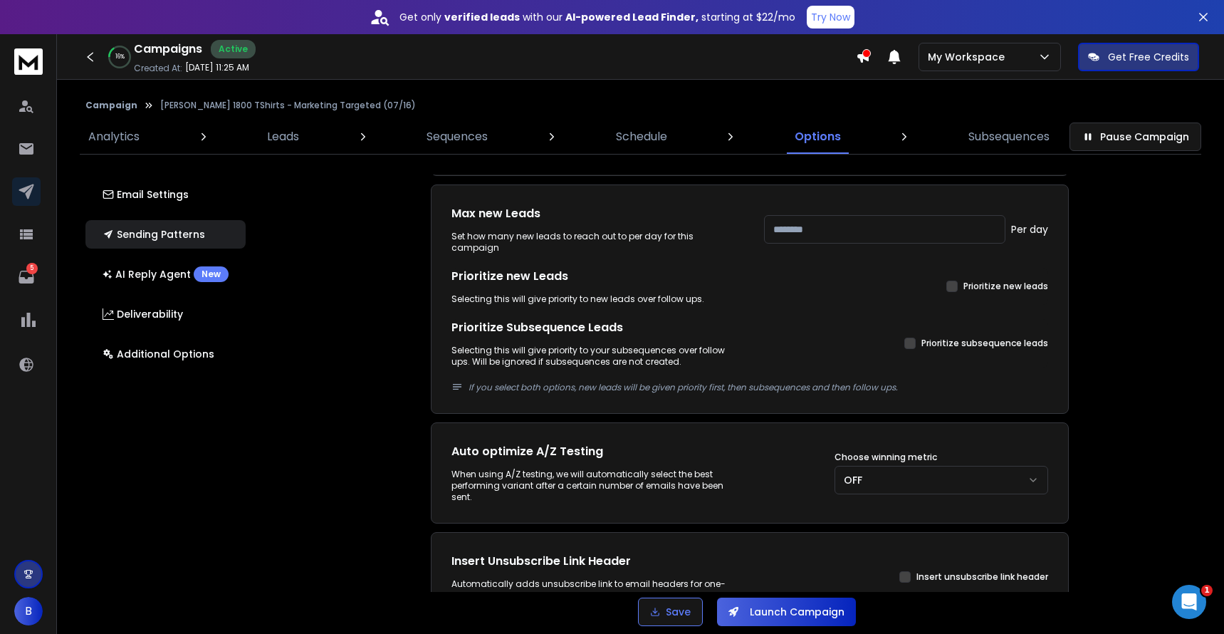
click at [212, 105] on p "[PERSON_NAME] 1800 TShirts - Marketing Targeted (07/16)" at bounding box center [288, 105] width 256 height 11
click at [93, 108] on button "Campaign" at bounding box center [111, 105] width 52 height 11
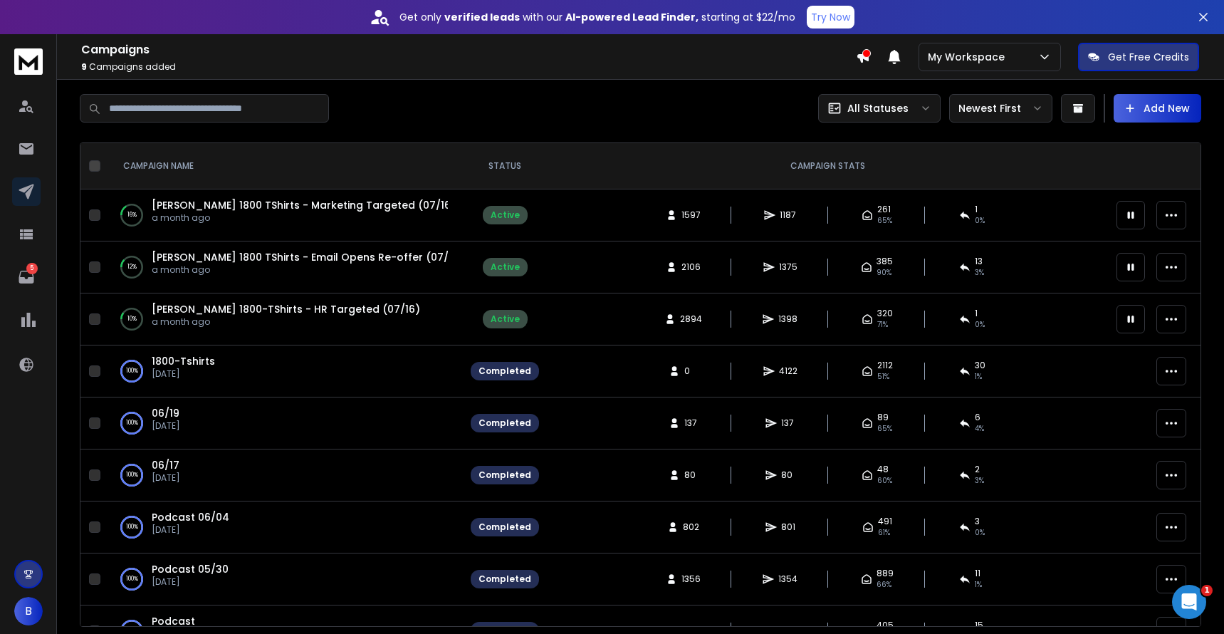
click at [194, 362] on span "1800-Tshirts" at bounding box center [183, 361] width 63 height 14
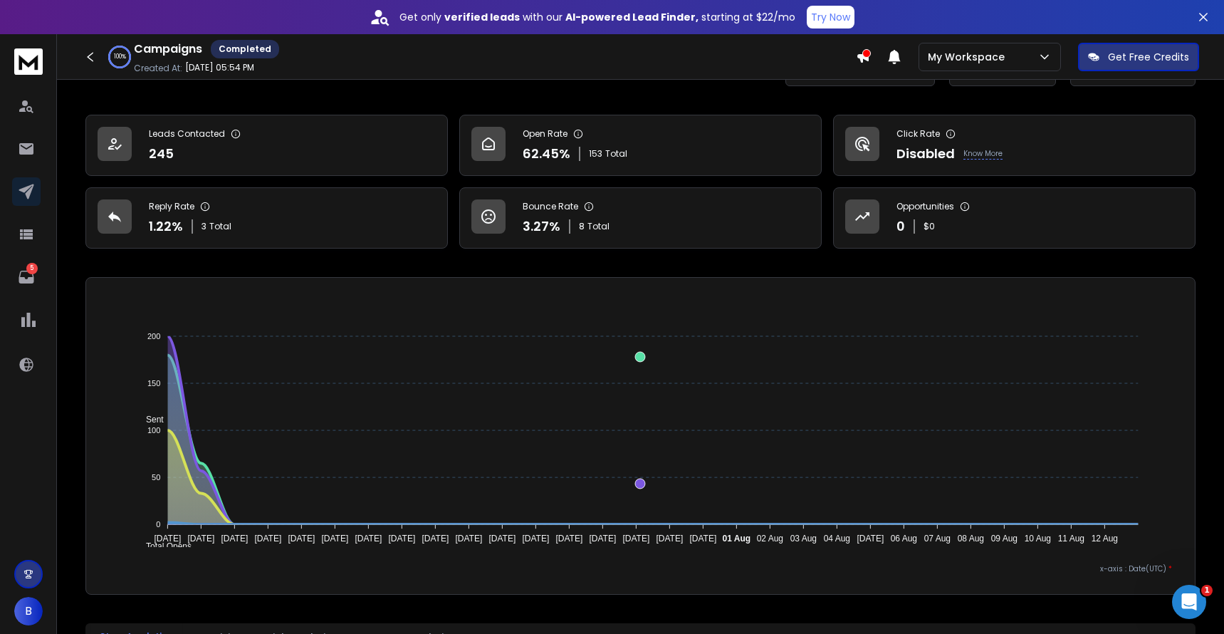
scroll to position [180, 0]
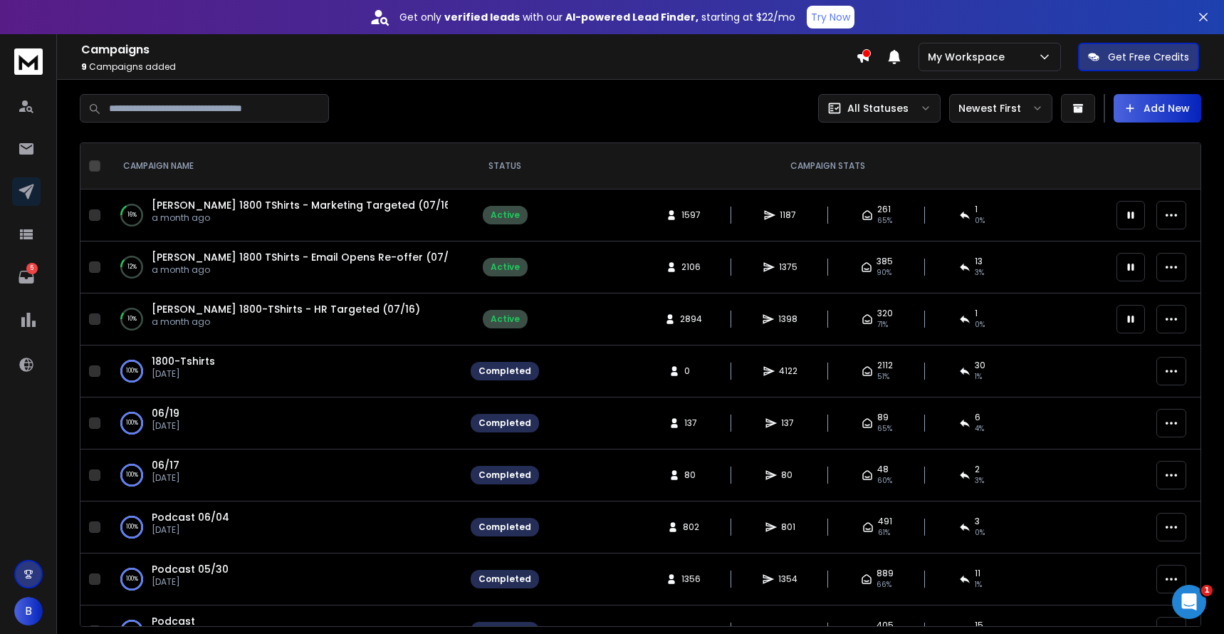
click at [208, 366] on span "1800-Tshirts" at bounding box center [183, 361] width 63 height 14
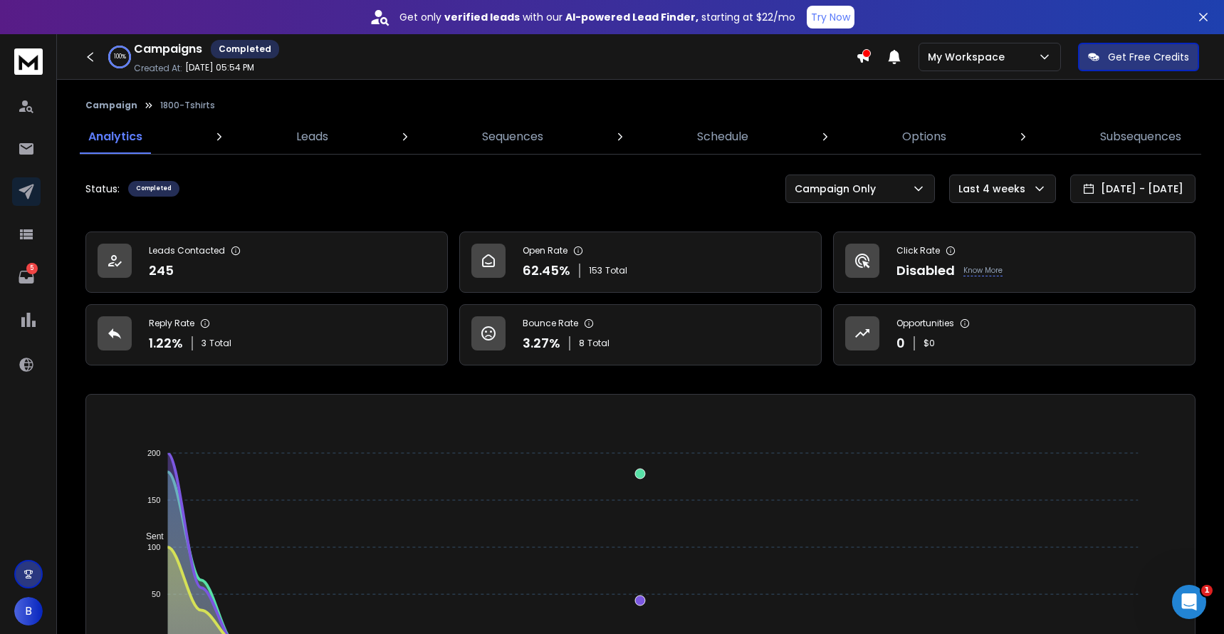
click at [104, 100] on button "Campaign" at bounding box center [111, 105] width 52 height 11
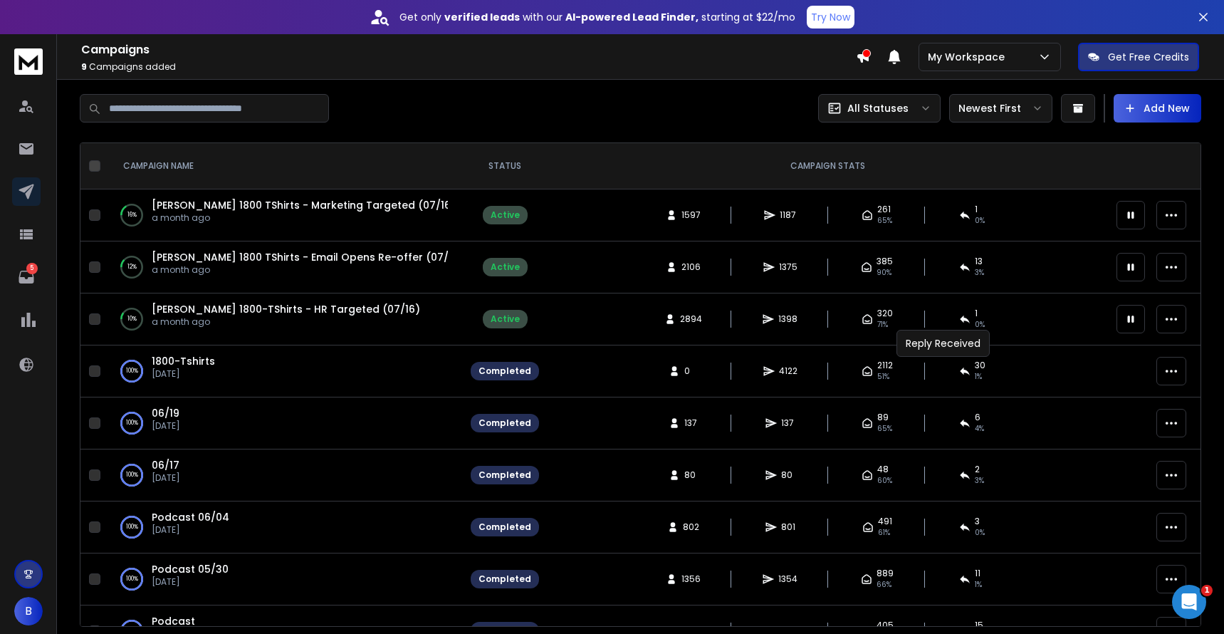
click at [975, 362] on span "30" at bounding box center [980, 365] width 11 height 11
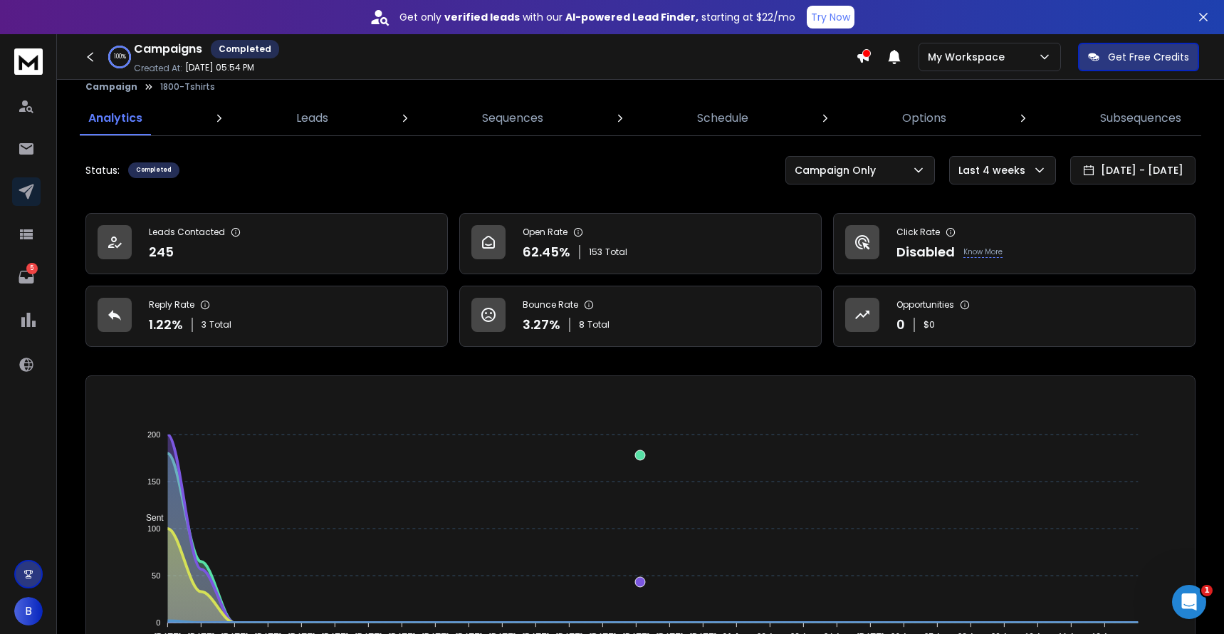
scroll to position [30, 0]
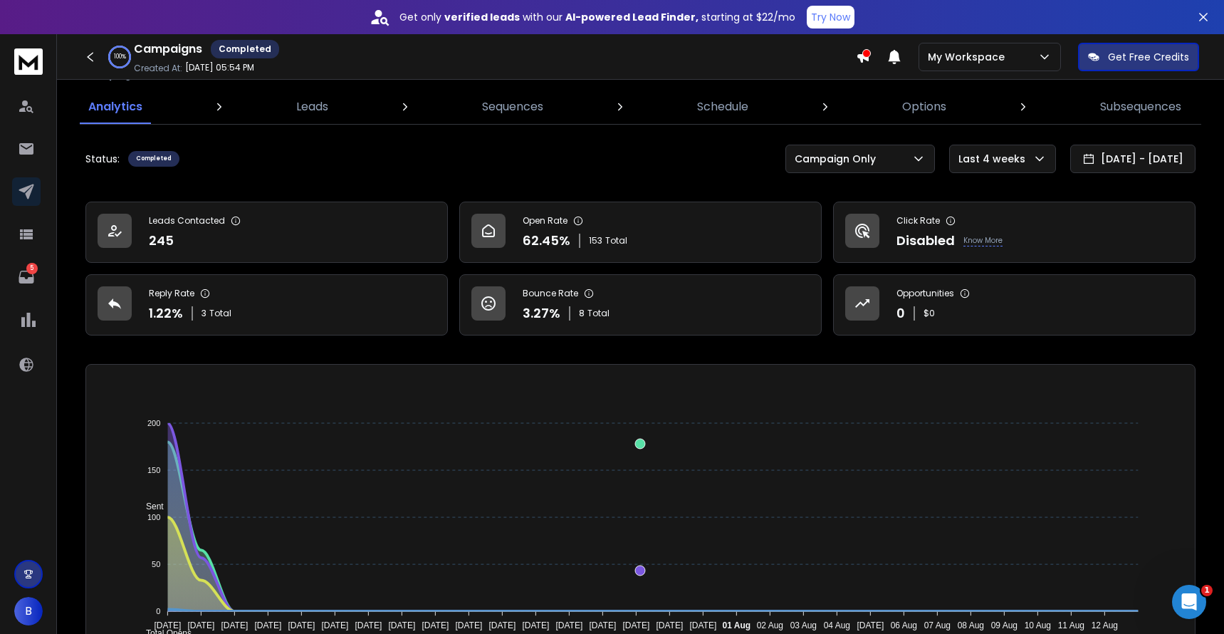
click at [213, 313] on span "Total" at bounding box center [220, 313] width 22 height 11
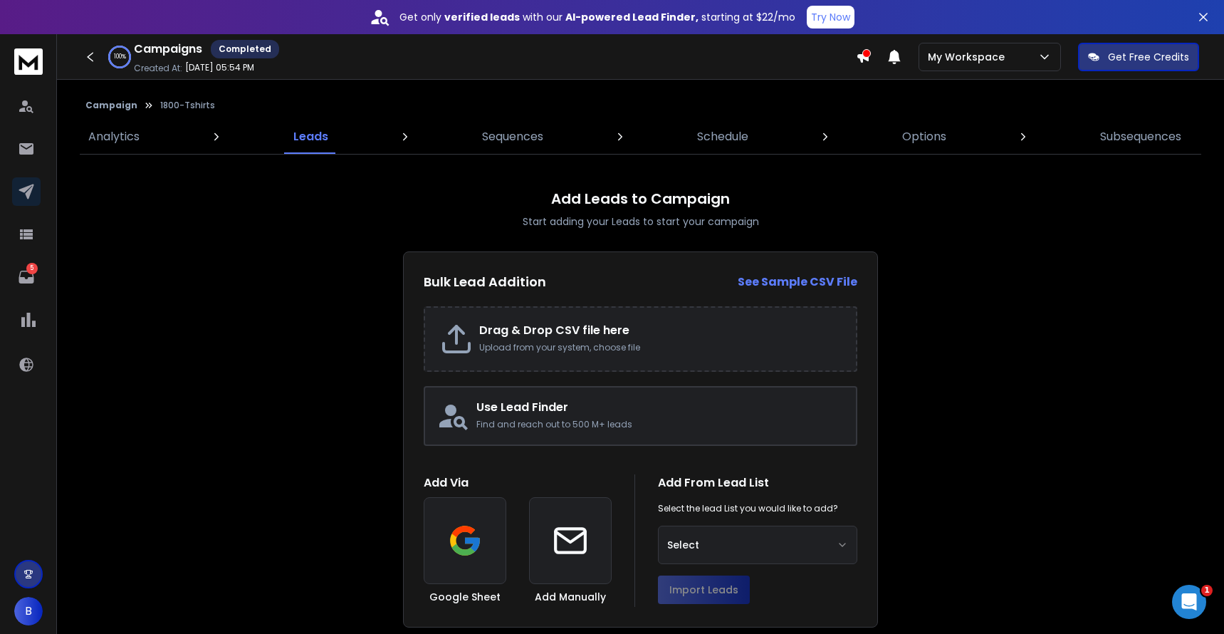
click at [110, 105] on button "Campaign" at bounding box center [111, 105] width 52 height 11
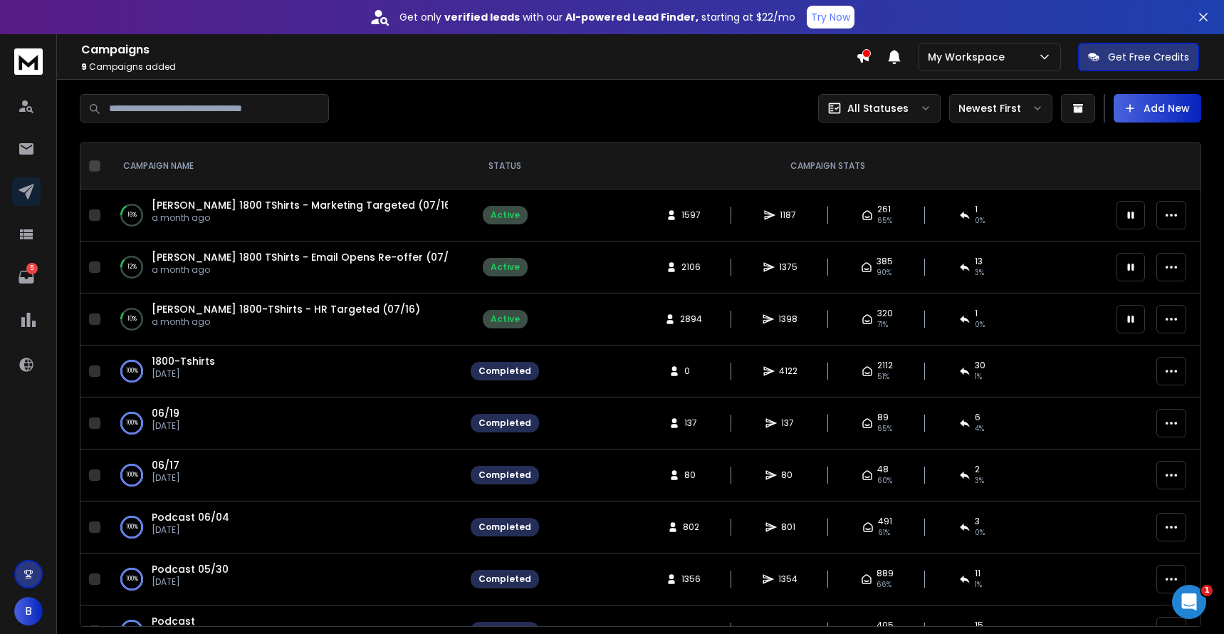
click at [361, 210] on span "[PERSON_NAME] 1800 TShirts - Marketing Targeted (07/16)" at bounding box center [304, 205] width 304 height 14
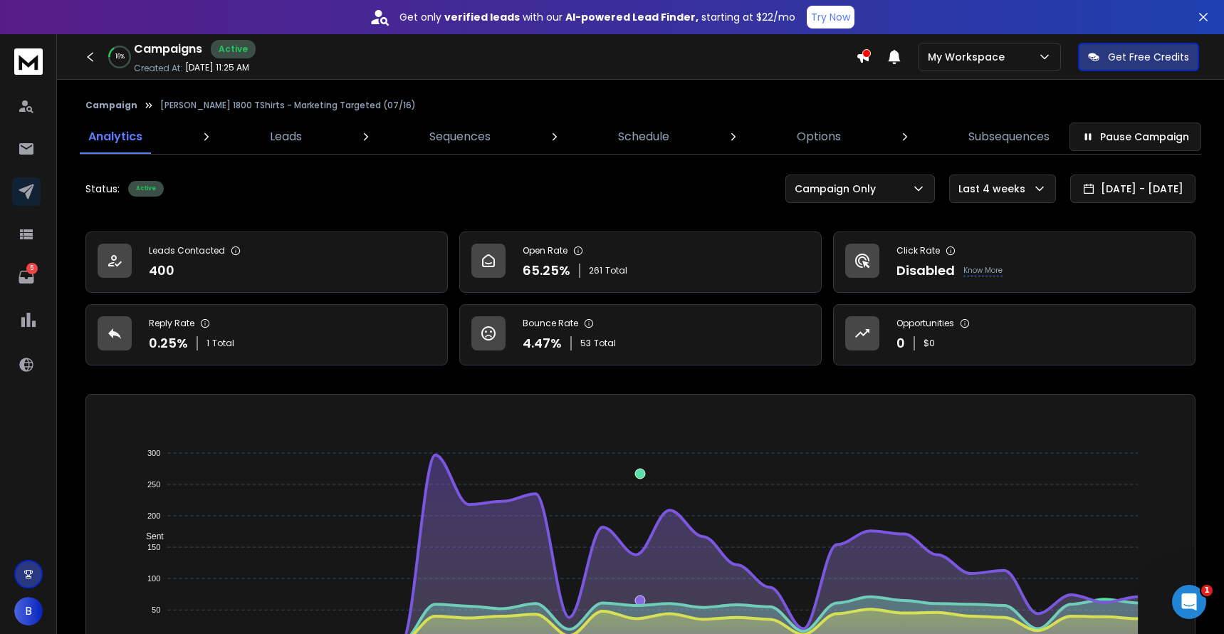
click at [110, 103] on button "Campaign" at bounding box center [111, 105] width 52 height 11
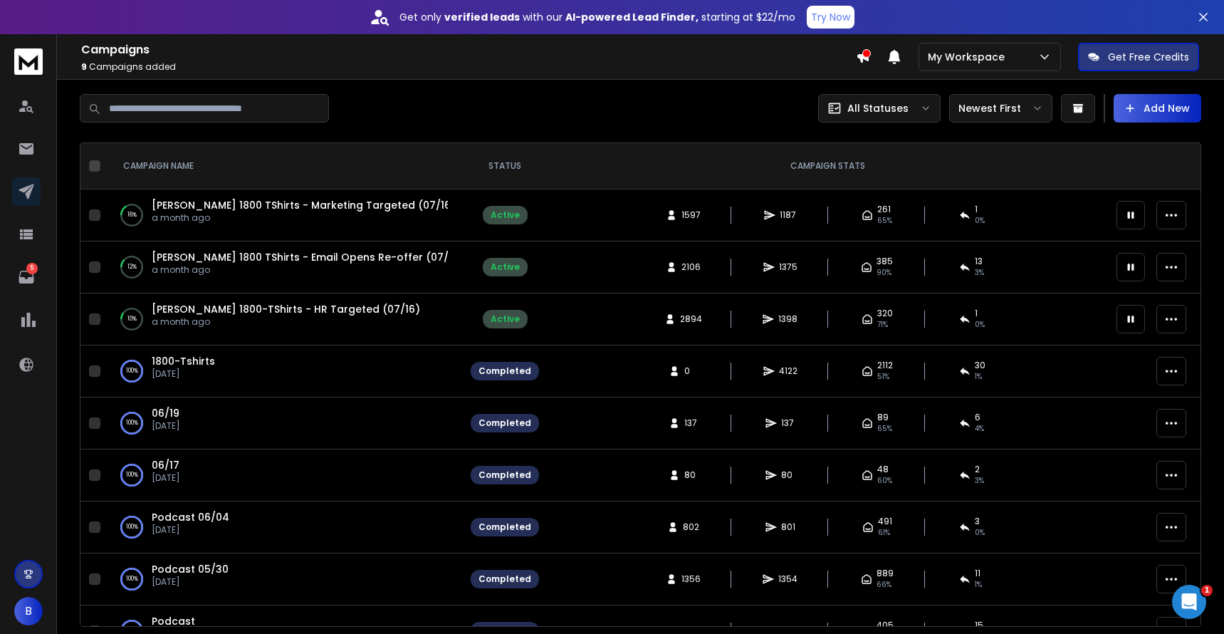
click at [239, 269] on p "a month ago" at bounding box center [300, 269] width 296 height 11
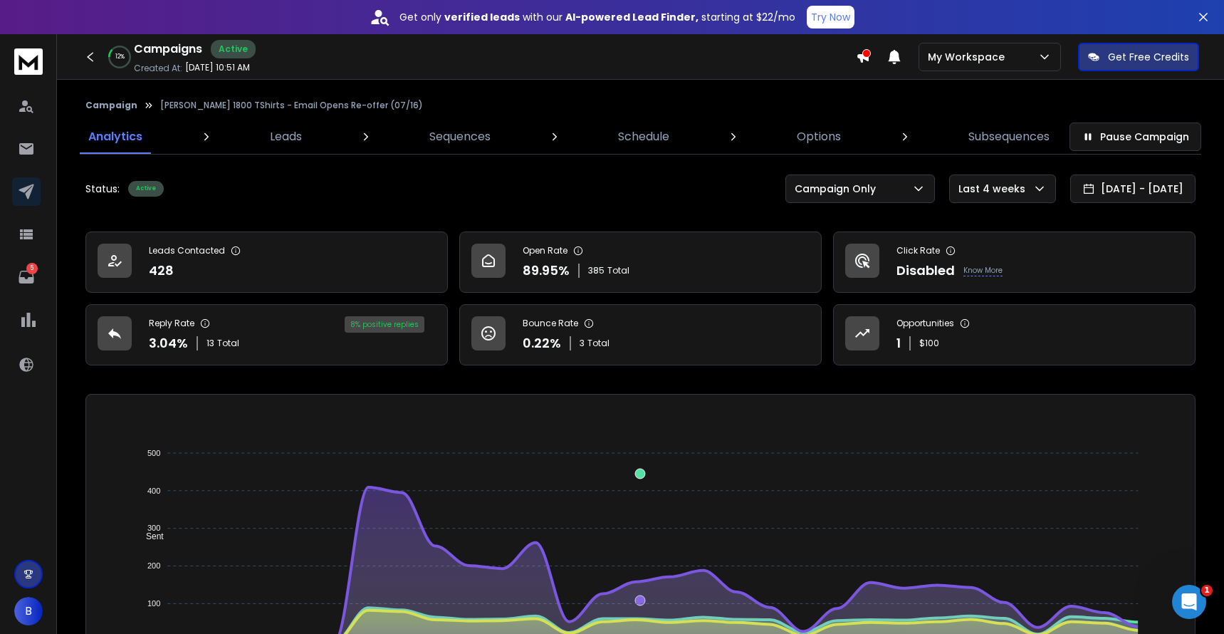
click at [117, 112] on div "Campaign [PERSON_NAME] 1800 TShirts - Email Opens Re-offer (07/16)" at bounding box center [640, 105] width 1121 height 23
click at [117, 104] on button "Campaign" at bounding box center [111, 105] width 52 height 11
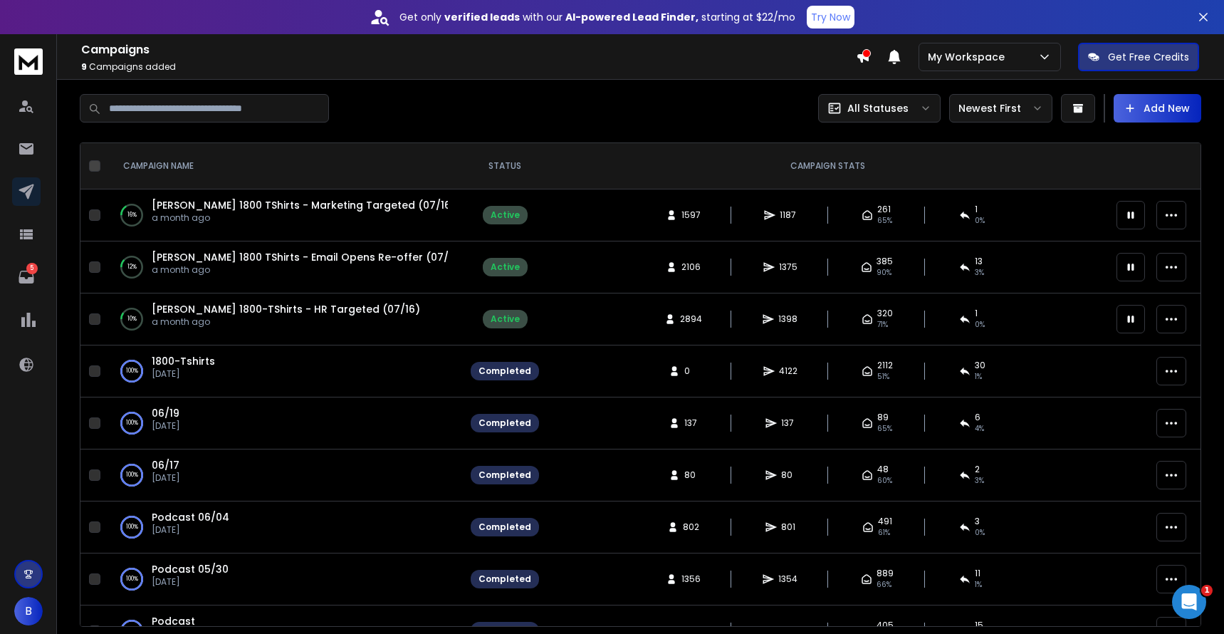
click at [241, 299] on td "10 % [PERSON_NAME] 1800-TShirts - HR Targeted (07/16) a month ago" at bounding box center [284, 319] width 356 height 52
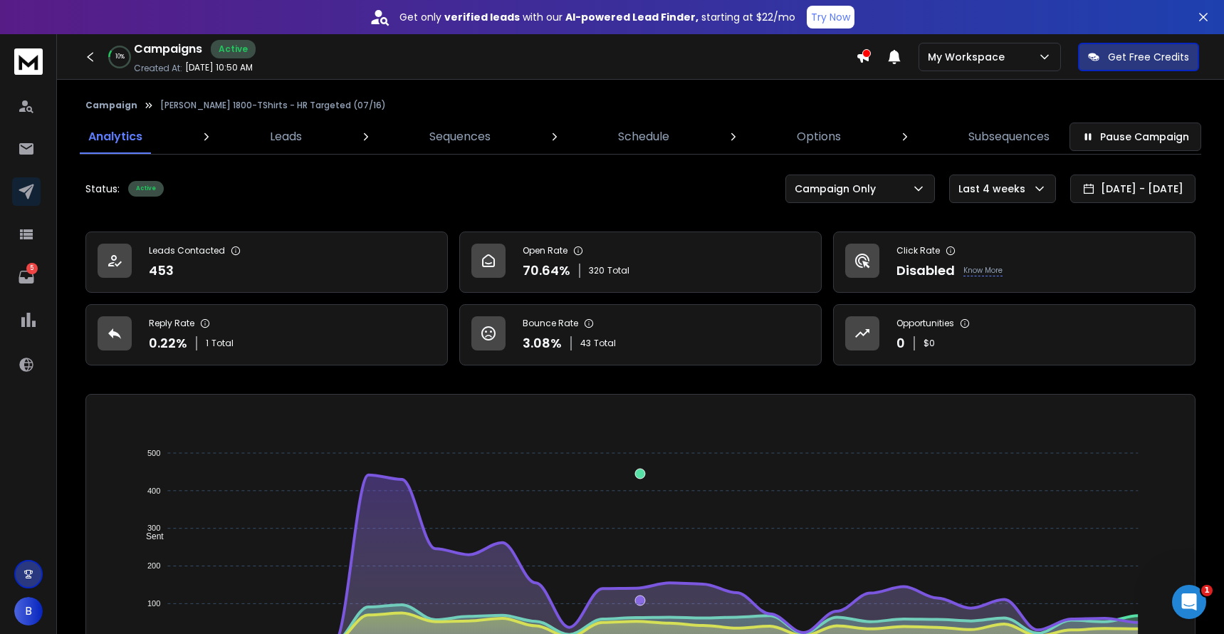
click at [124, 108] on button "Campaign" at bounding box center [111, 105] width 52 height 11
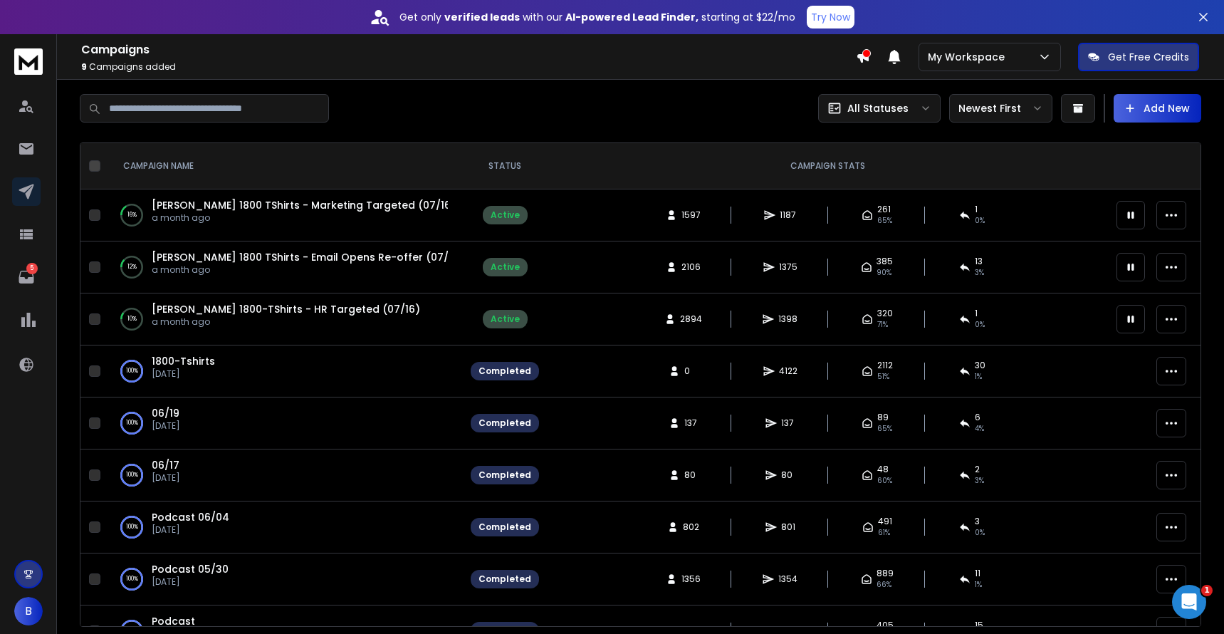
click at [189, 359] on span "1800-Tshirts" at bounding box center [183, 361] width 63 height 14
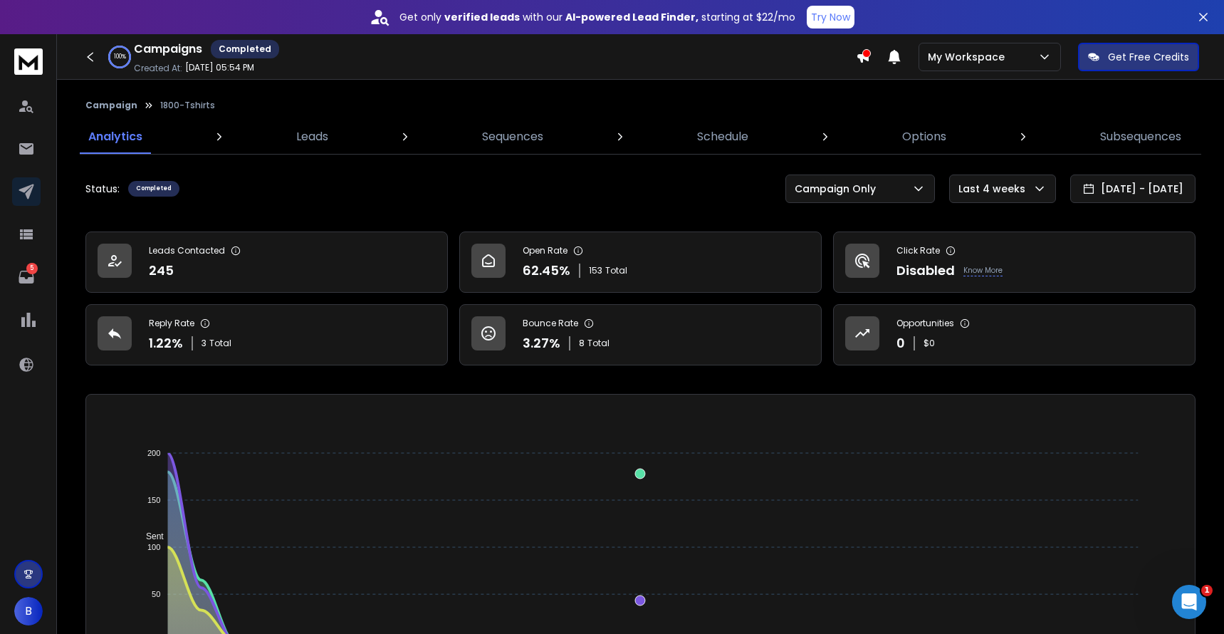
click at [98, 108] on button "Campaign" at bounding box center [111, 105] width 52 height 11
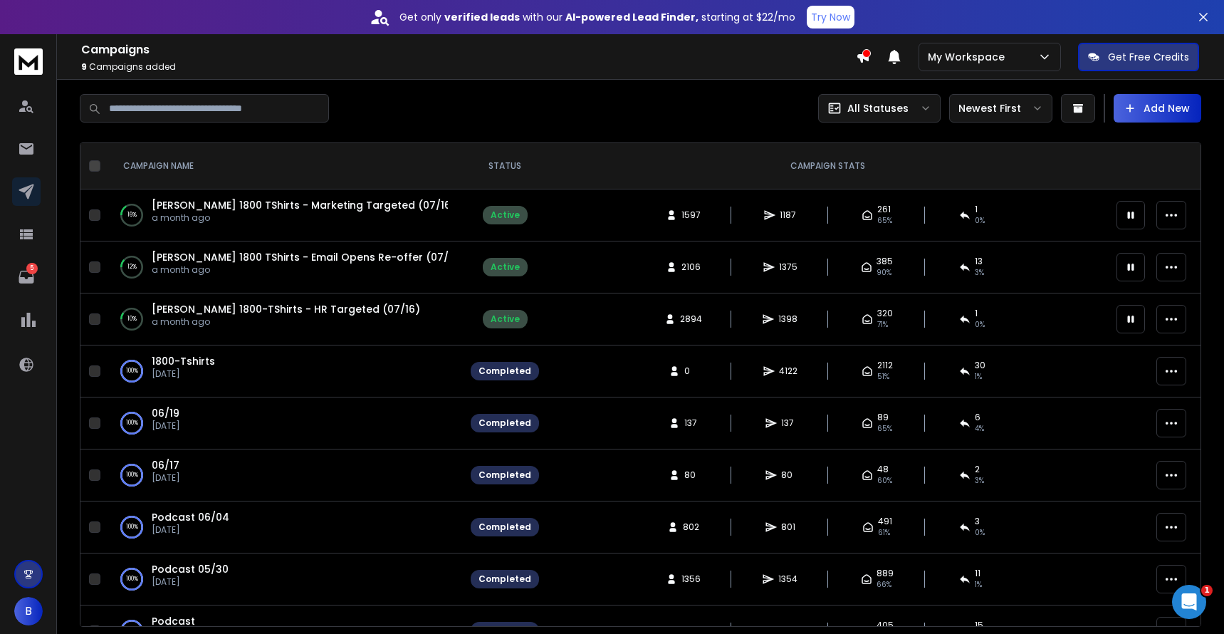
click at [276, 271] on p "a month ago" at bounding box center [300, 269] width 296 height 11
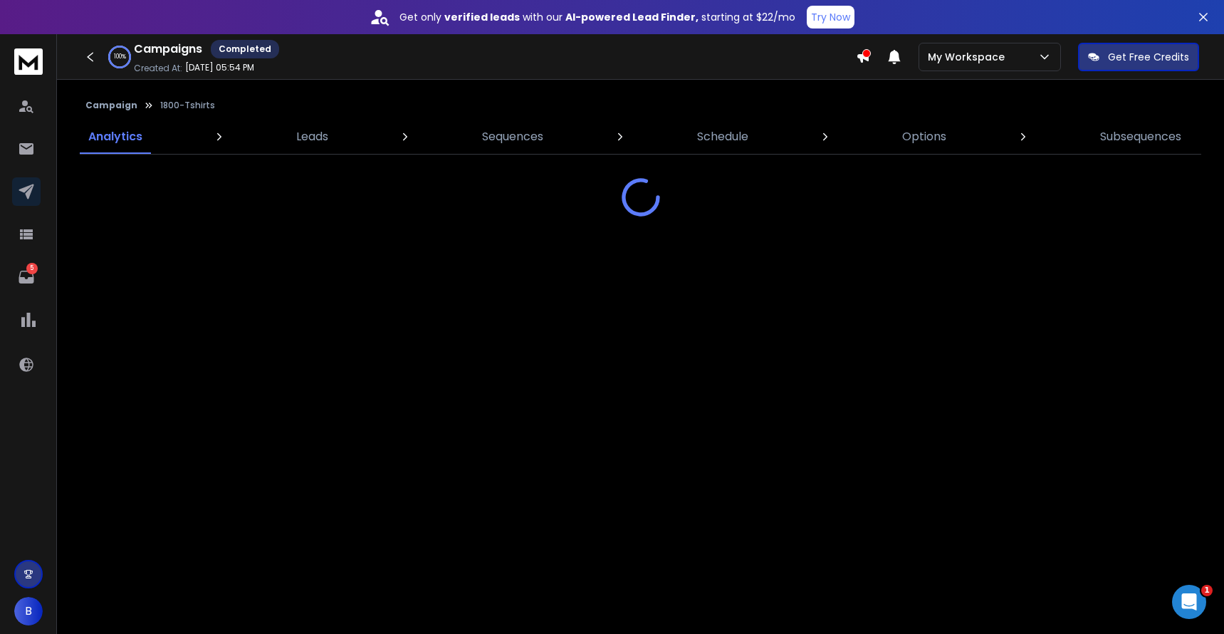
click at [107, 105] on button "Campaign" at bounding box center [111, 105] width 52 height 11
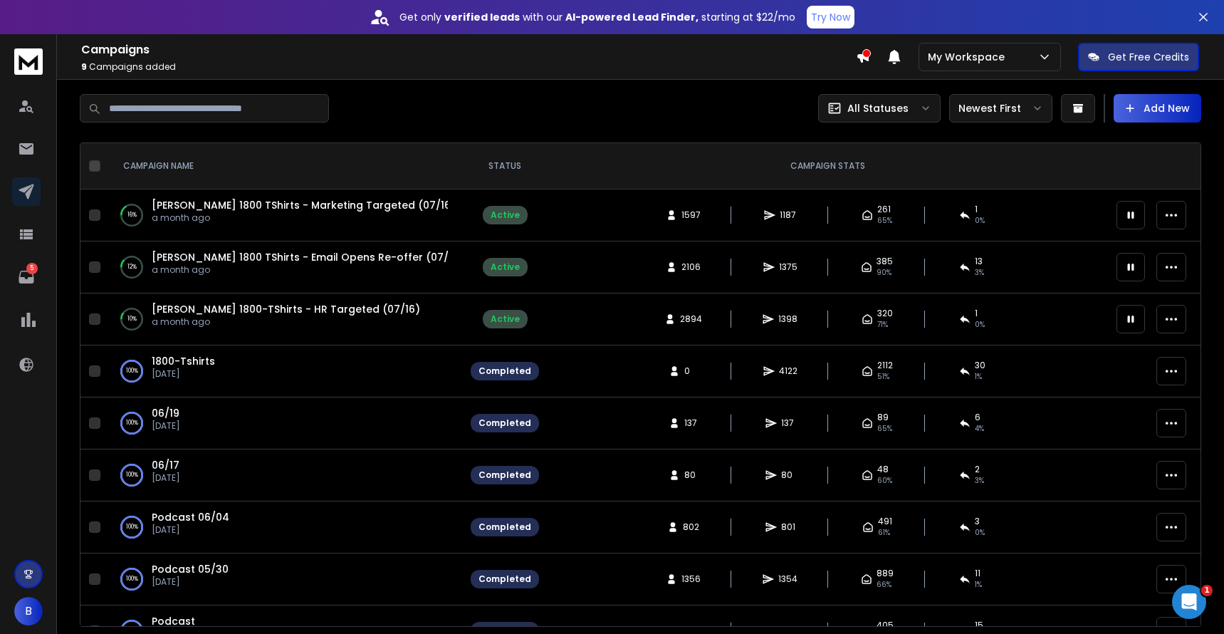
click at [335, 209] on span "[PERSON_NAME] 1800 TShirts - Marketing Targeted (07/16)" at bounding box center [304, 205] width 304 height 14
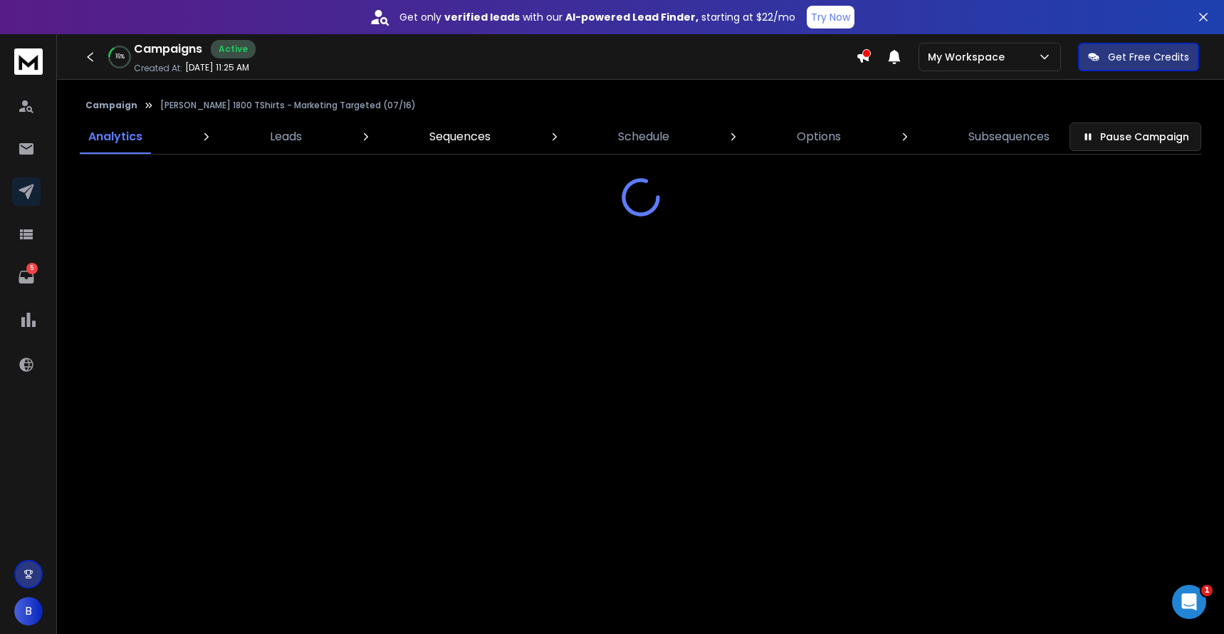
click at [457, 137] on p "Sequences" at bounding box center [459, 136] width 61 height 17
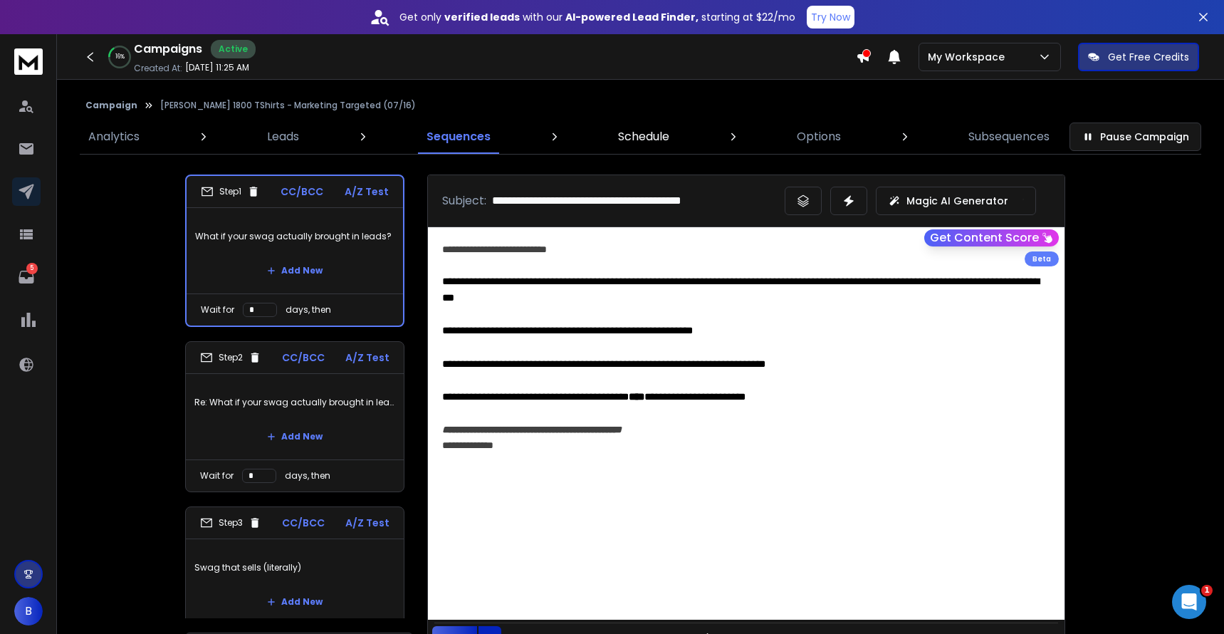
click at [647, 134] on p "Schedule" at bounding box center [643, 136] width 51 height 17
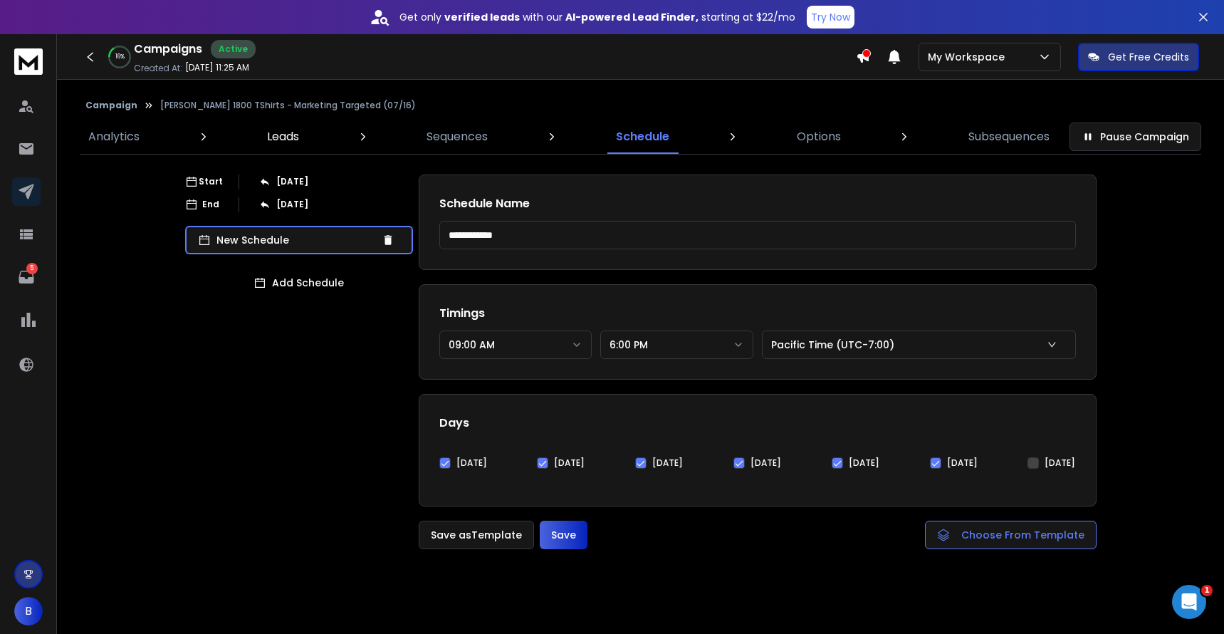
click at [277, 149] on link "Leads" at bounding box center [282, 137] width 49 height 34
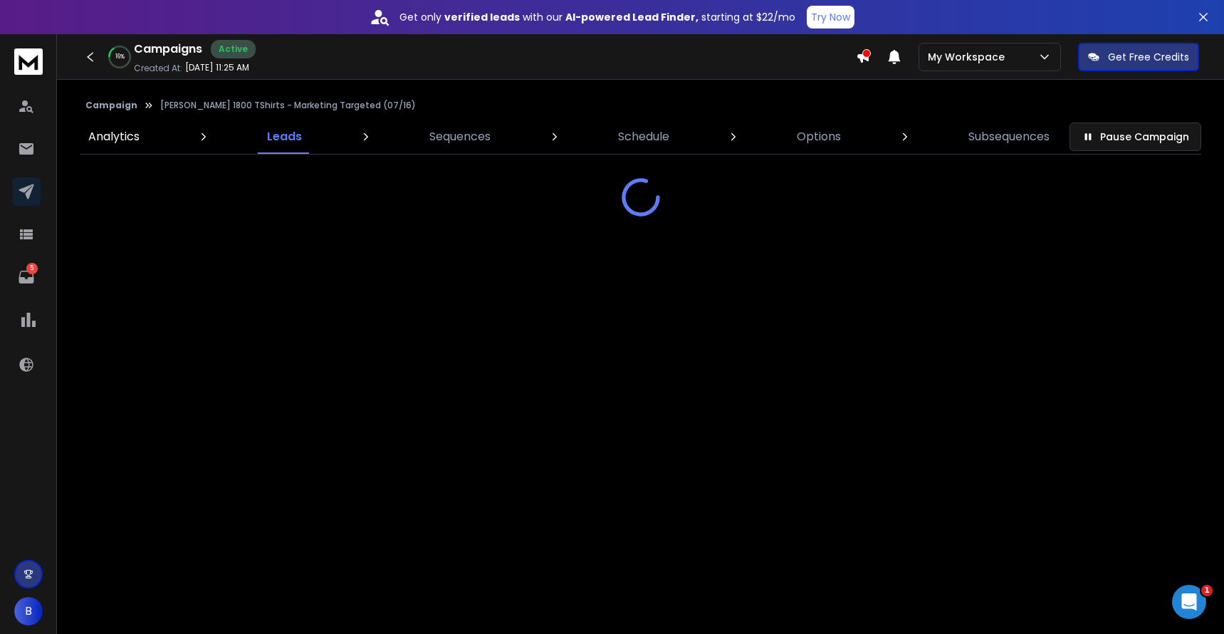
click at [117, 139] on p "Analytics" at bounding box center [113, 136] width 51 height 17
click at [817, 128] on p "Options" at bounding box center [819, 136] width 44 height 17
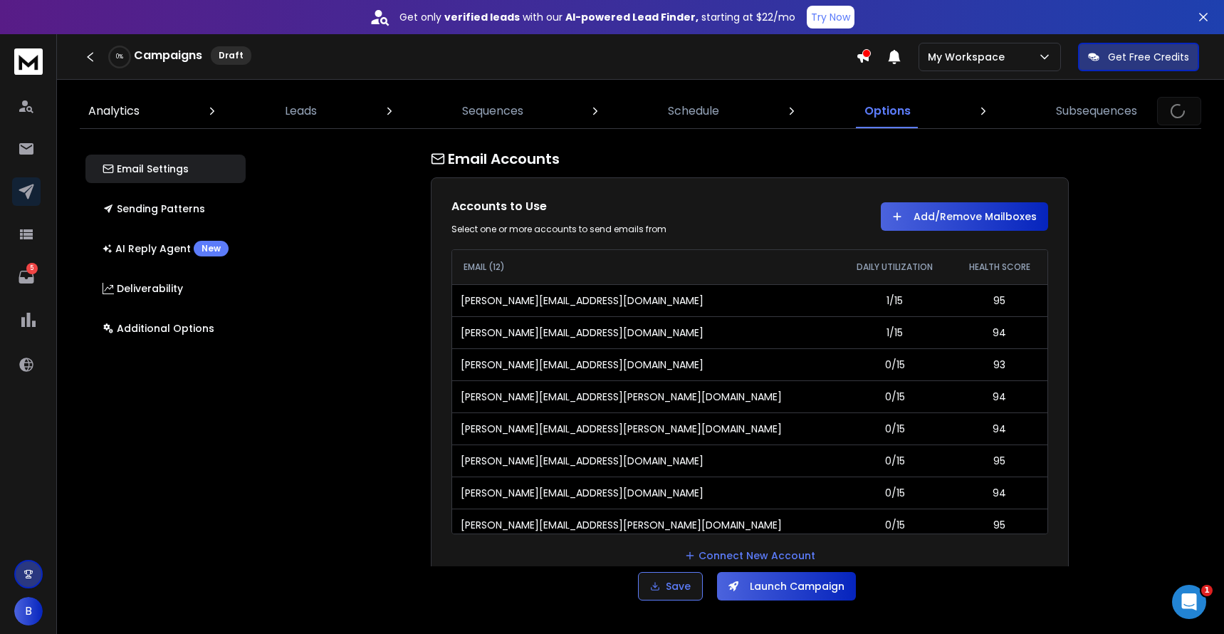
click at [123, 115] on p "Analytics" at bounding box center [113, 111] width 51 height 17
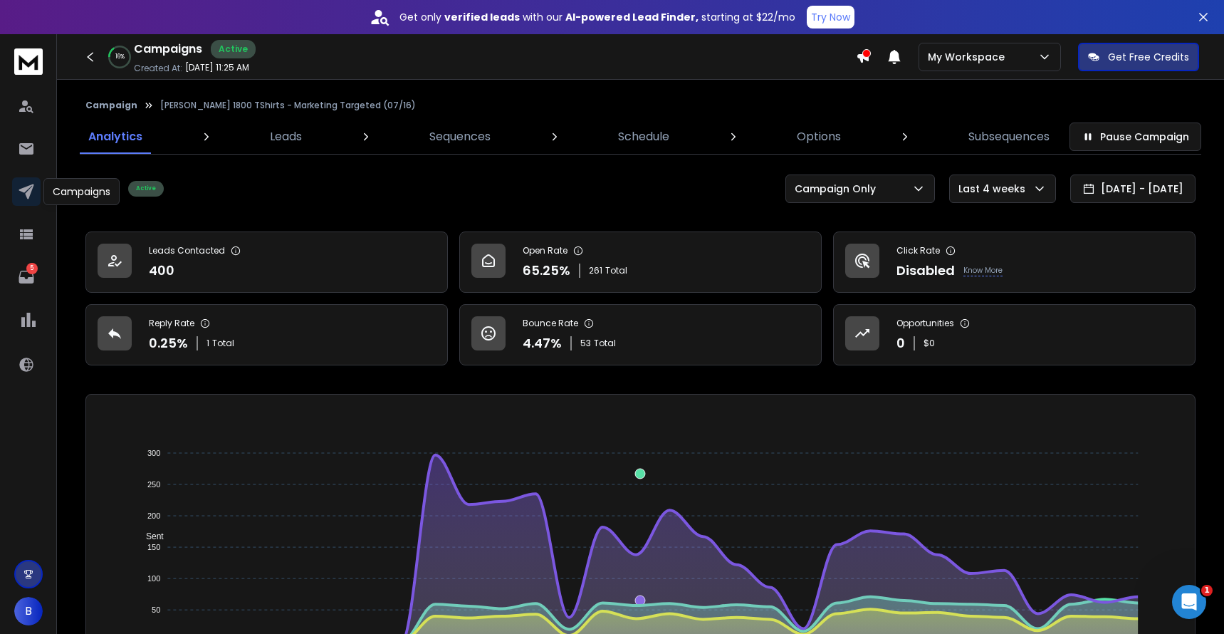
click at [21, 192] on icon at bounding box center [26, 191] width 17 height 17
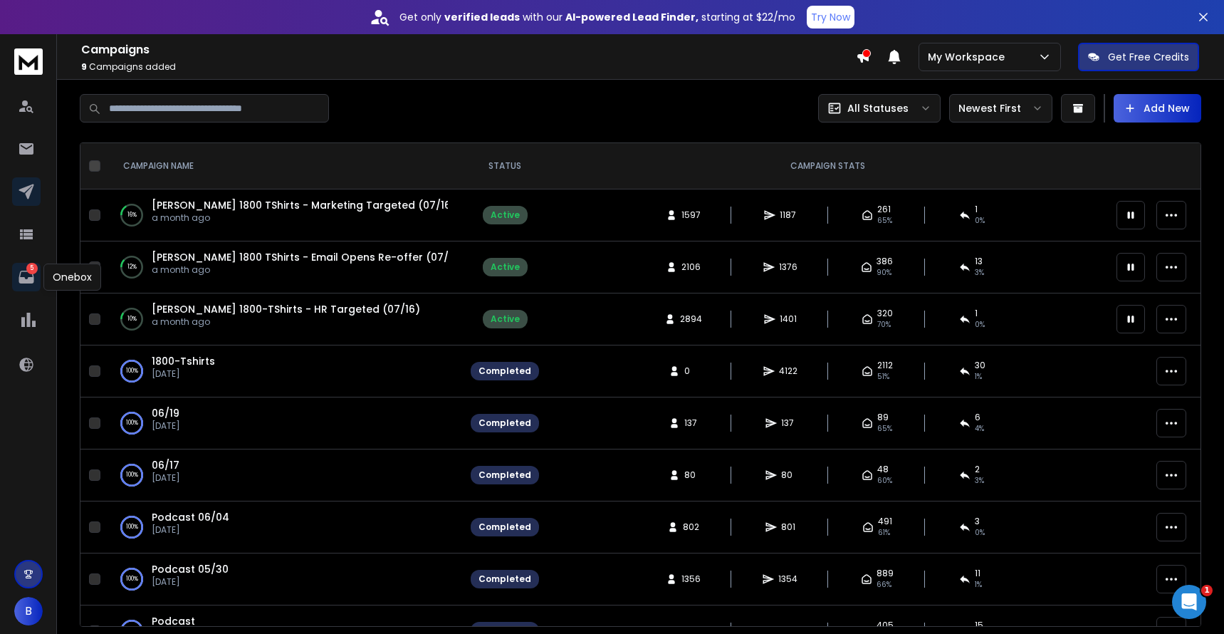
click at [21, 282] on icon at bounding box center [26, 277] width 15 height 13
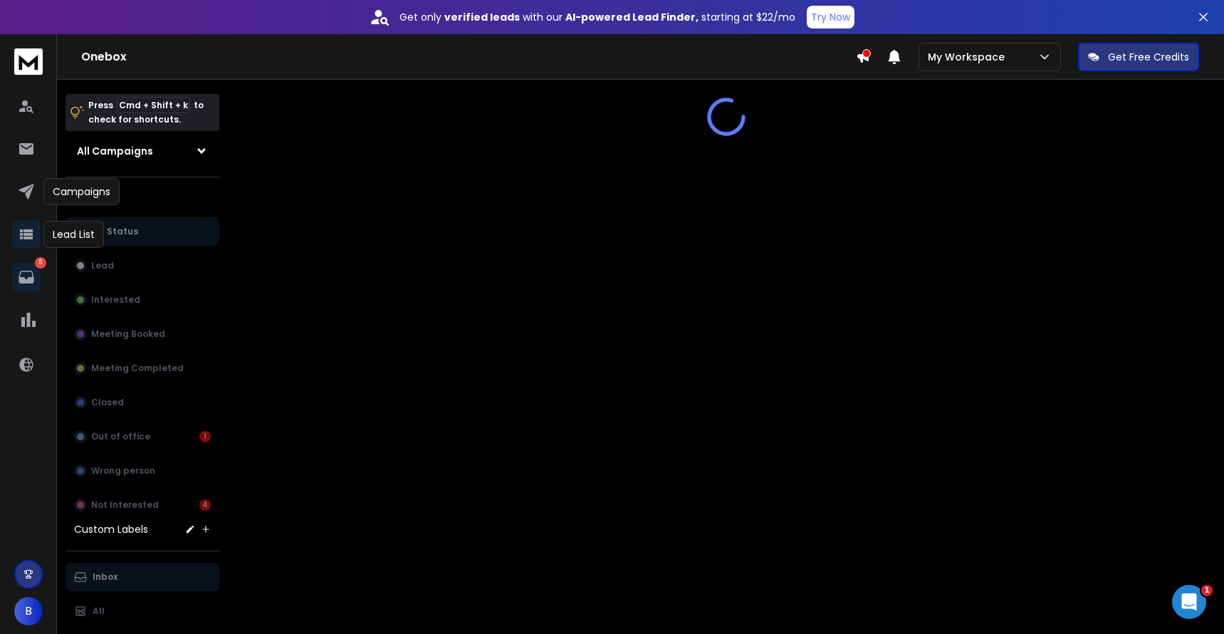
click at [25, 234] on icon at bounding box center [26, 234] width 13 height 10
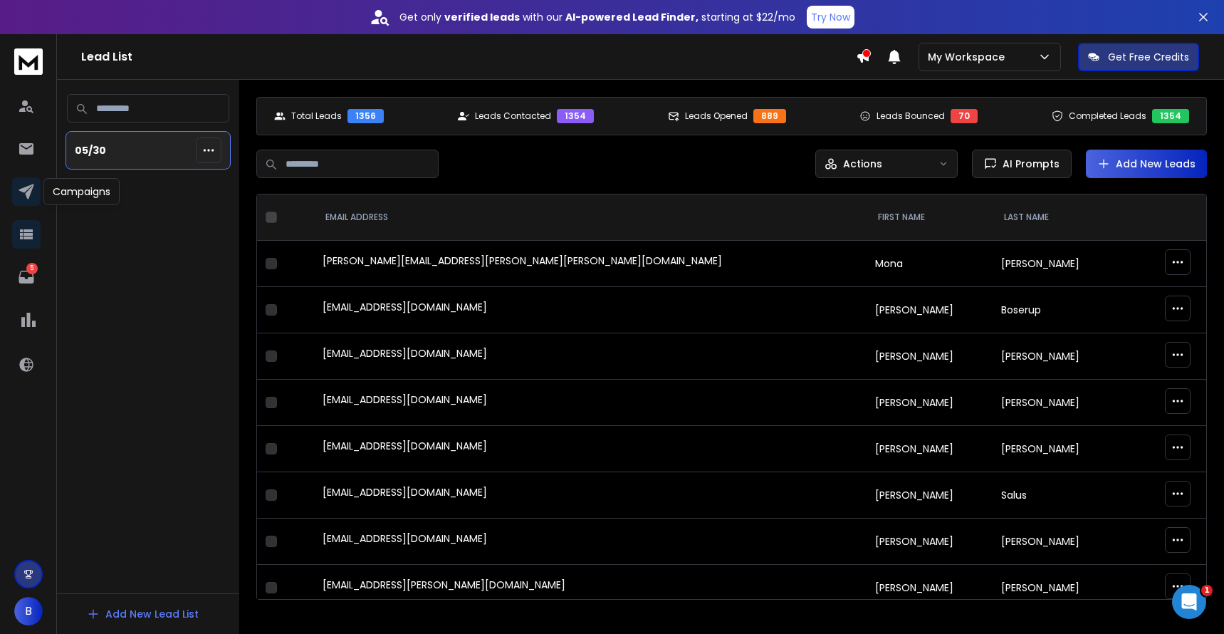
click at [31, 179] on link at bounding box center [26, 191] width 28 height 28
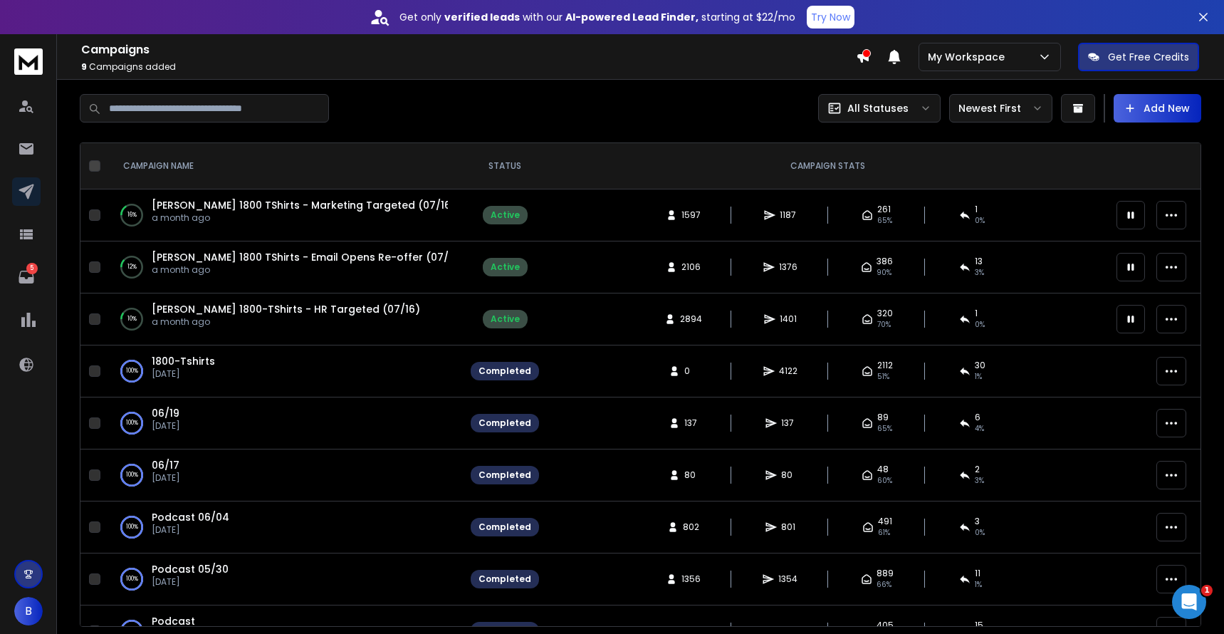
click at [308, 209] on span "[PERSON_NAME] 1800 TShirts - Marketing Targeted (07/16)" at bounding box center [304, 205] width 304 height 14
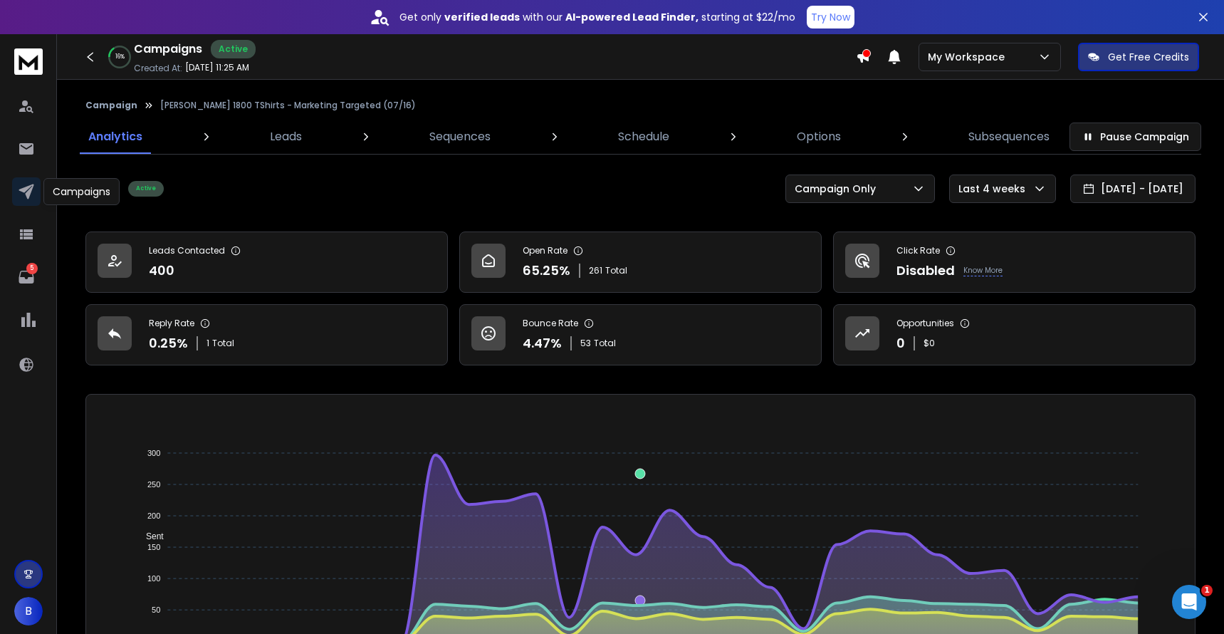
click at [28, 187] on icon at bounding box center [26, 191] width 15 height 15
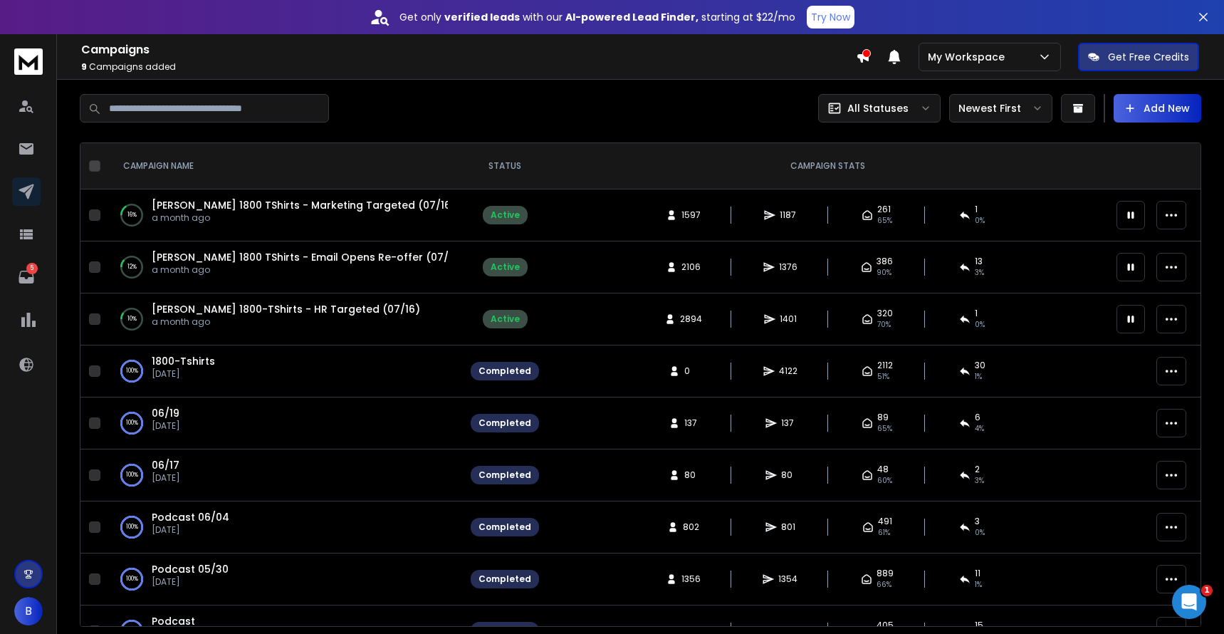
click at [339, 263] on span "[PERSON_NAME] 1800 TShirts - Email Opens Re-offer (07/16)" at bounding box center [308, 257] width 312 height 14
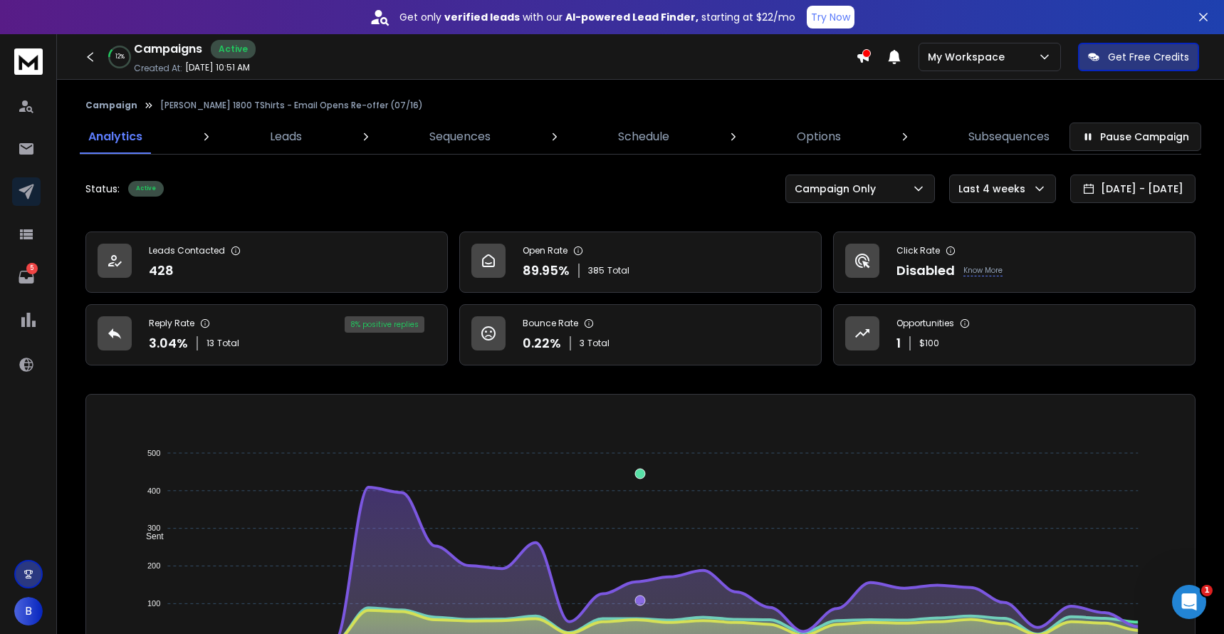
click at [289, 345] on link "Reply Rate 3.04 % 13 Total 8 % positive replies" at bounding box center [266, 334] width 362 height 61
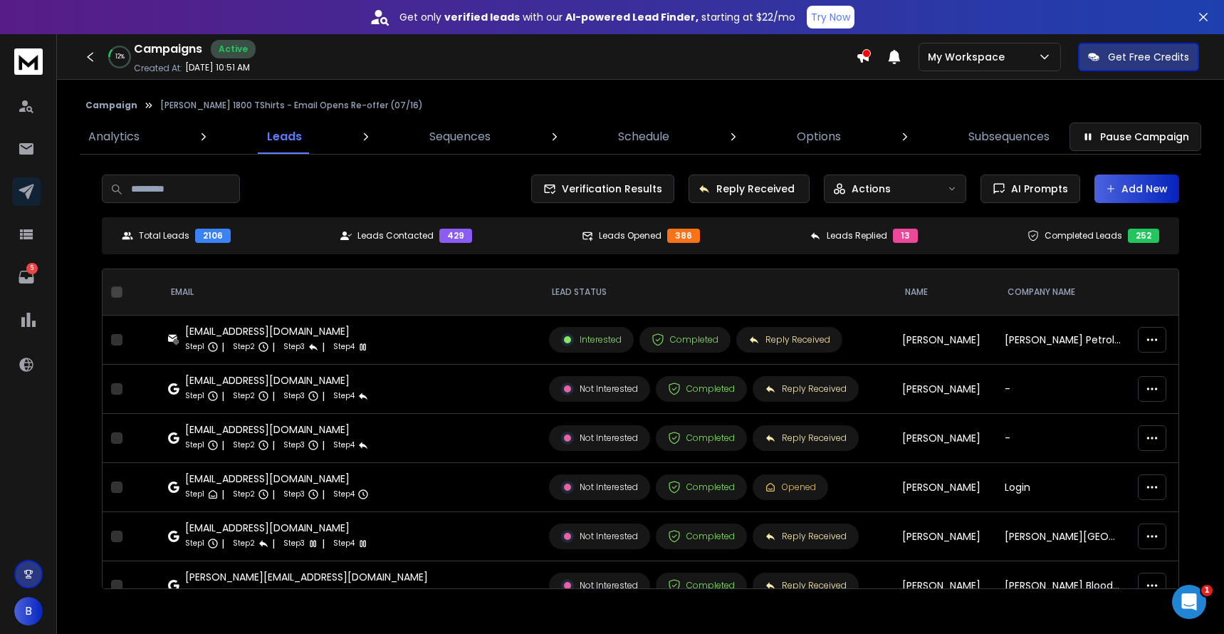
click at [386, 332] on div "[EMAIL_ADDRESS][DOMAIN_NAME] Step 1 | Step 2 | Step 3 | Step 4" at bounding box center [350, 339] width 364 height 31
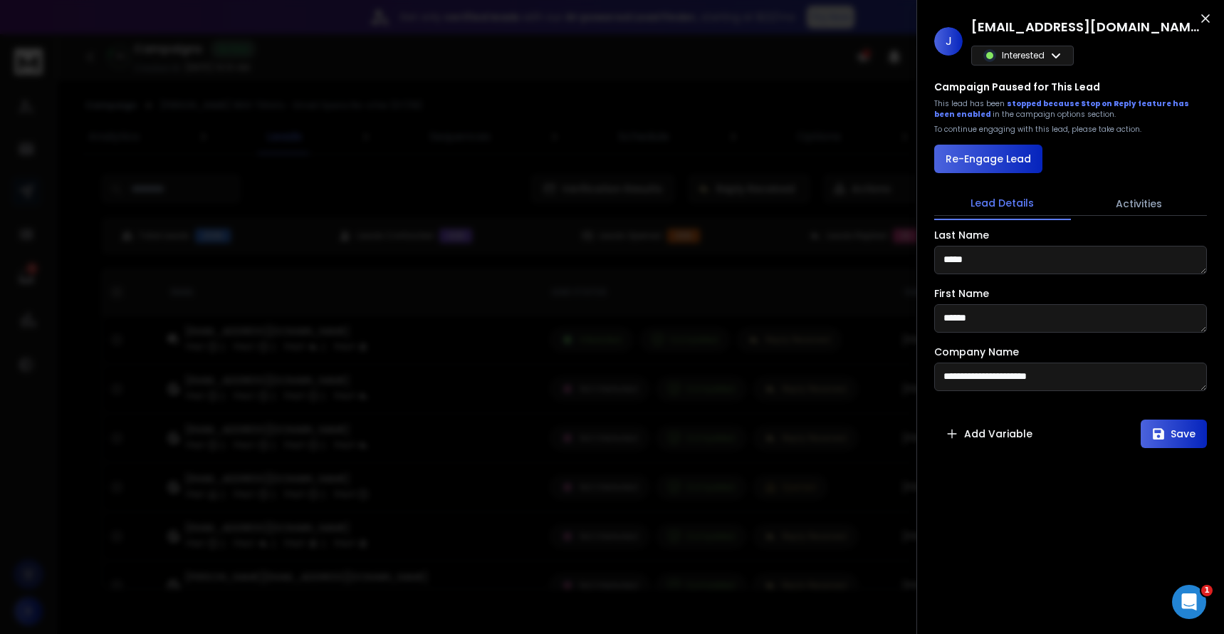
click at [1201, 19] on icon "button" at bounding box center [1205, 18] width 14 height 14
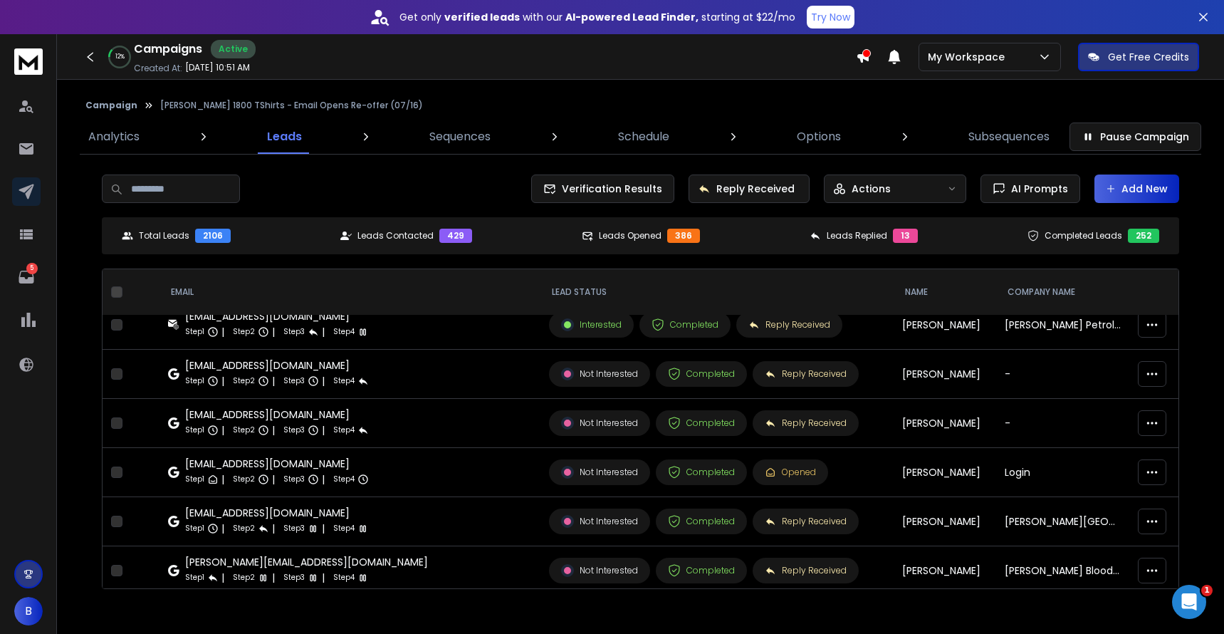
scroll to position [16, 0]
click at [765, 520] on div "Reply Received" at bounding box center [806, 519] width 82 height 11
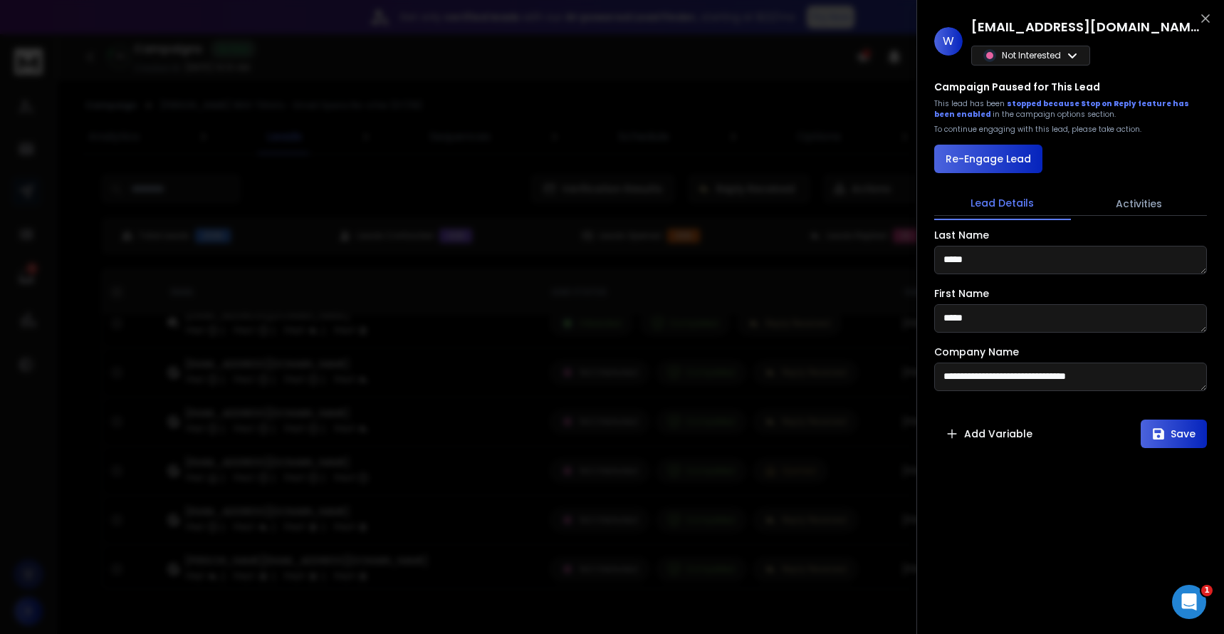
click at [1145, 196] on button "Activities" at bounding box center [1139, 203] width 137 height 31
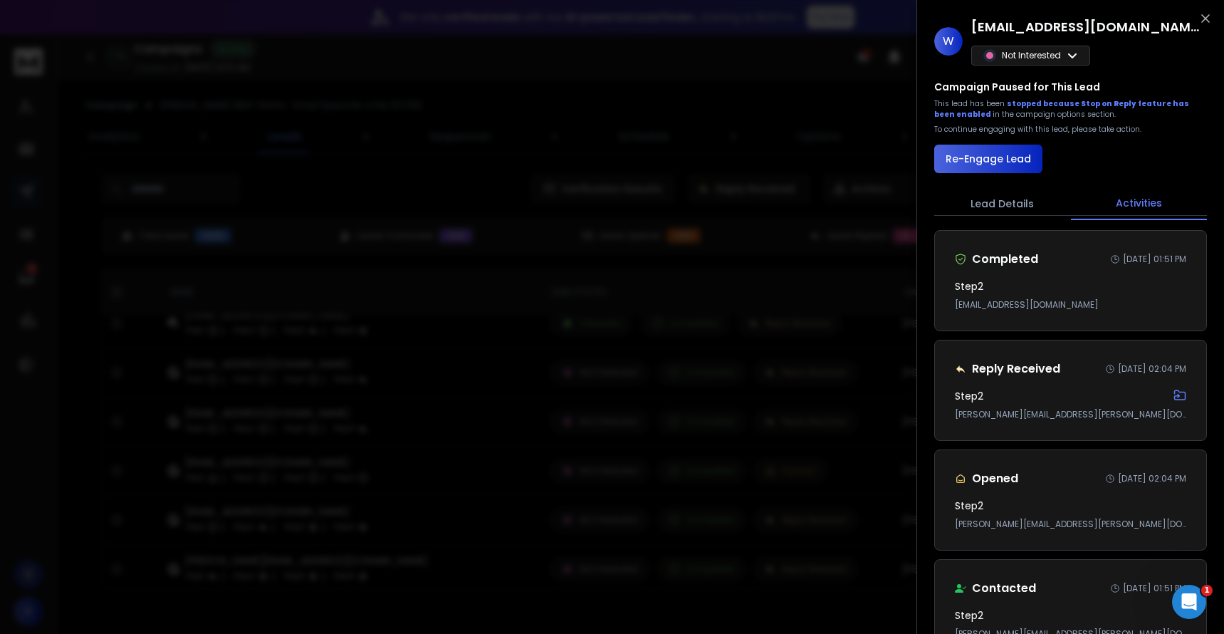
click at [1101, 277] on div "Completed [DATE] 01:51 PM Step 2 [EMAIL_ADDRESS][DOMAIN_NAME]" at bounding box center [1070, 281] width 231 height 60
click at [1006, 299] on p "[EMAIL_ADDRESS][DOMAIN_NAME]" at bounding box center [1070, 304] width 231 height 11
click at [1204, 11] on icon "button" at bounding box center [1205, 18] width 14 height 14
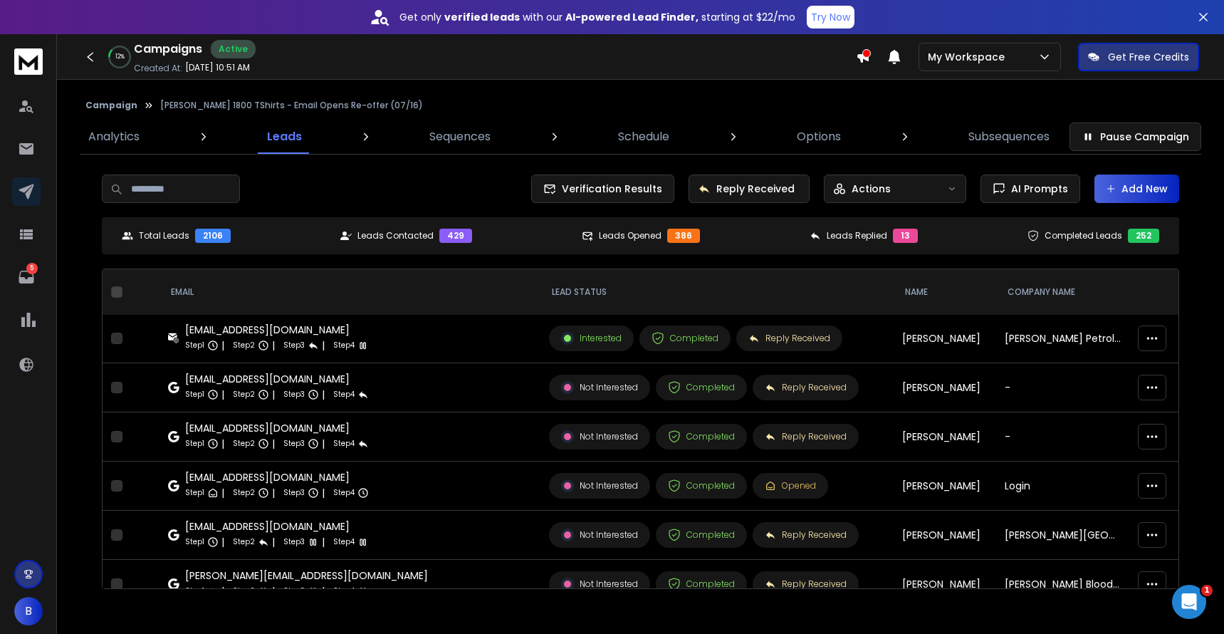
scroll to position [0, 0]
click at [23, 189] on icon at bounding box center [26, 191] width 15 height 15
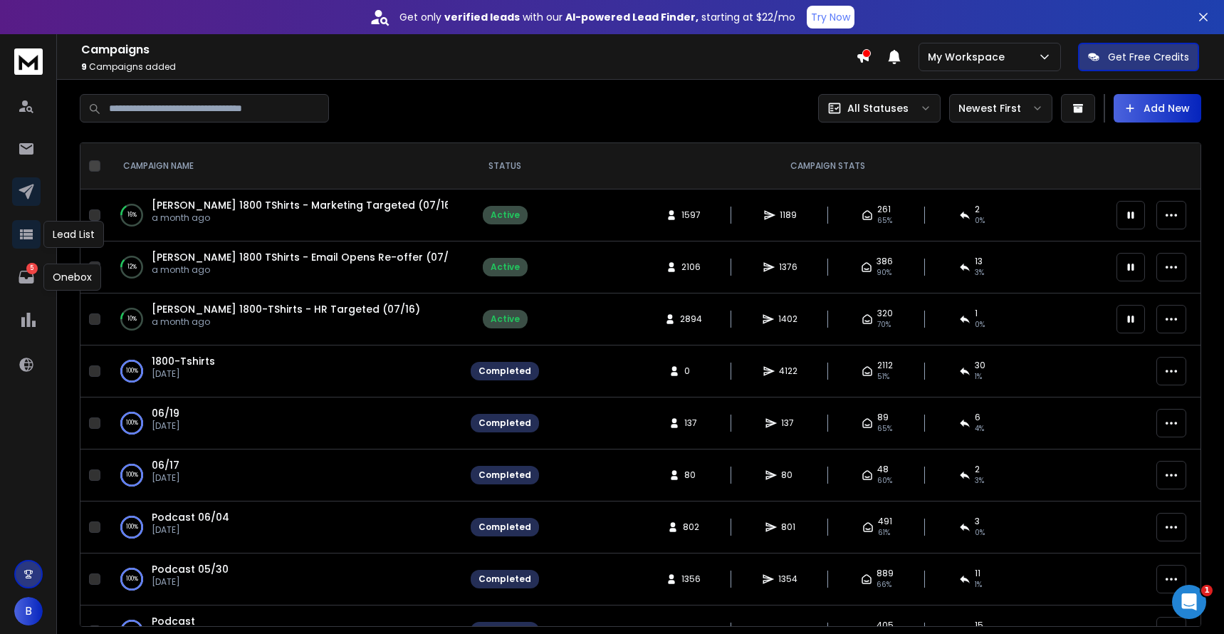
click at [30, 236] on icon at bounding box center [26, 234] width 17 height 17
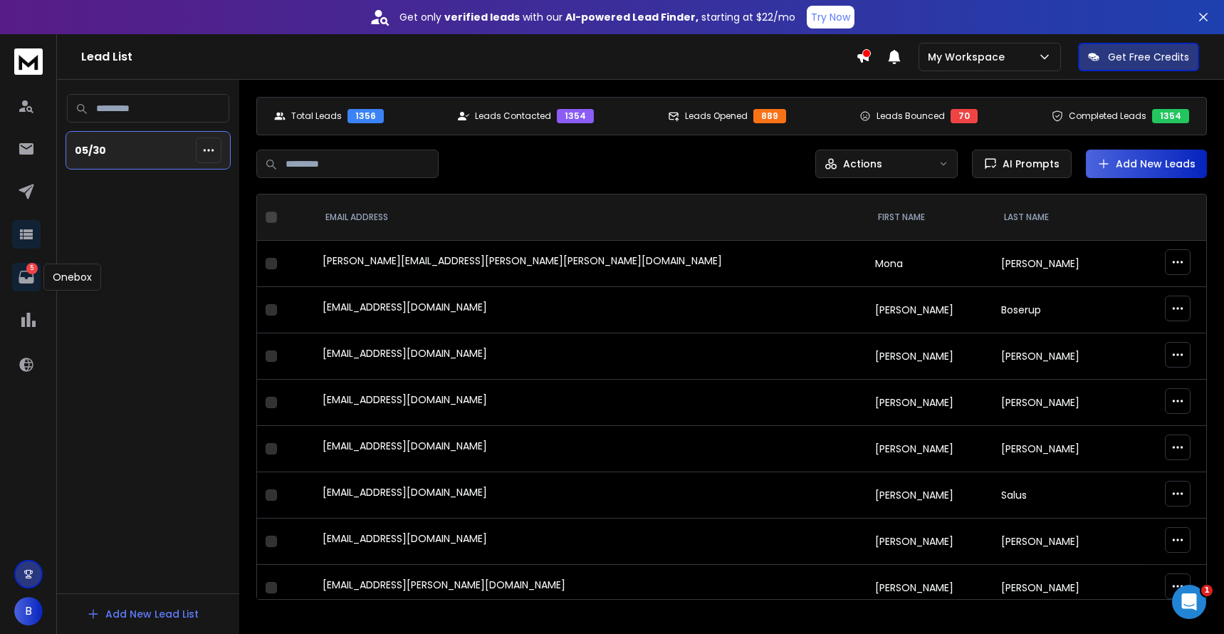
click at [31, 276] on icon at bounding box center [26, 276] width 17 height 17
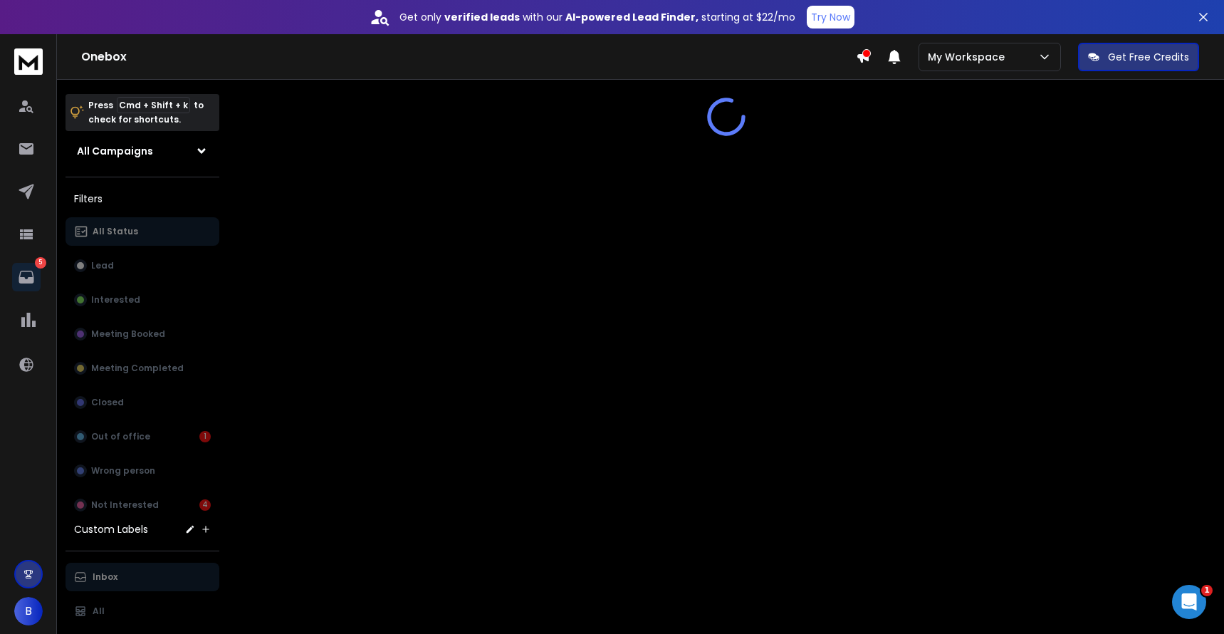
click at [104, 291] on div "All Status Lead Interested Meeting Booked Meeting Completed Closed Out of offic…" at bounding box center [142, 368] width 154 height 302
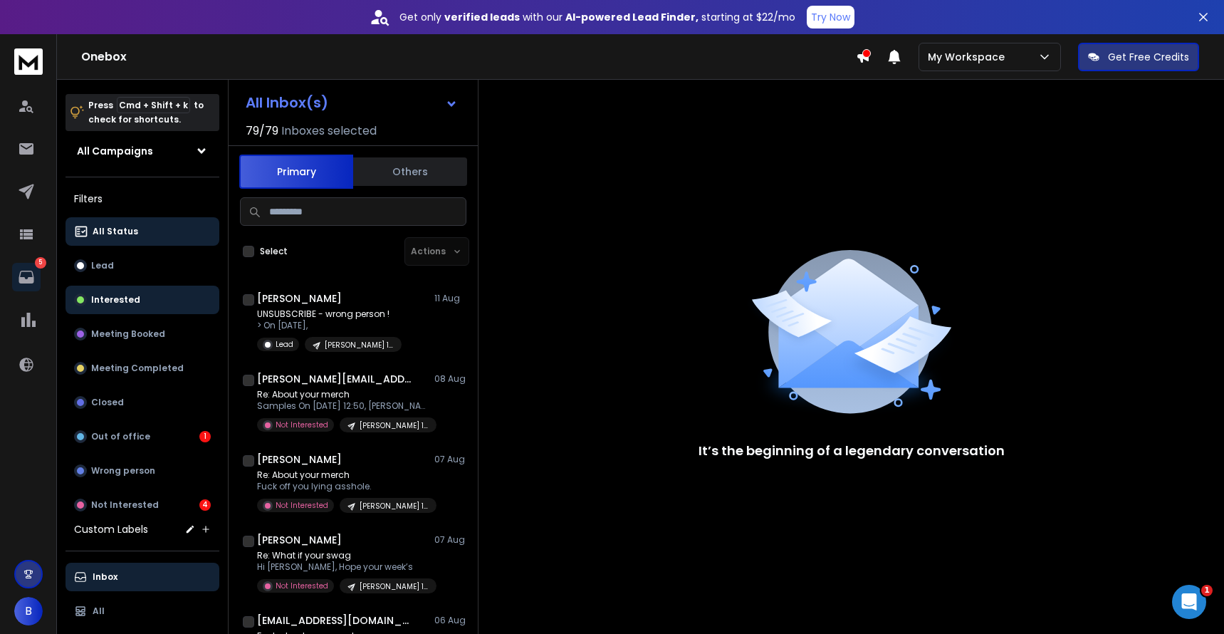
click at [123, 295] on p "Interested" at bounding box center [115, 299] width 49 height 11
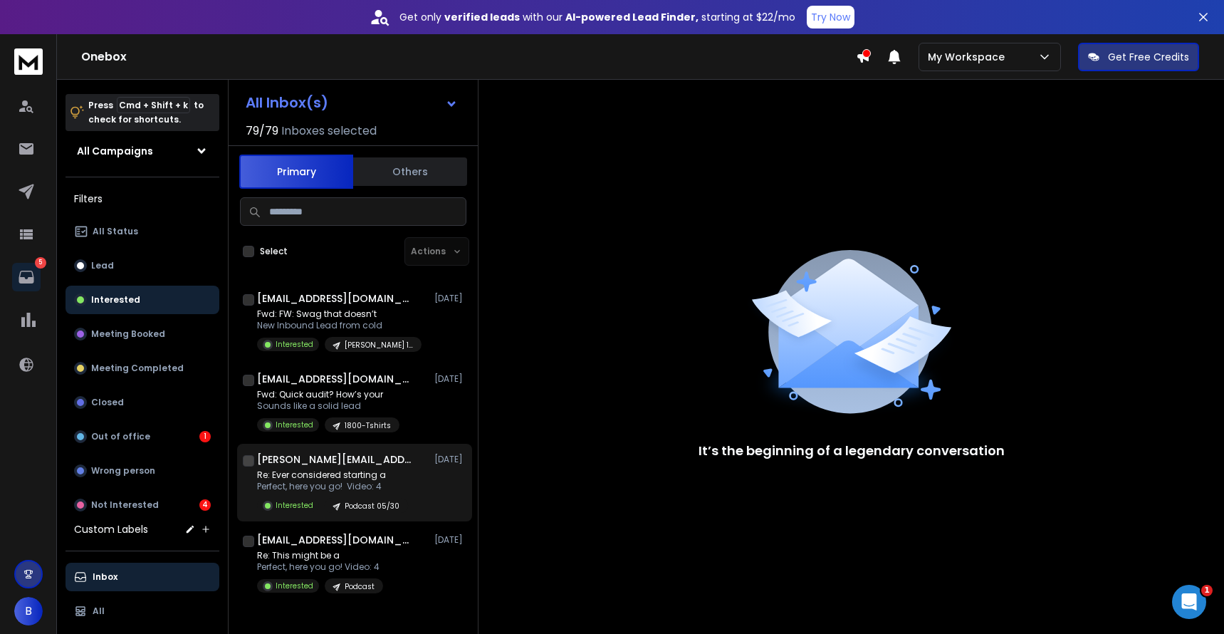
scroll to position [4, 0]
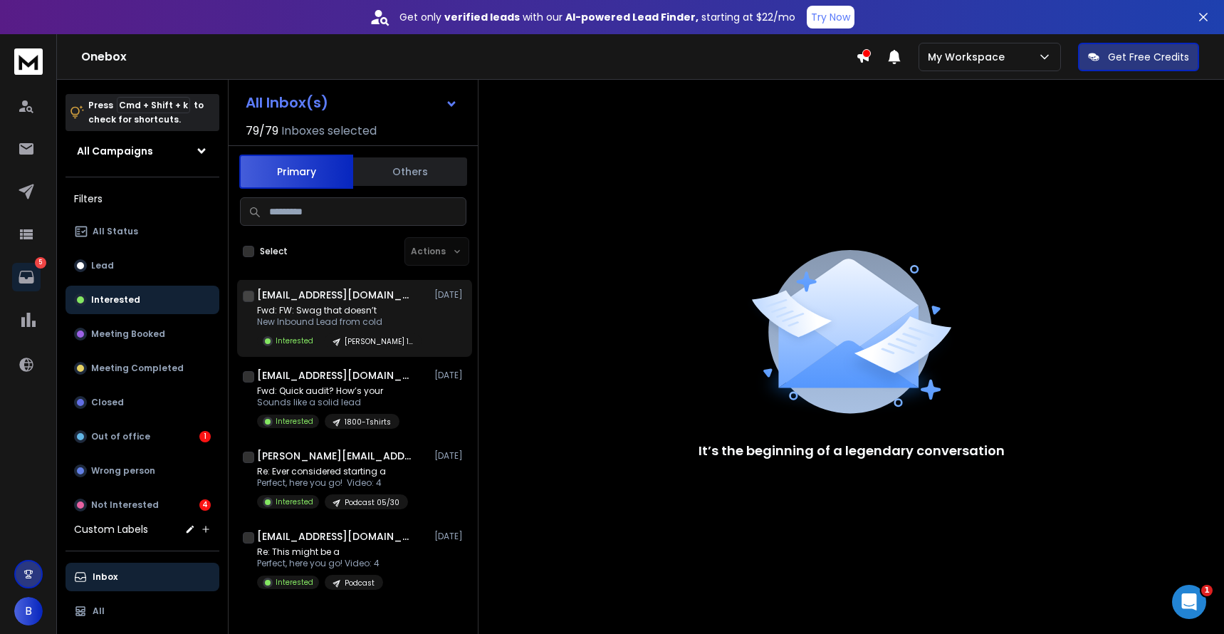
click at [413, 303] on div "[EMAIL_ADDRESS][DOMAIN_NAME] [DATE] Fwd: FW: Swag that doesn’t New Inbound Lead…" at bounding box center [361, 318] width 209 height 61
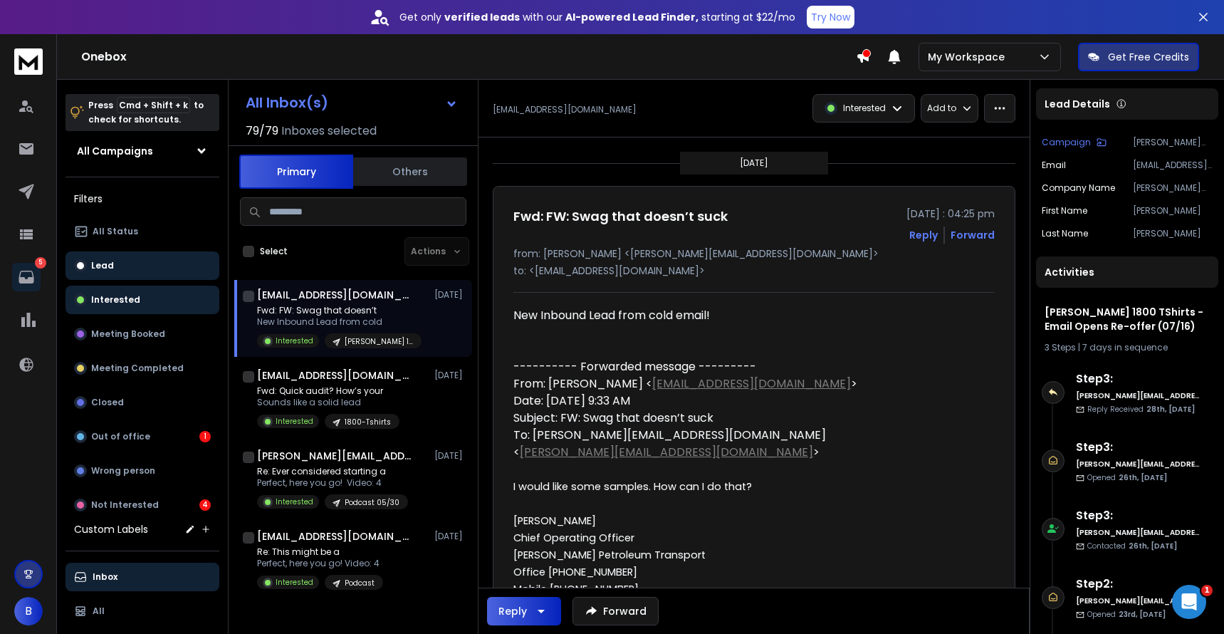
click at [99, 266] on p "Lead" at bounding box center [102, 265] width 23 height 11
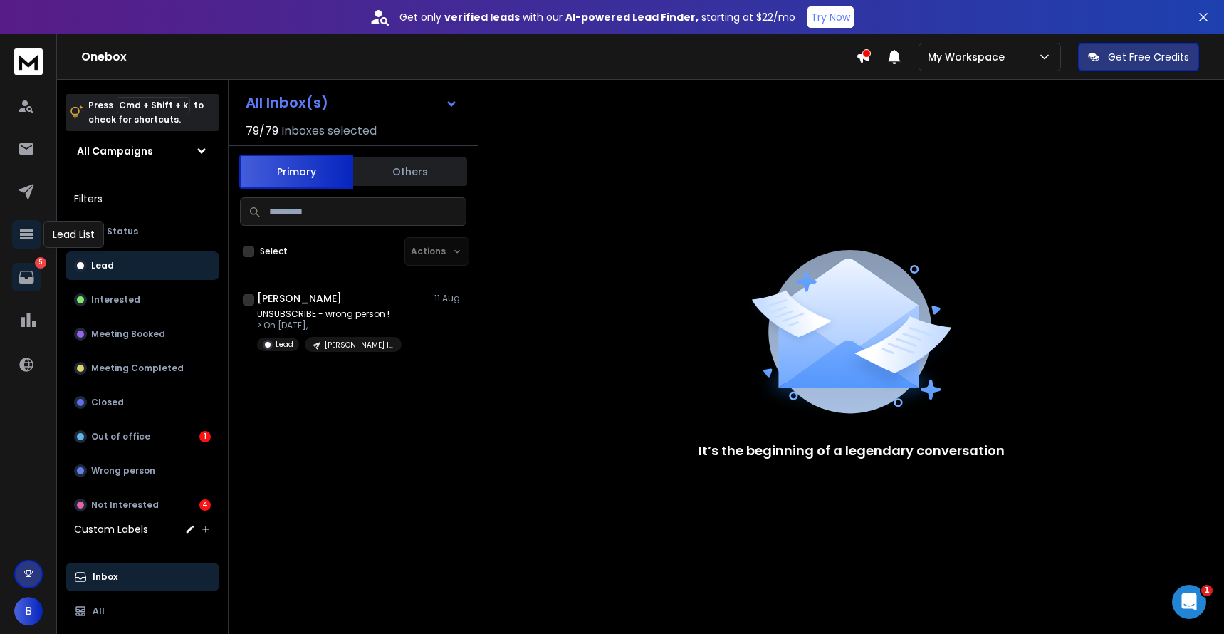
click at [15, 225] on link at bounding box center [26, 234] width 28 height 28
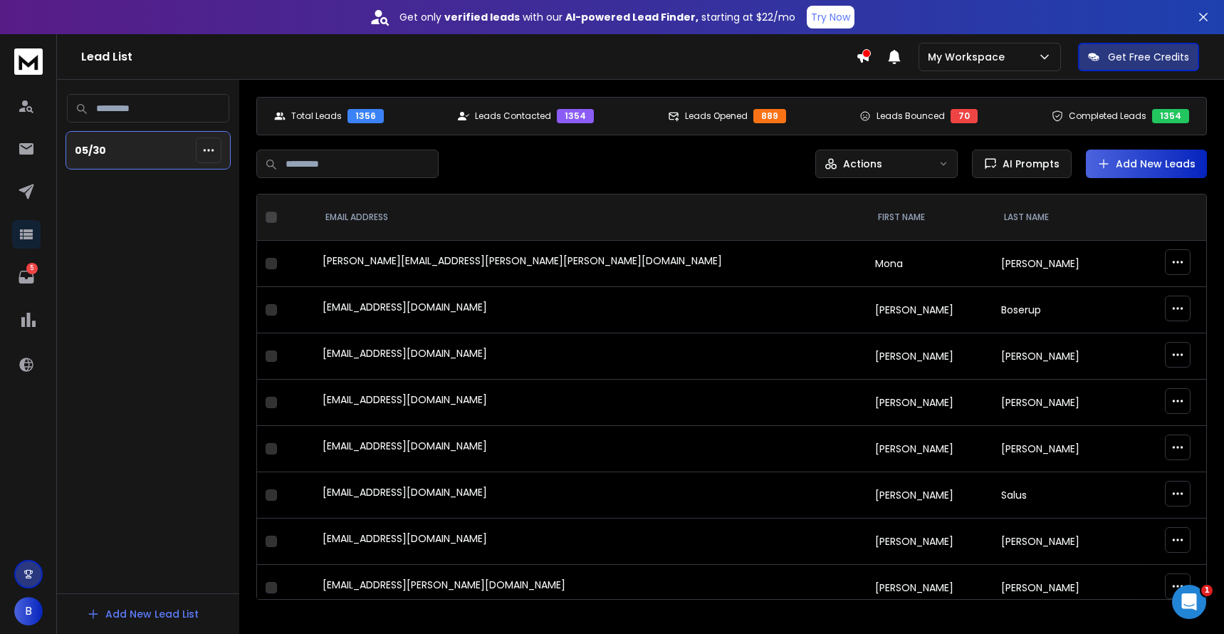
click at [384, 165] on input at bounding box center [347, 164] width 182 height 28
type input "***"
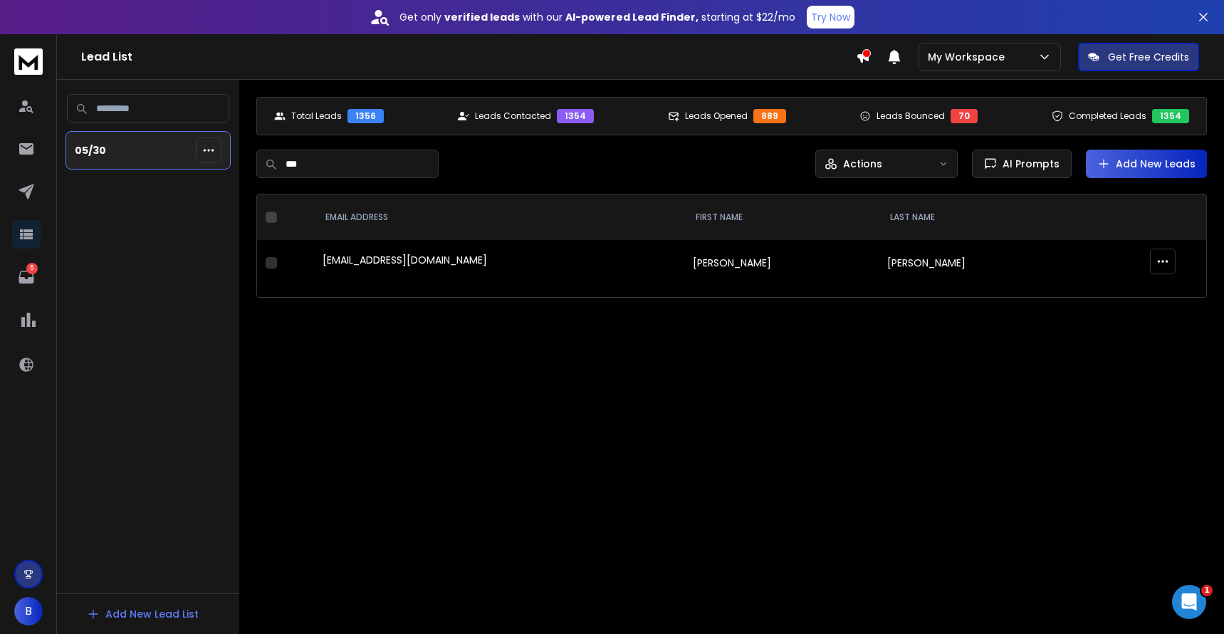
click at [355, 147] on div "Total Leads 1356 Leads Contacted 1354 Leads Opened 889 Leads Bounced 70 Complet…" at bounding box center [731, 135] width 985 height 110
click at [318, 169] on input "***" at bounding box center [347, 164] width 182 height 28
click at [208, 144] on icon "button" at bounding box center [208, 150] width 13 height 13
click at [364, 167] on input "***" at bounding box center [347, 164] width 182 height 28
click at [147, 147] on div "05/30" at bounding box center [147, 150] width 165 height 38
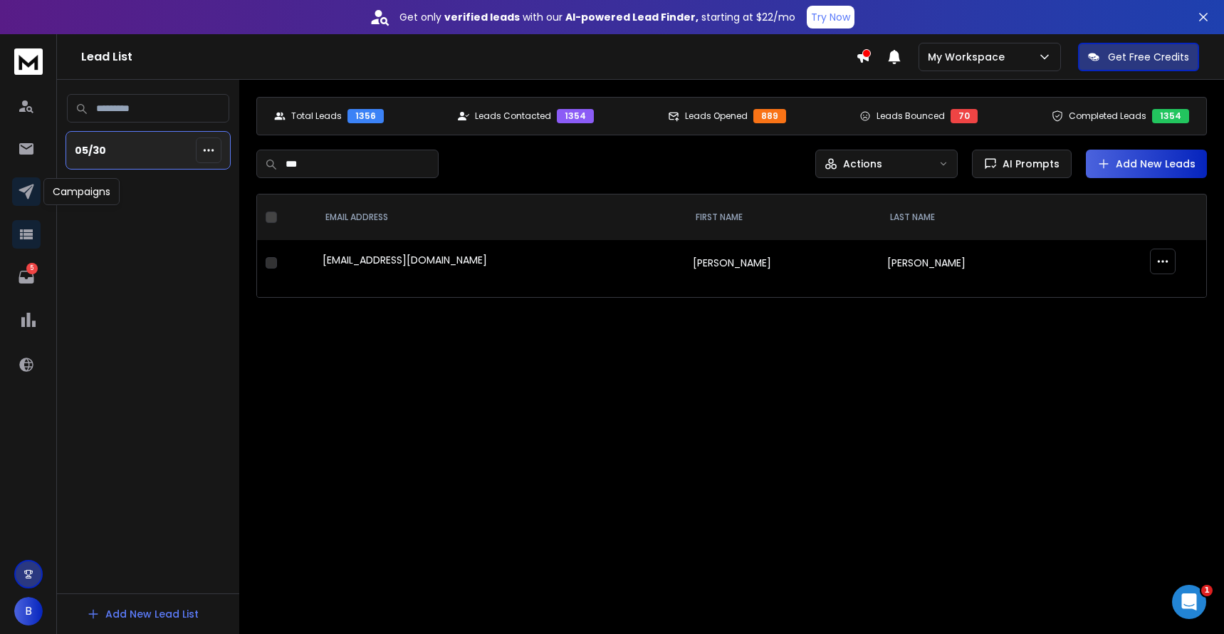
click at [23, 187] on icon at bounding box center [26, 191] width 17 height 17
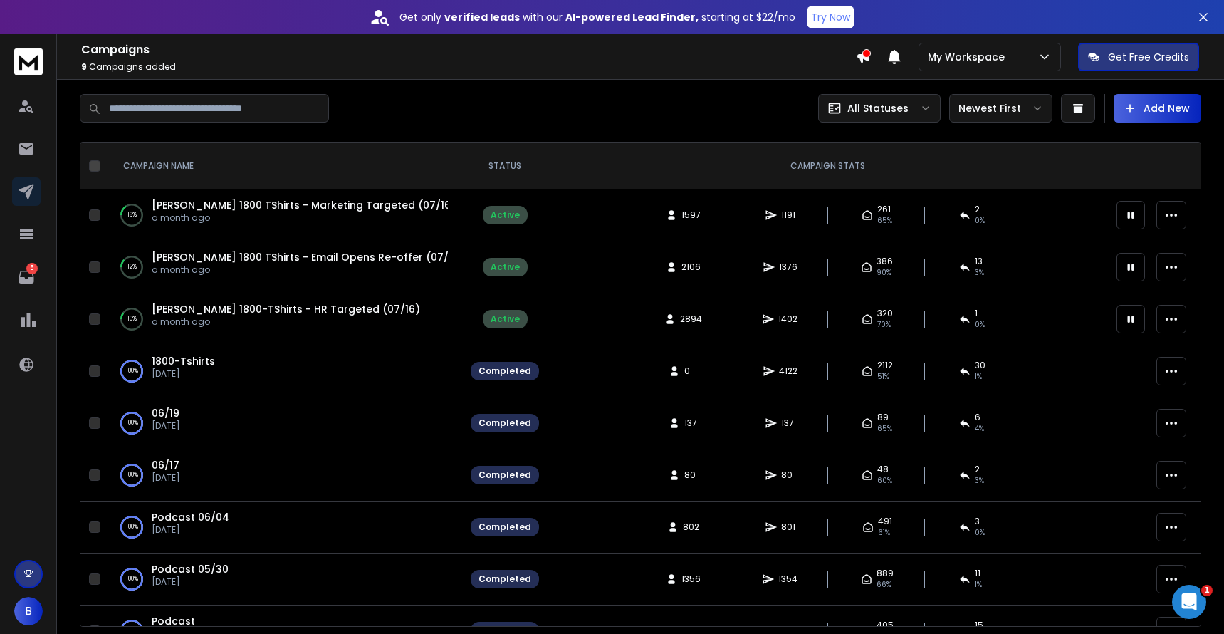
click at [211, 211] on span "[PERSON_NAME] 1800 TShirts - Marketing Targeted (07/16)" at bounding box center [304, 205] width 304 height 14
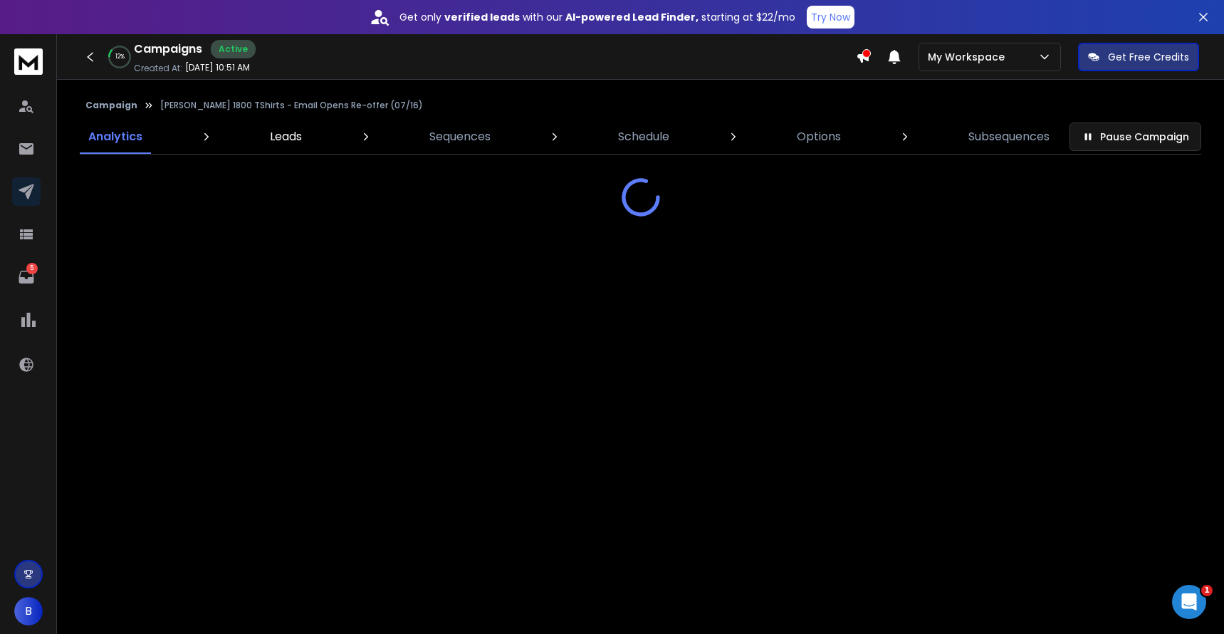
click at [283, 135] on p "Leads" at bounding box center [286, 136] width 32 height 17
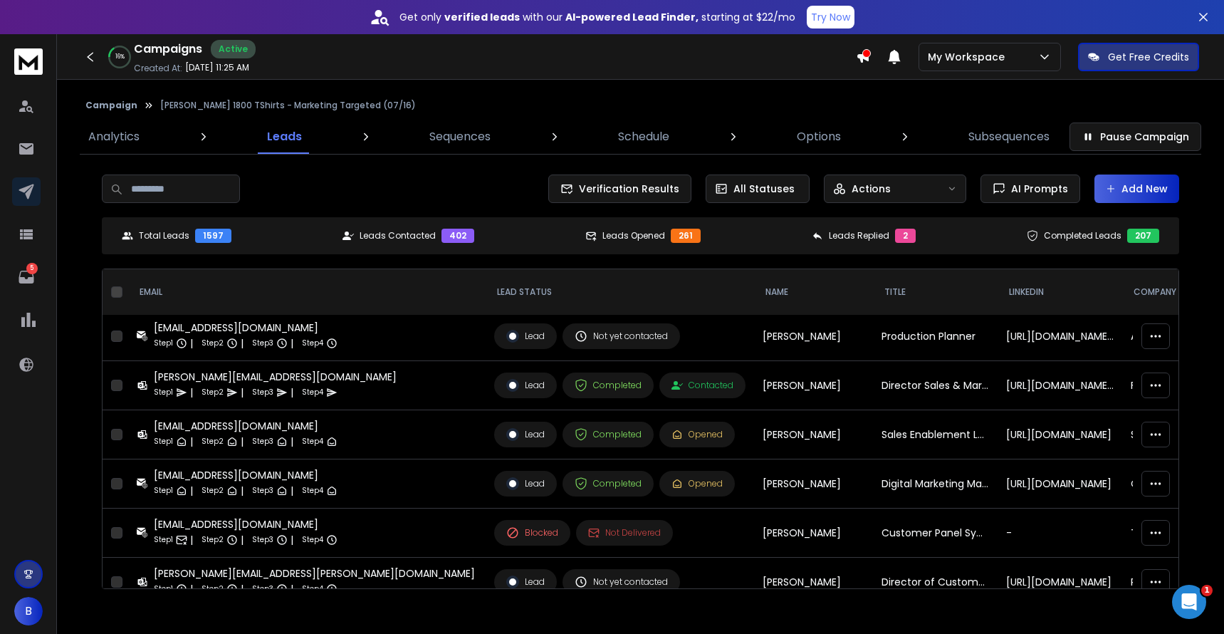
scroll to position [2806, 0]
